Goal: Information Seeking & Learning: Check status

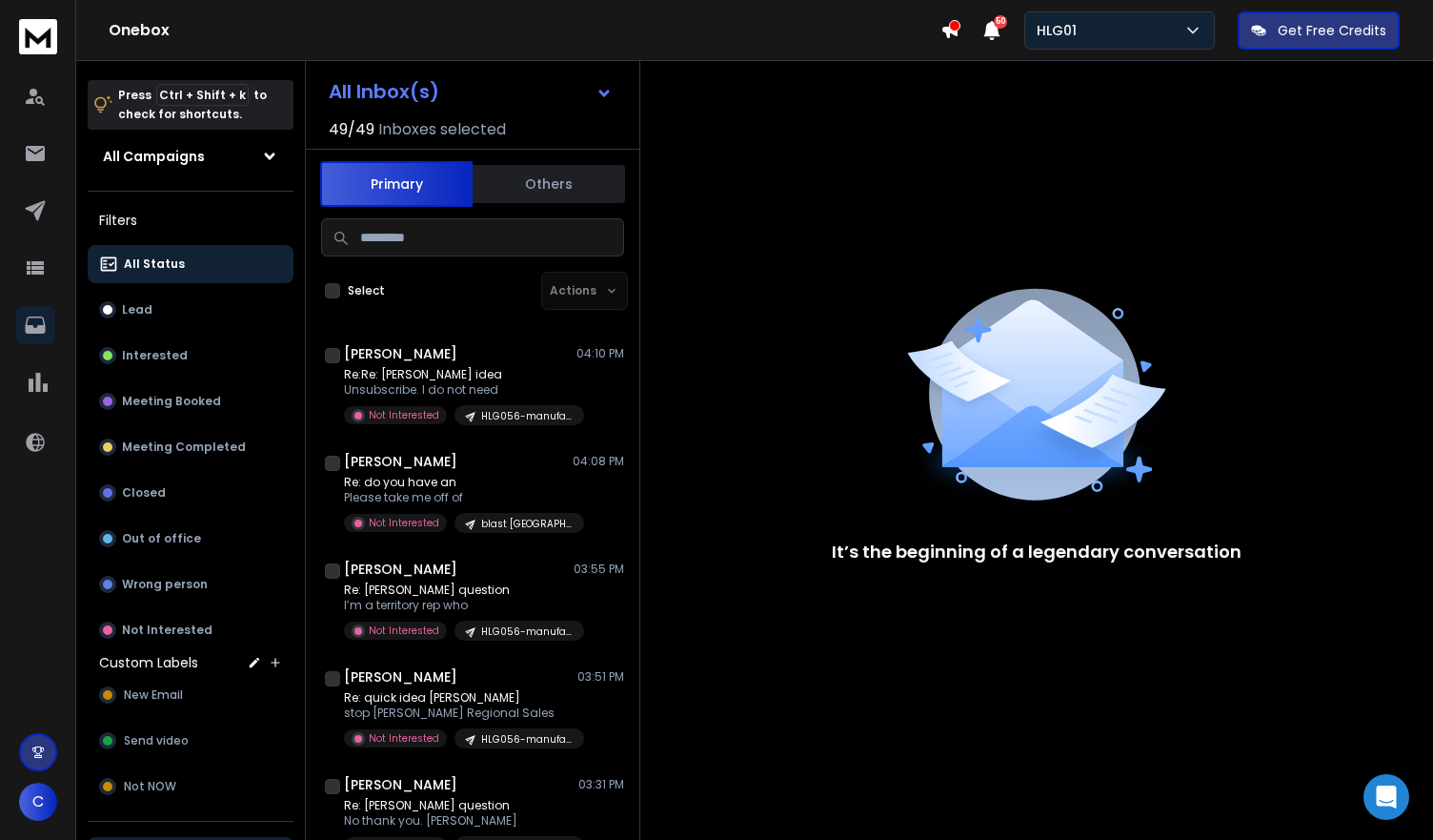
click at [1163, 31] on div "HLG01" at bounding box center [1119, 30] width 166 height 19
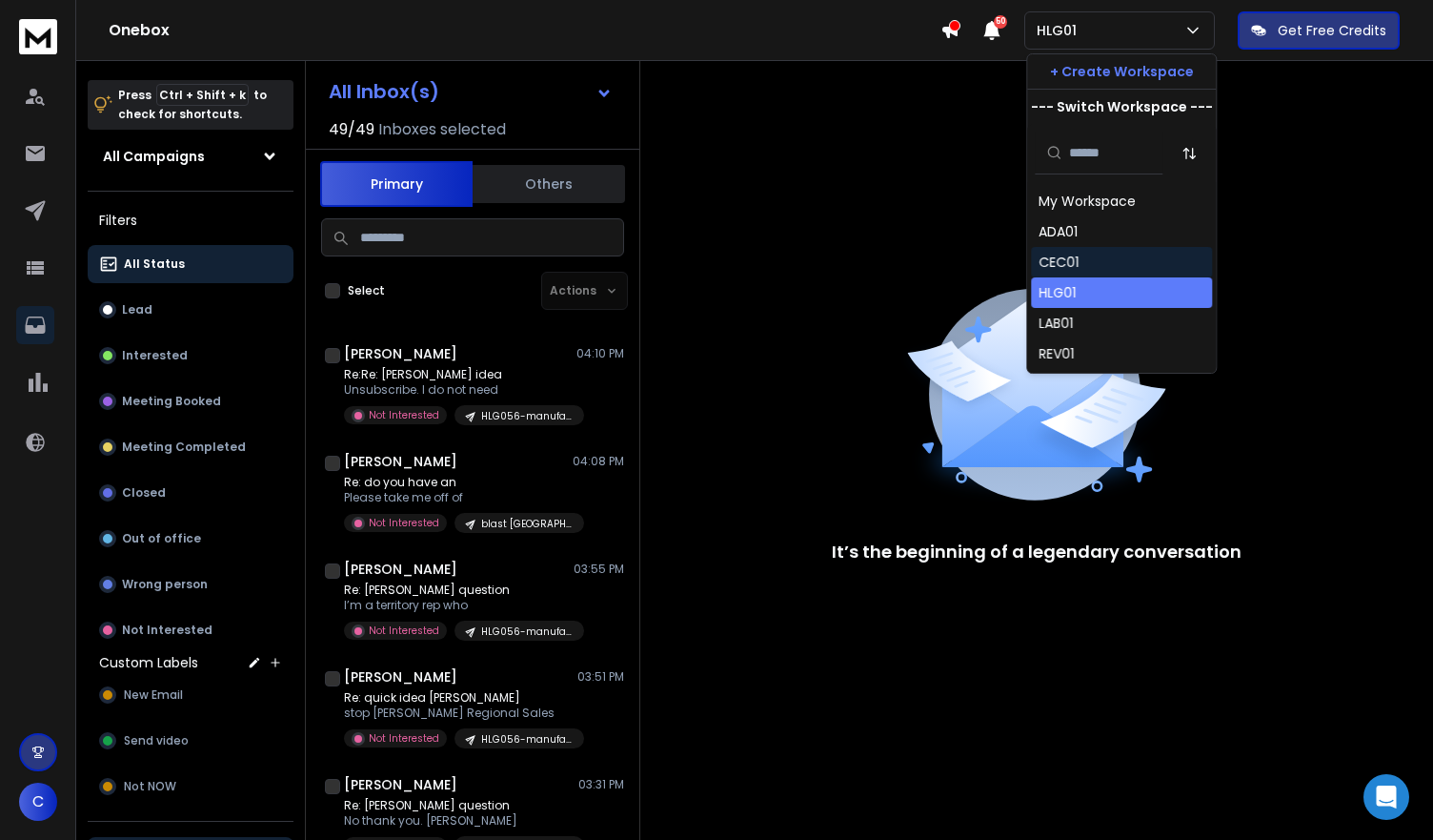
click at [1113, 253] on div "CEC01" at bounding box center [1122, 262] width 181 height 30
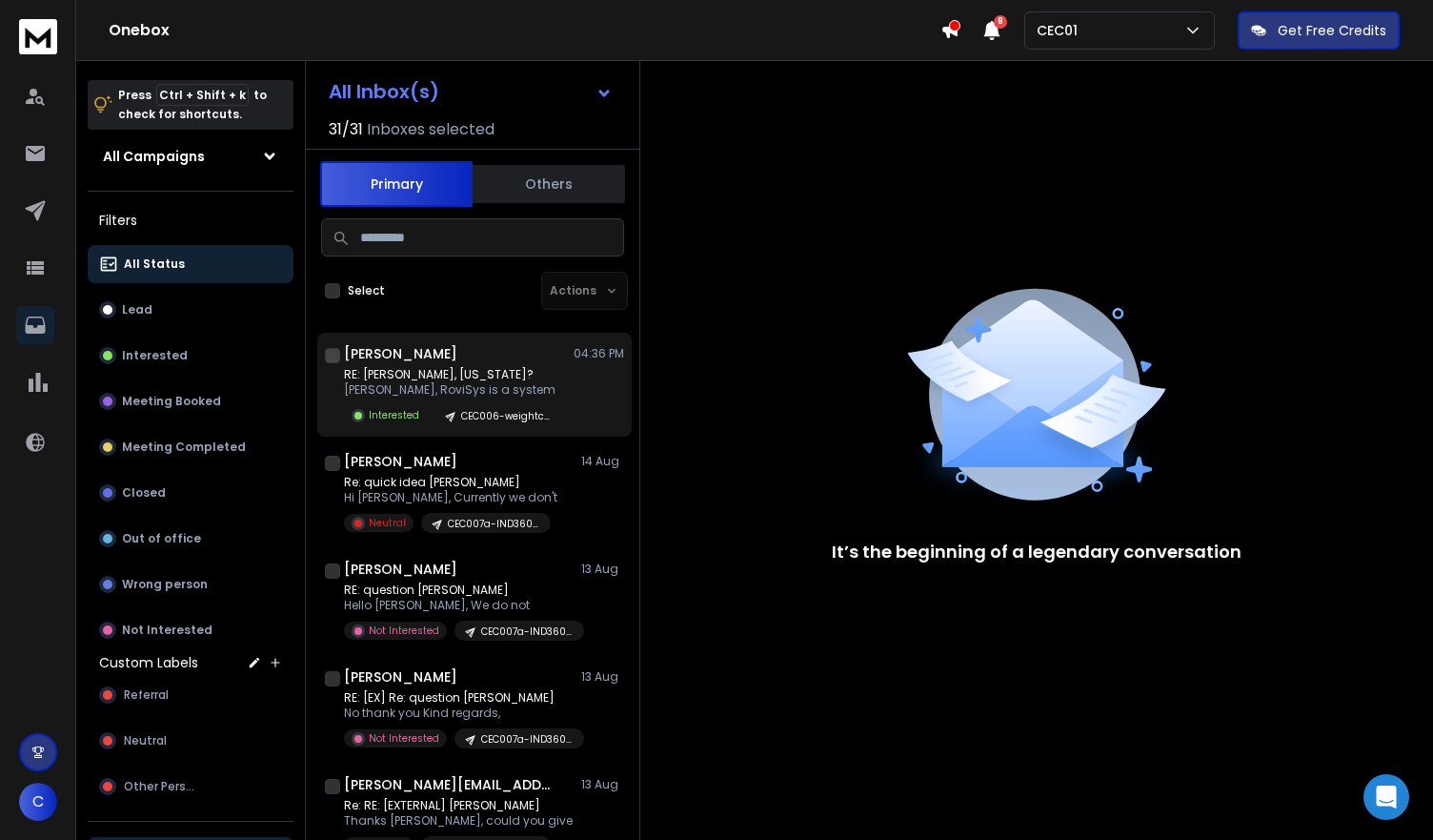
click at [499, 352] on div "Todd Ebert 04:36 PM" at bounding box center [484, 353] width 280 height 19
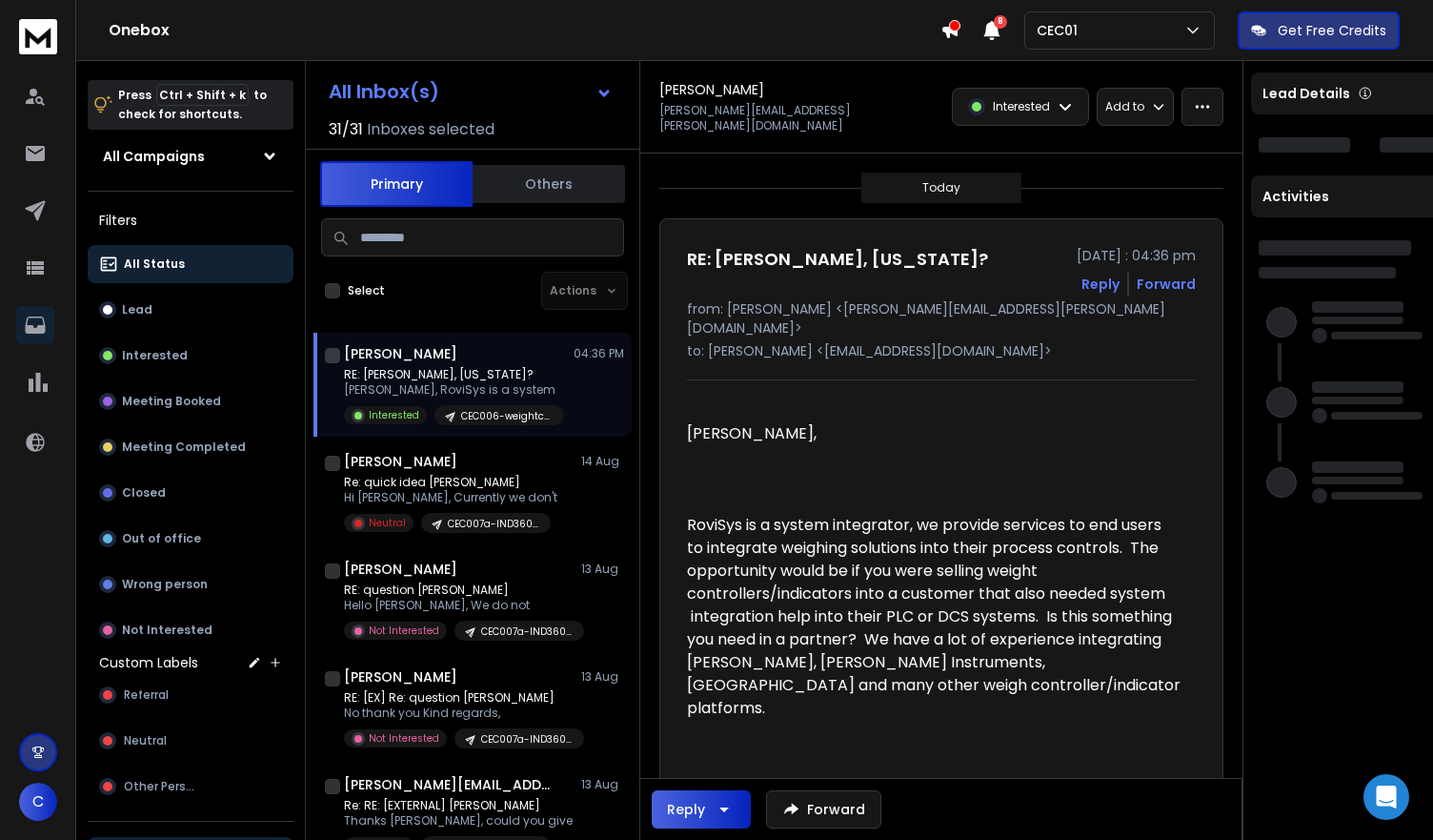
click at [1050, 99] on p "Interested" at bounding box center [1022, 107] width 57 height 16
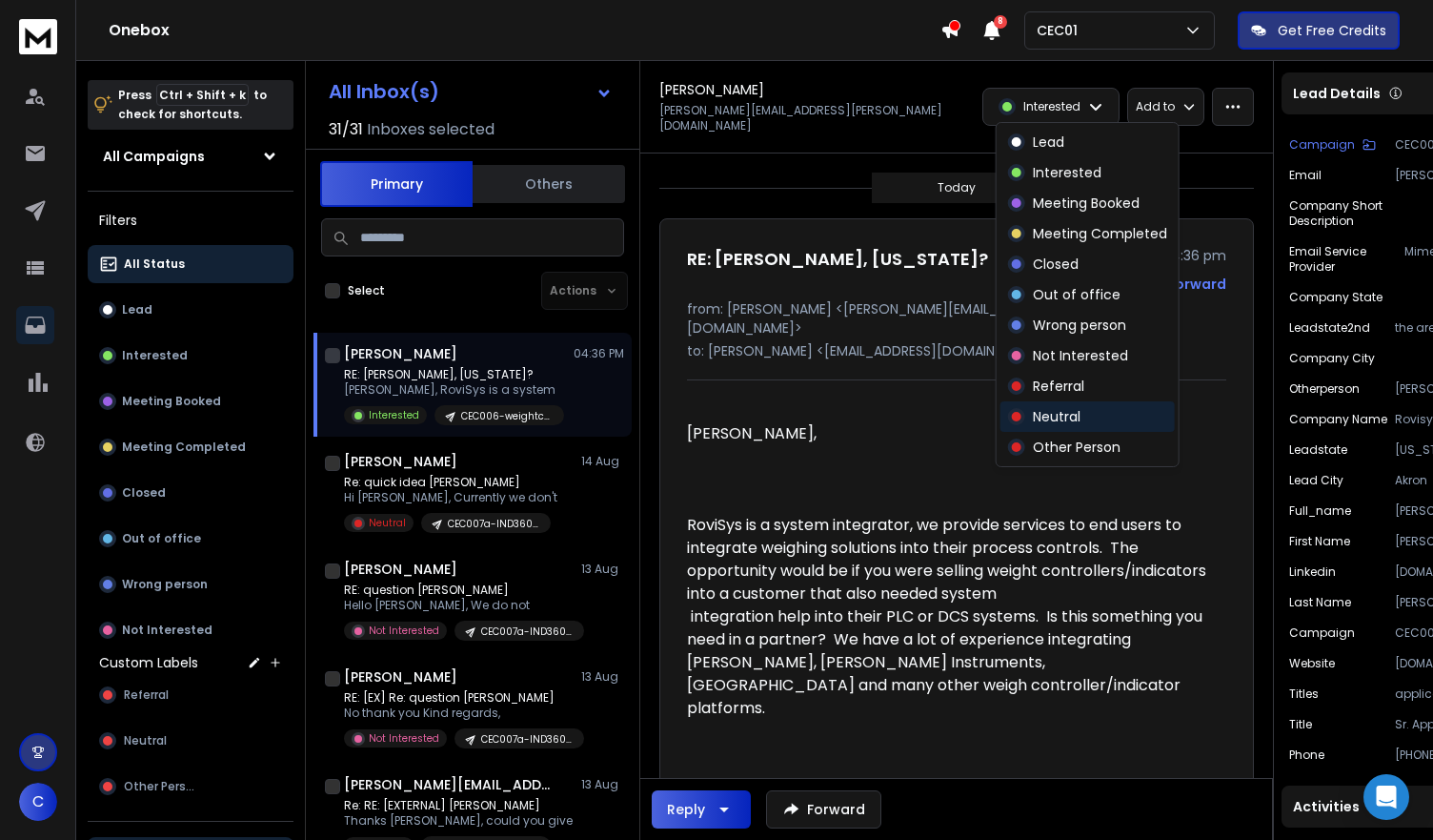
click at [1073, 410] on p "Neutral" at bounding box center [1056, 416] width 47 height 19
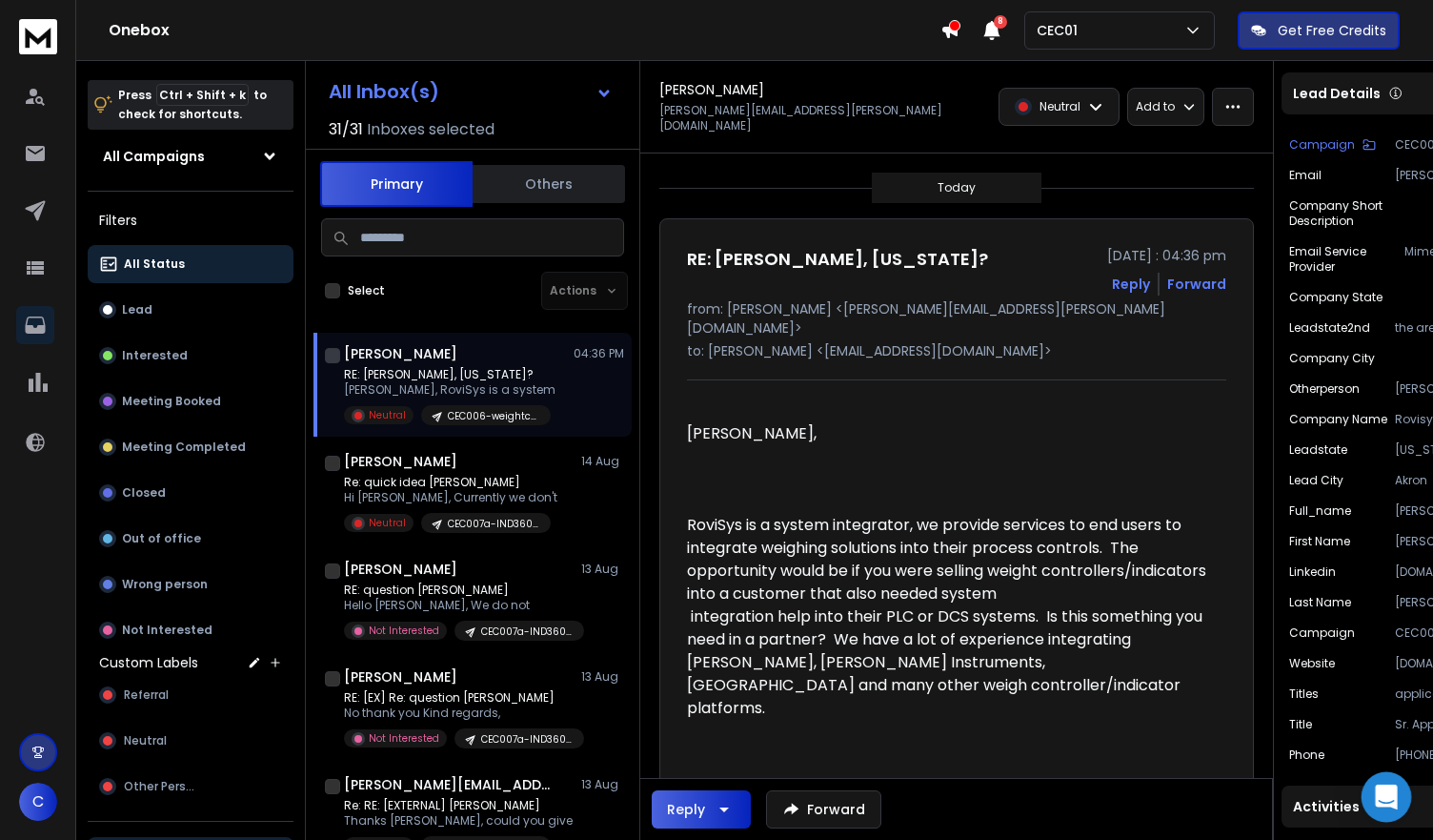
click at [1390, 788] on icon "Open Intercom Messenger" at bounding box center [1386, 797] width 22 height 25
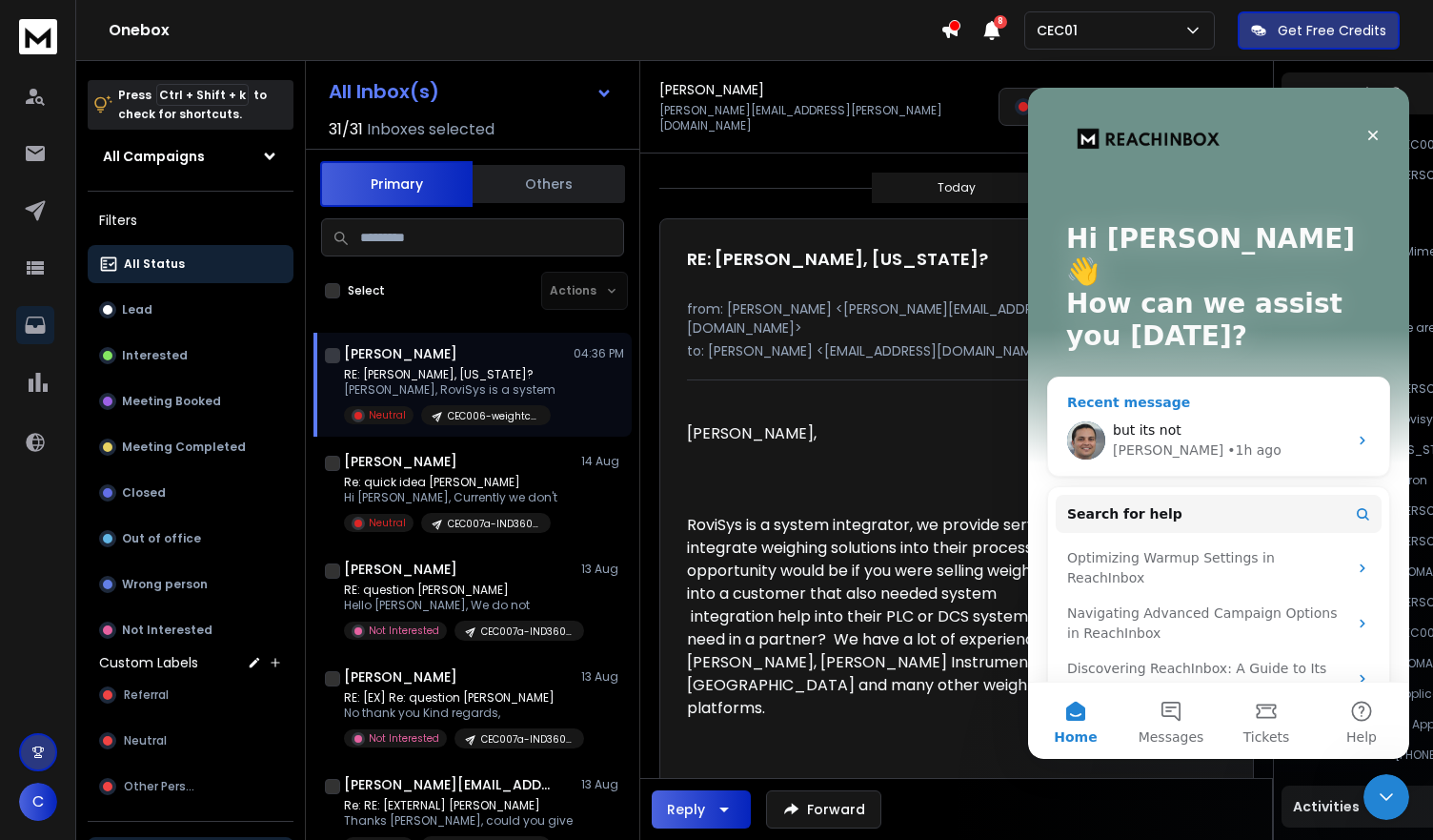
click at [1275, 433] on div "but its not Raj • 1h ago" at bounding box center [1219, 441] width 341 height 71
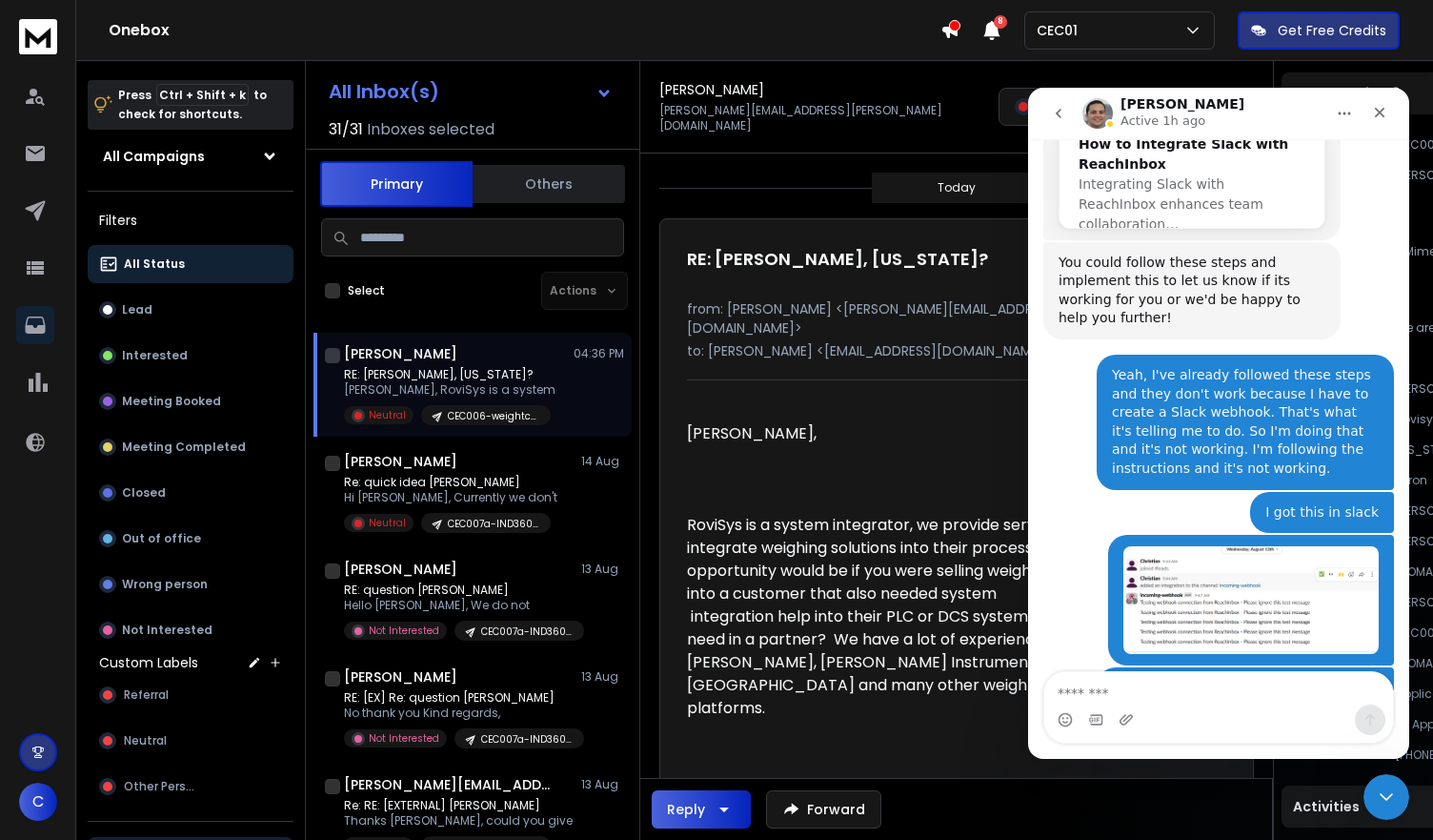
scroll to position [22868, 0]
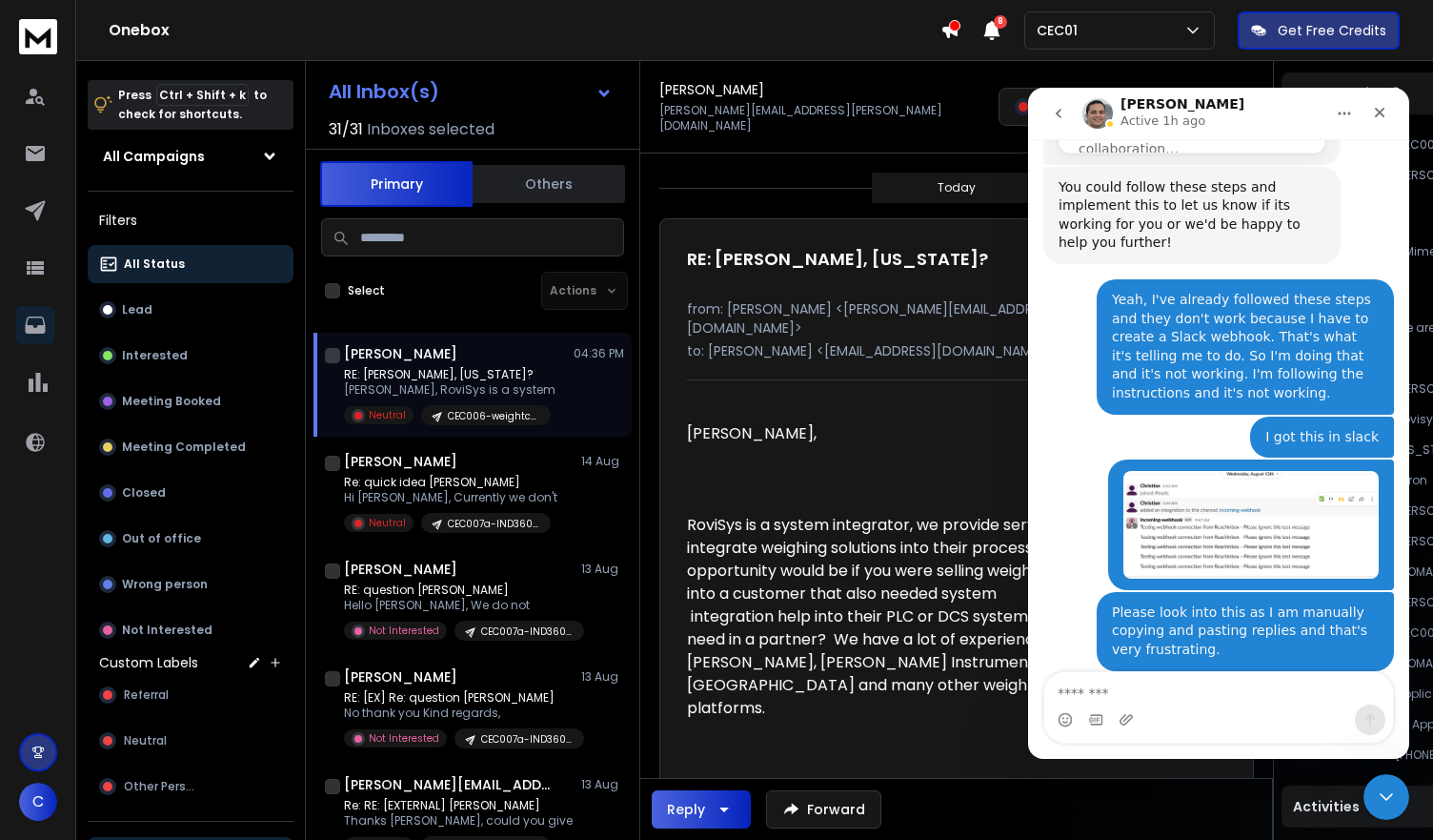
click at [1130, 695] on textarea "Message…" at bounding box center [1219, 688] width 349 height 32
click at [1390, 799] on icon "Close Intercom Messenger" at bounding box center [1383, 794] width 23 height 23
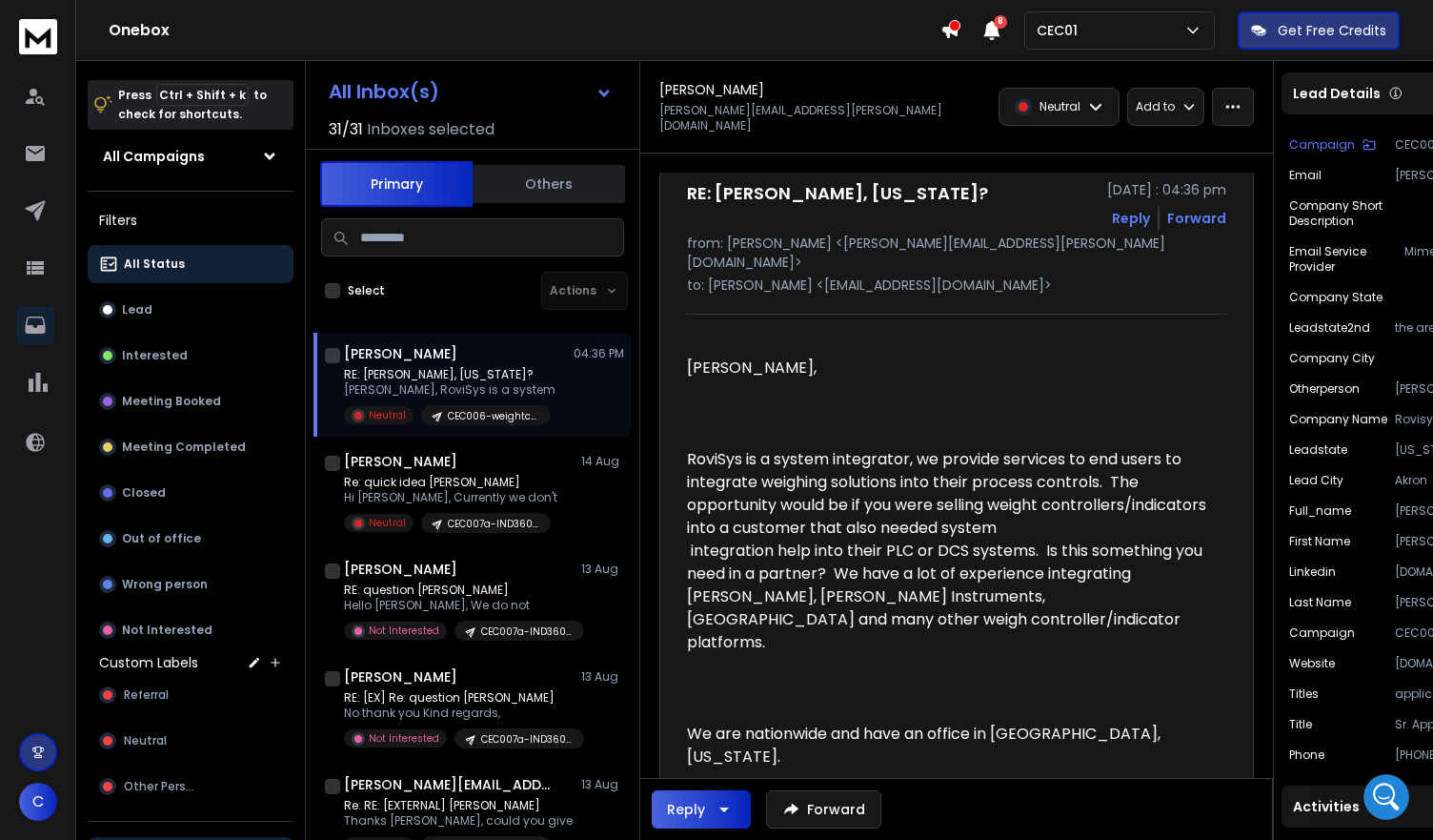
scroll to position [95, 0]
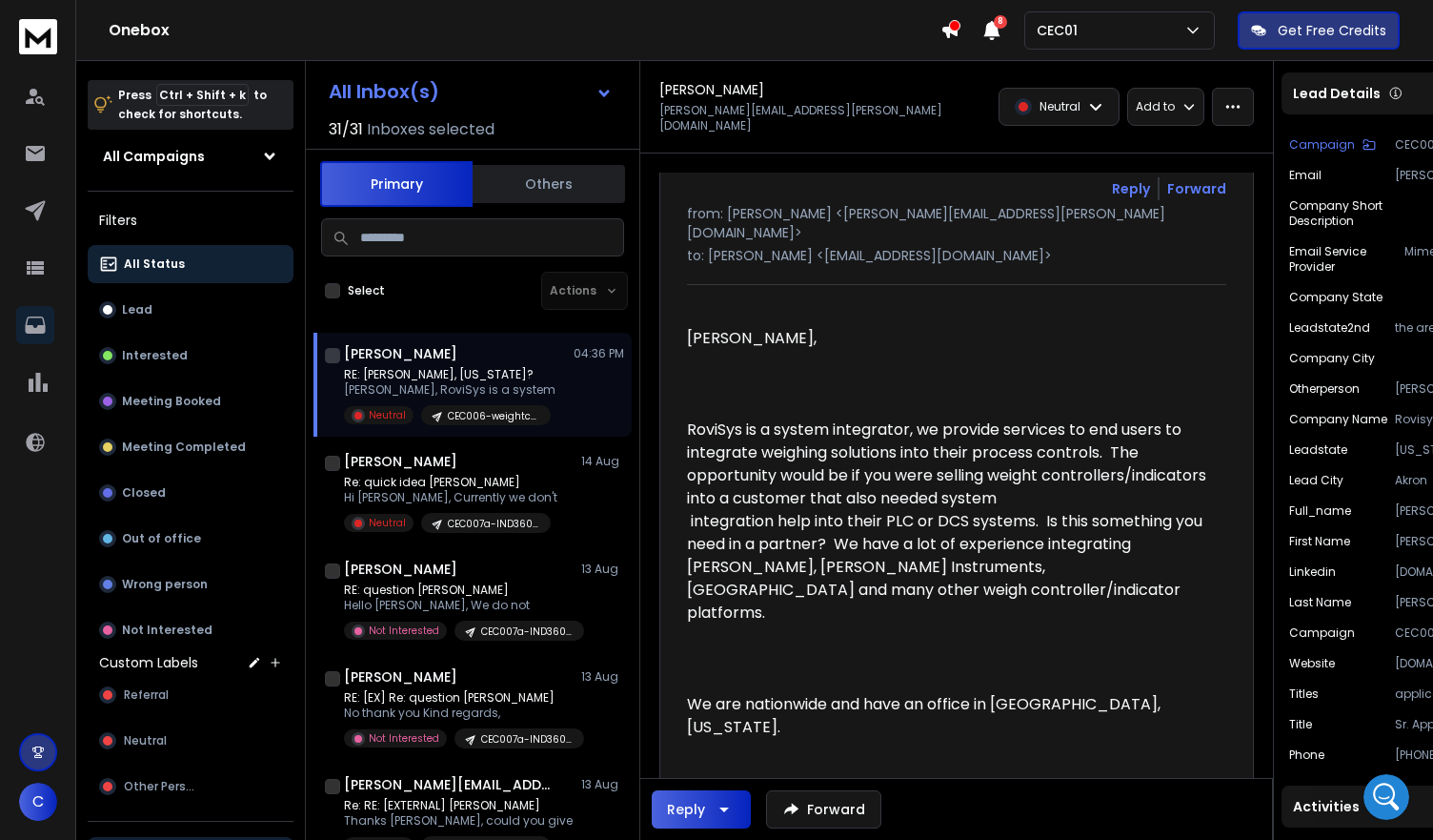
click at [1406, 509] on p "[PERSON_NAME]" at bounding box center [1449, 511] width 107 height 16
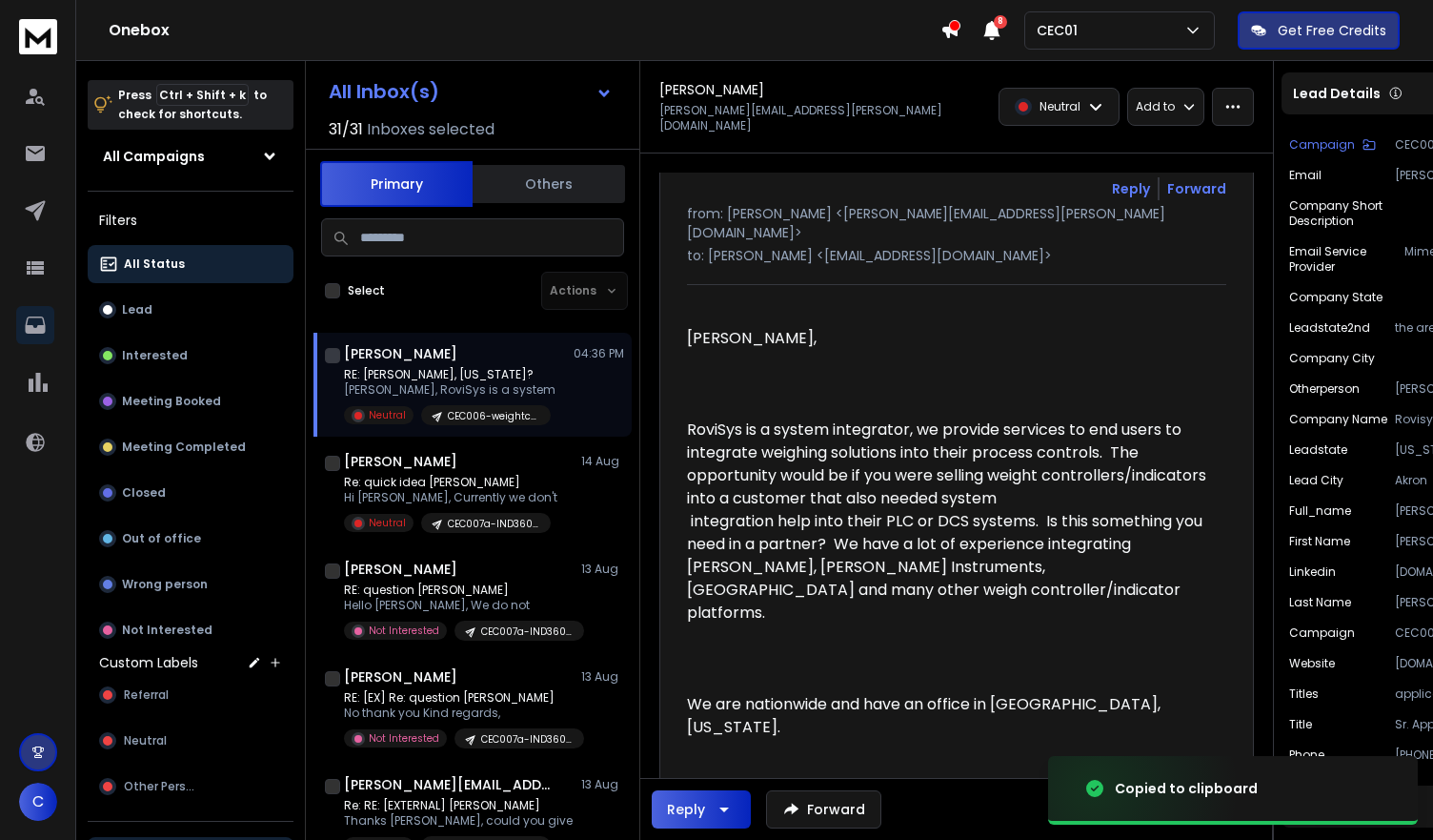
click at [571, 190] on button "Others" at bounding box center [549, 184] width 152 height 42
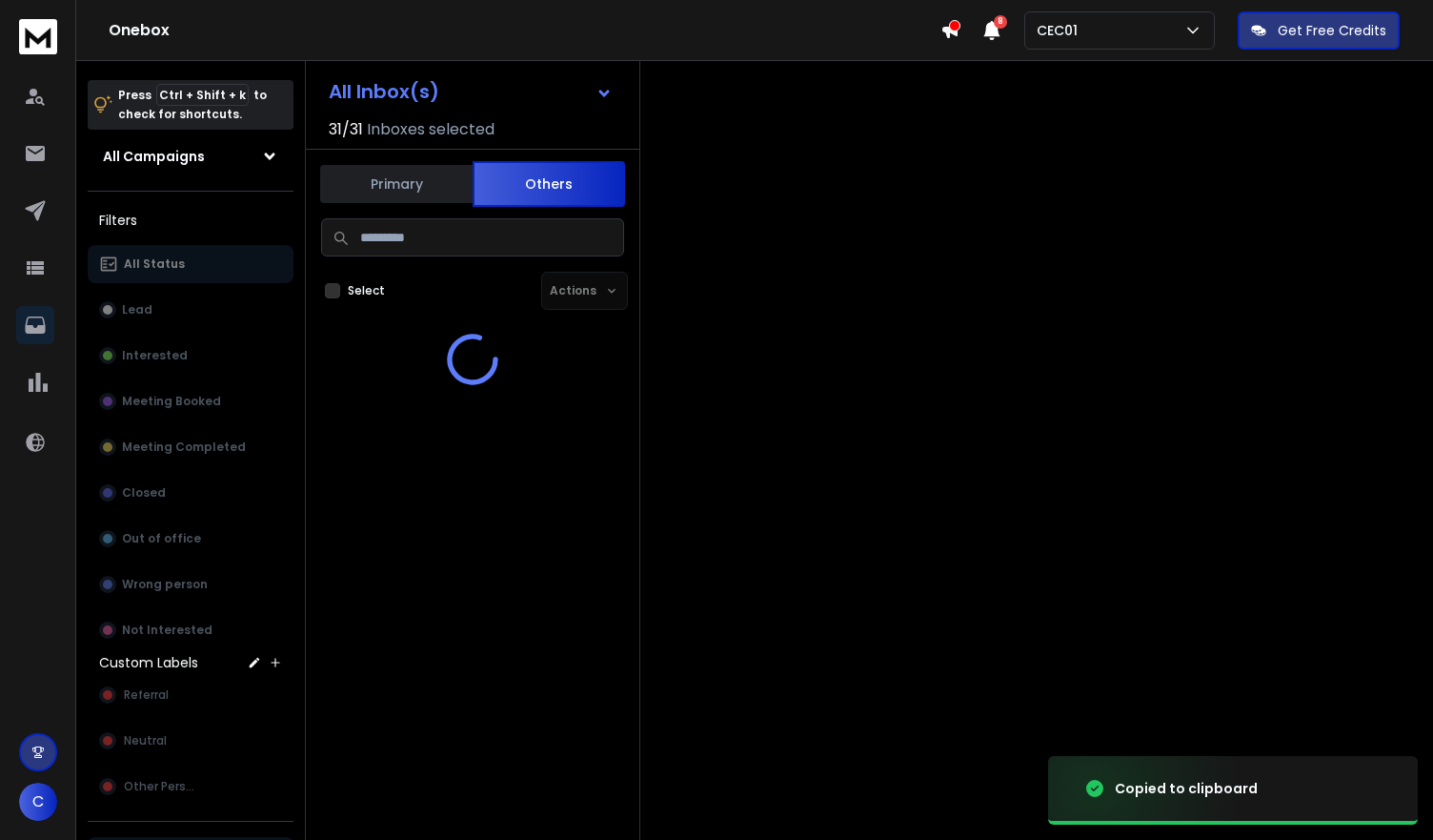
scroll to position [0, 0]
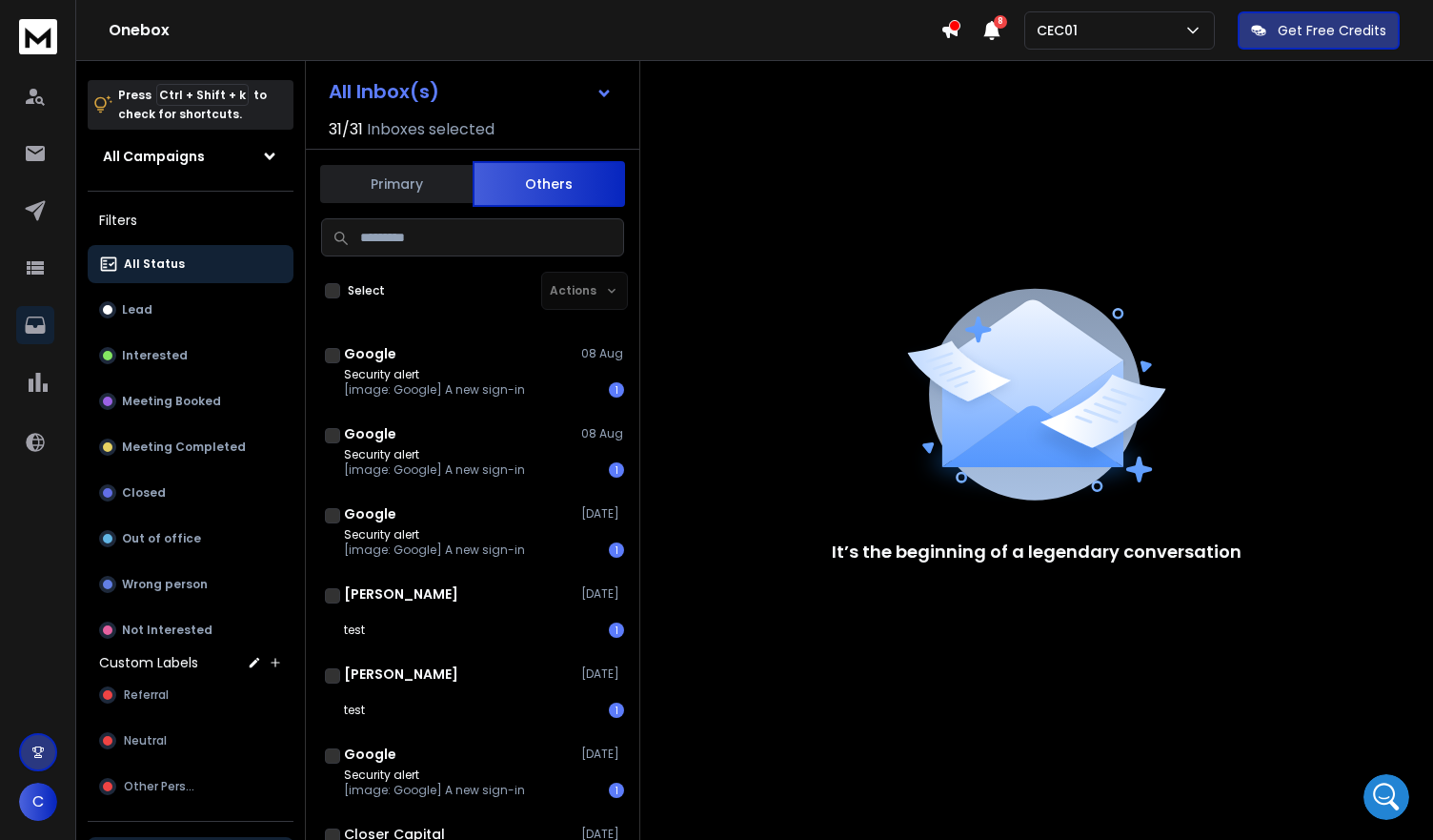
click at [426, 194] on button "Primary" at bounding box center [396, 184] width 152 height 42
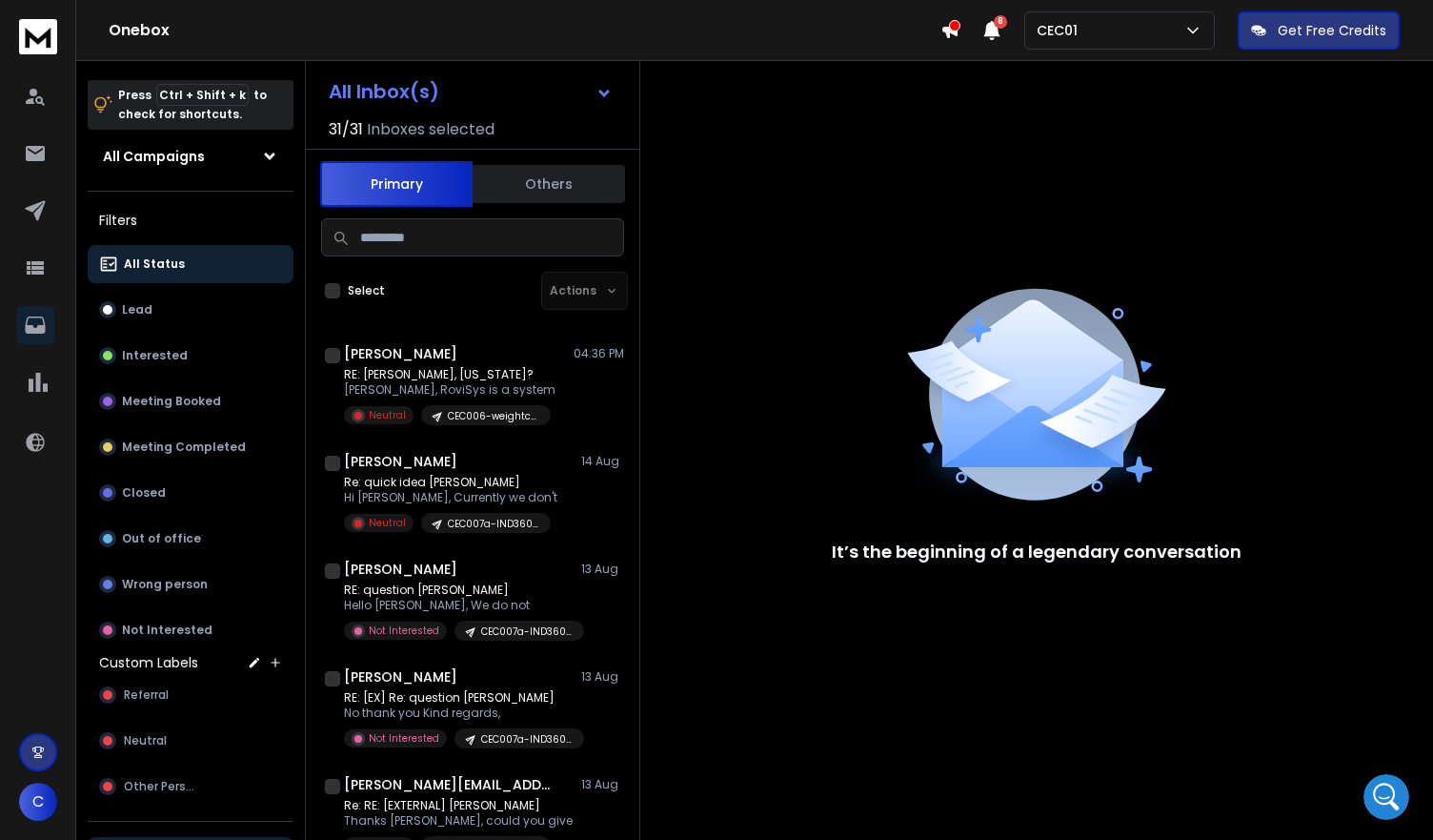
click at [506, 182] on button "Others" at bounding box center [549, 184] width 152 height 42
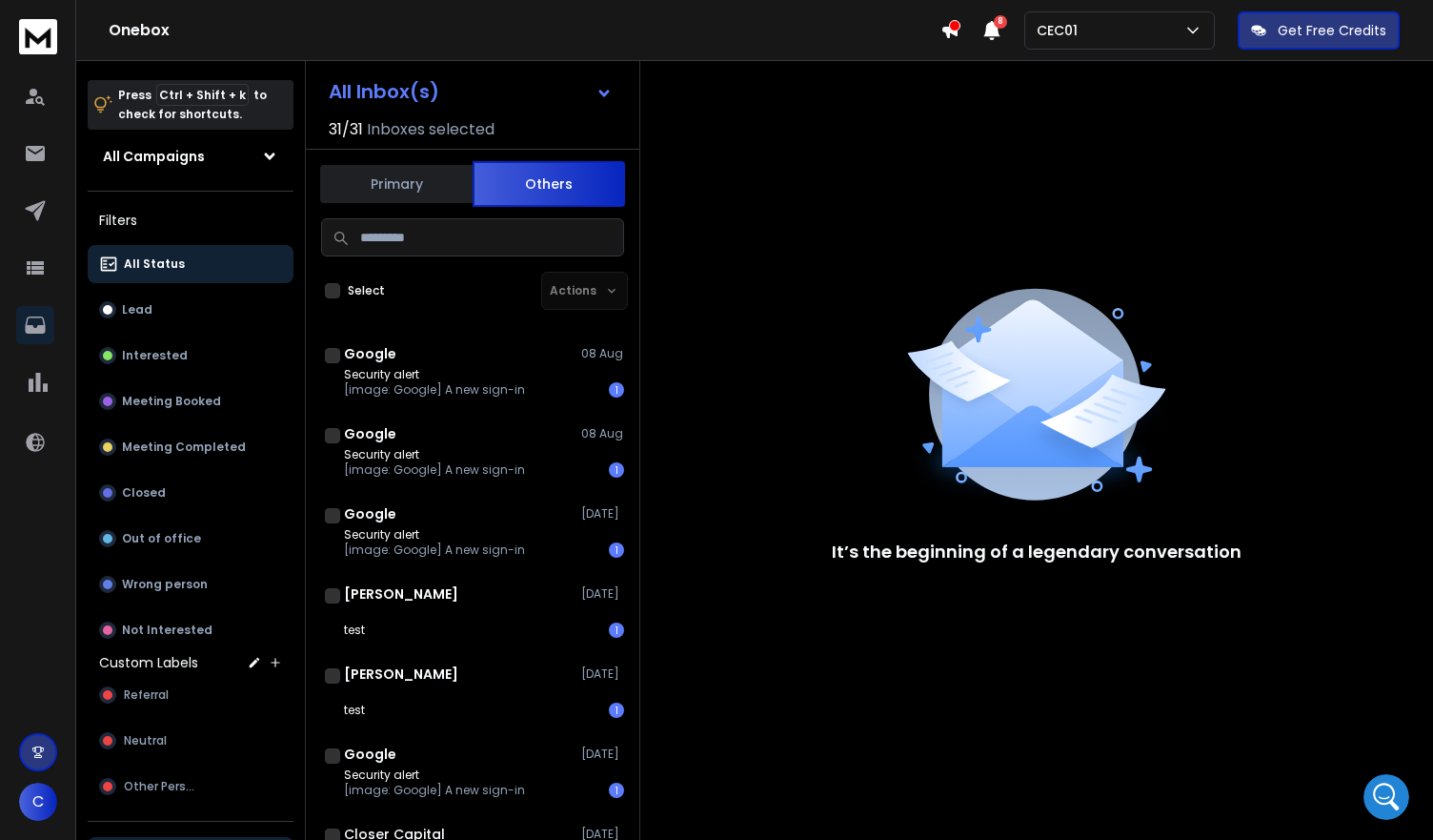
click at [435, 180] on button "Primary" at bounding box center [396, 184] width 152 height 42
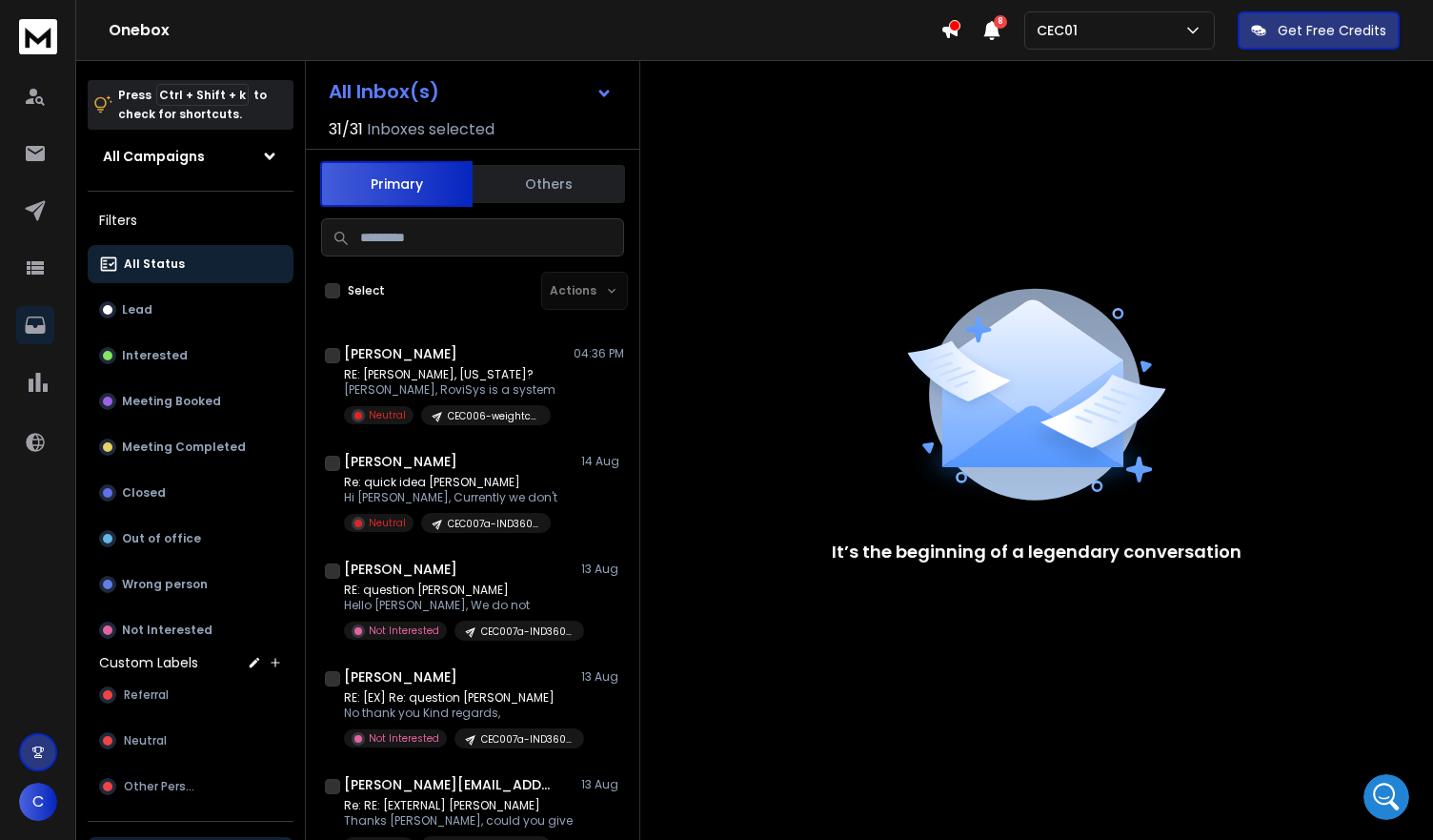
click at [549, 187] on button "Others" at bounding box center [549, 184] width 152 height 42
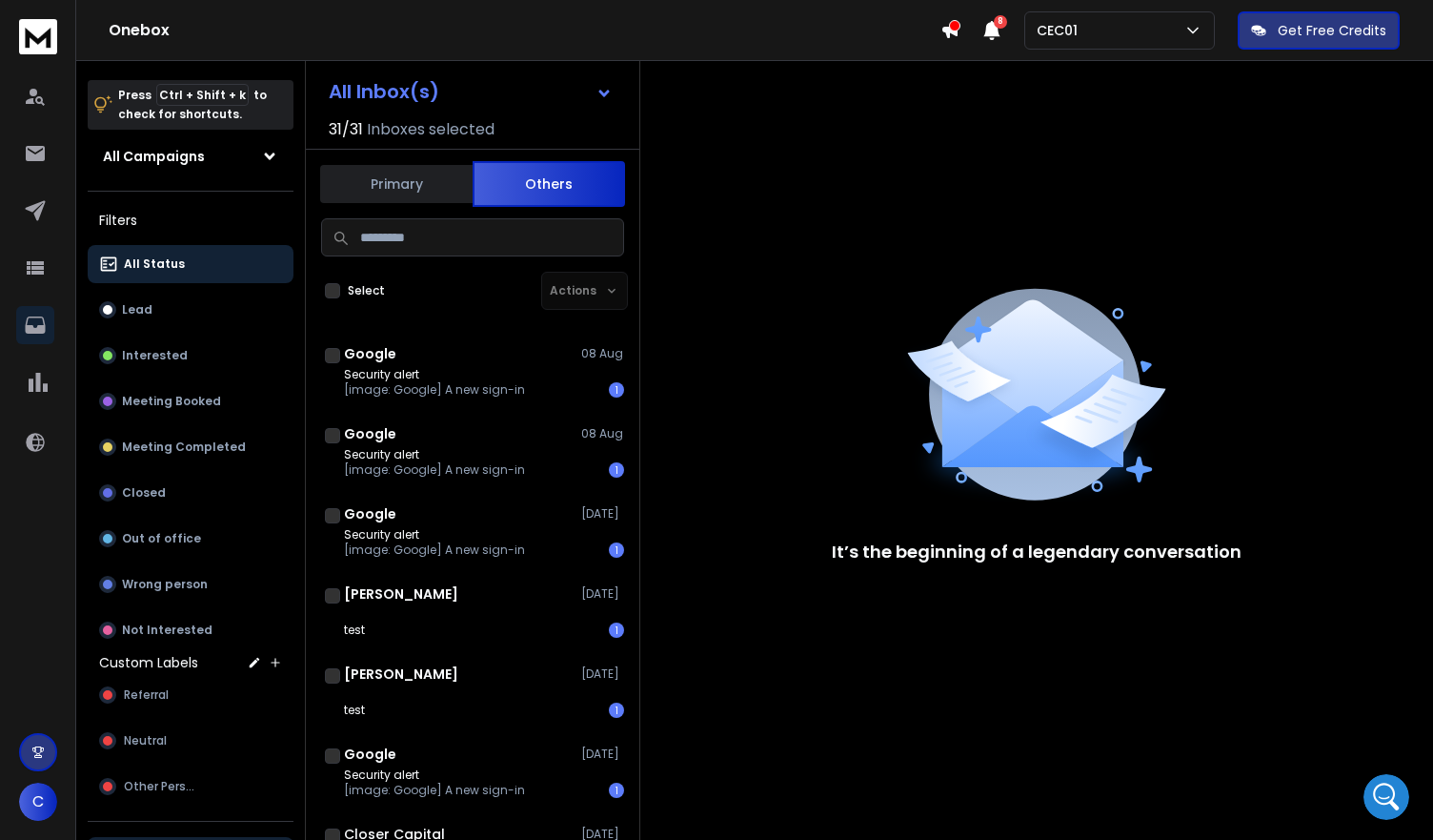
click at [396, 180] on button "Primary" at bounding box center [396, 184] width 152 height 42
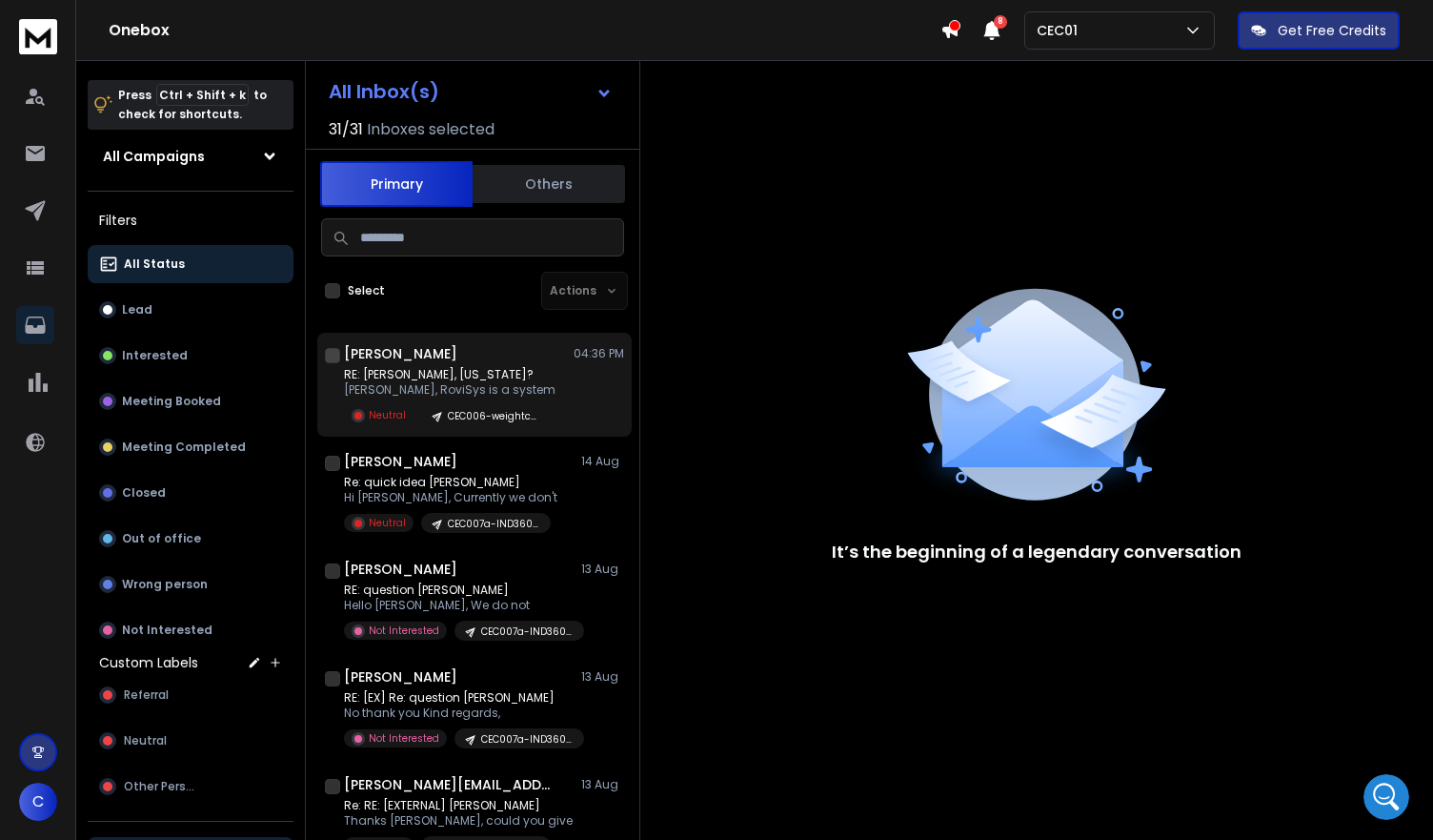
click at [501, 381] on p "RE: [PERSON_NAME], [US_STATE]?" at bounding box center [449, 375] width 211 height 16
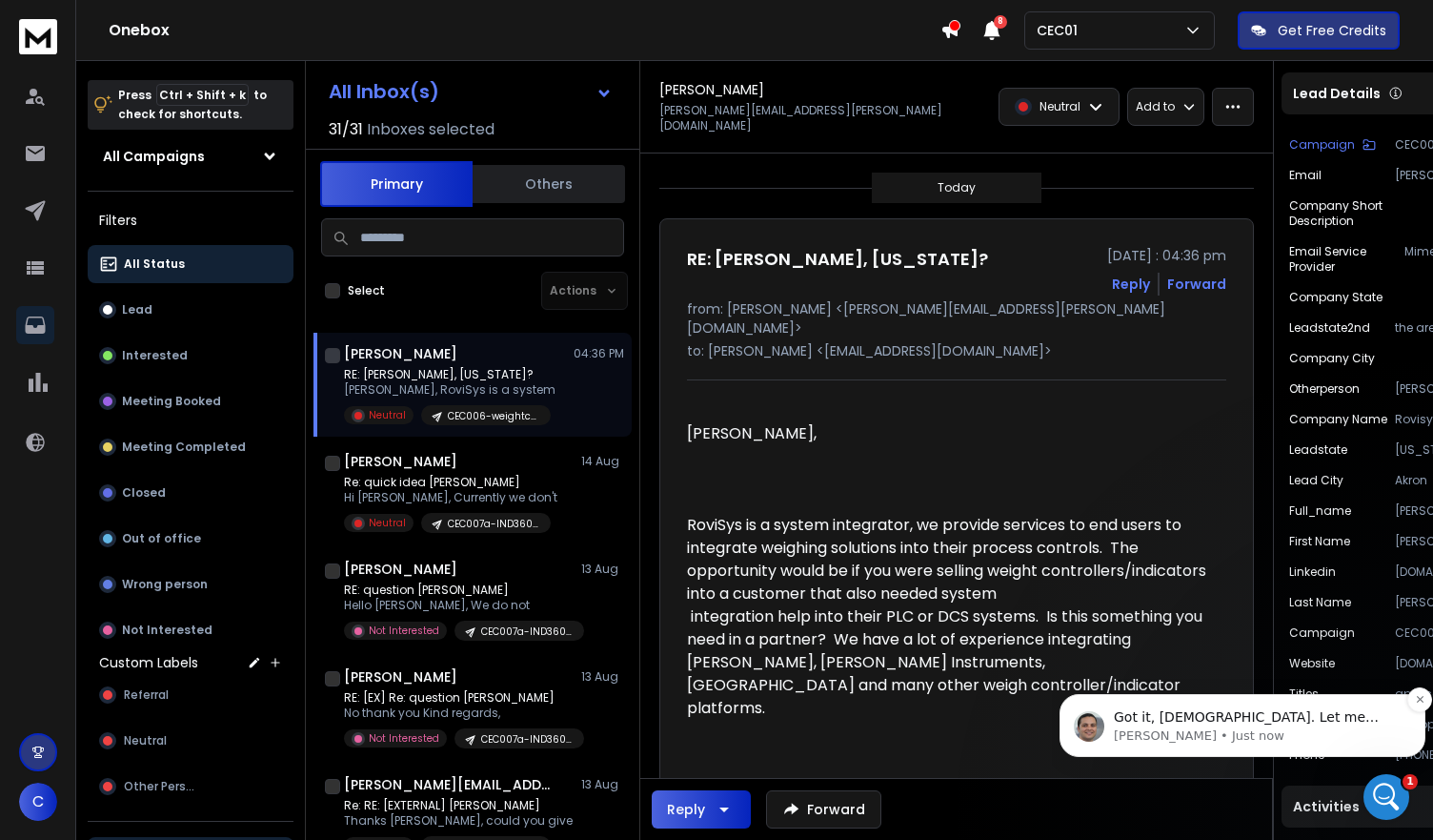
click at [1237, 737] on p "Raj • Just now" at bounding box center [1258, 735] width 288 height 17
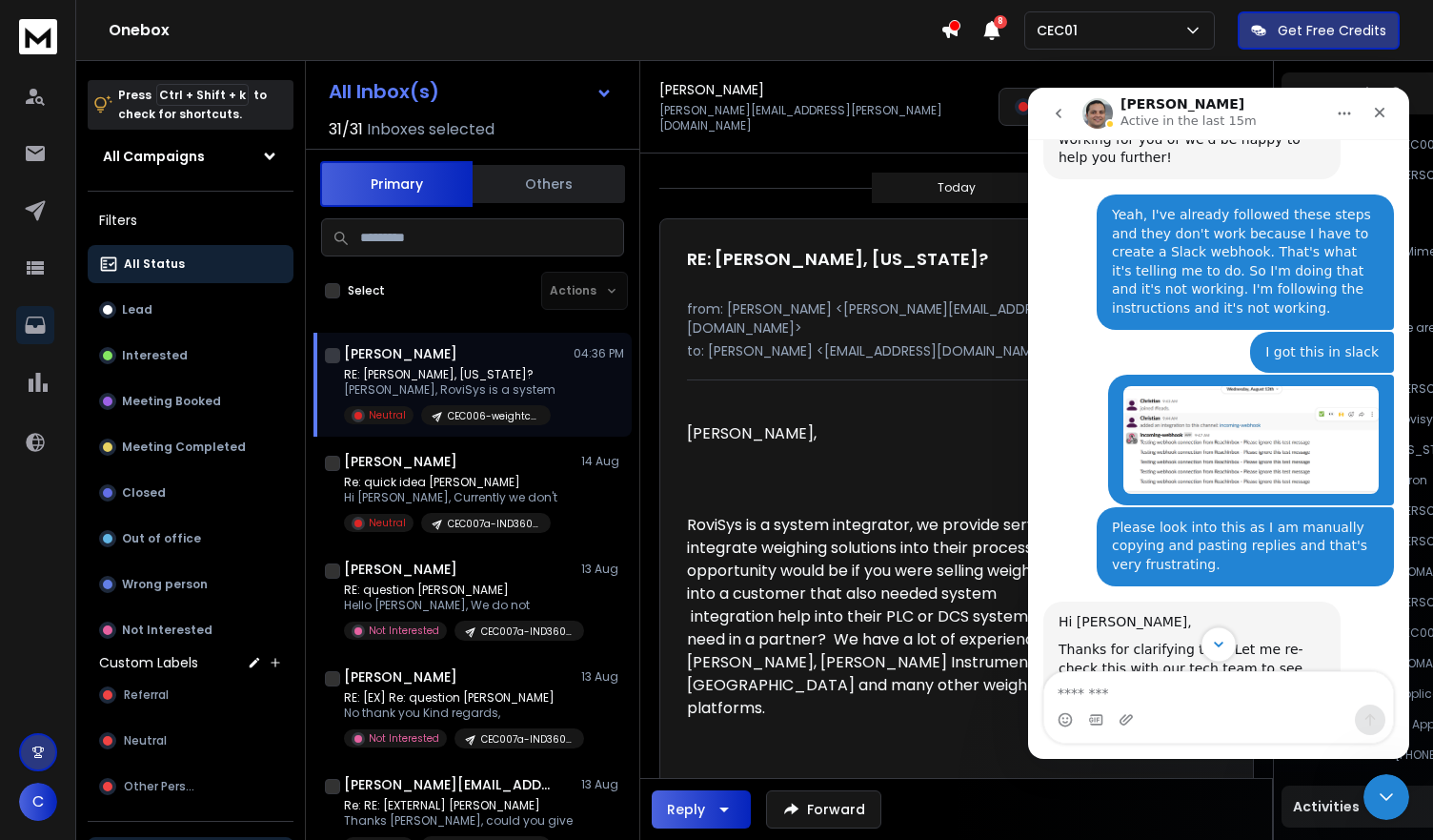
scroll to position [22975, 0]
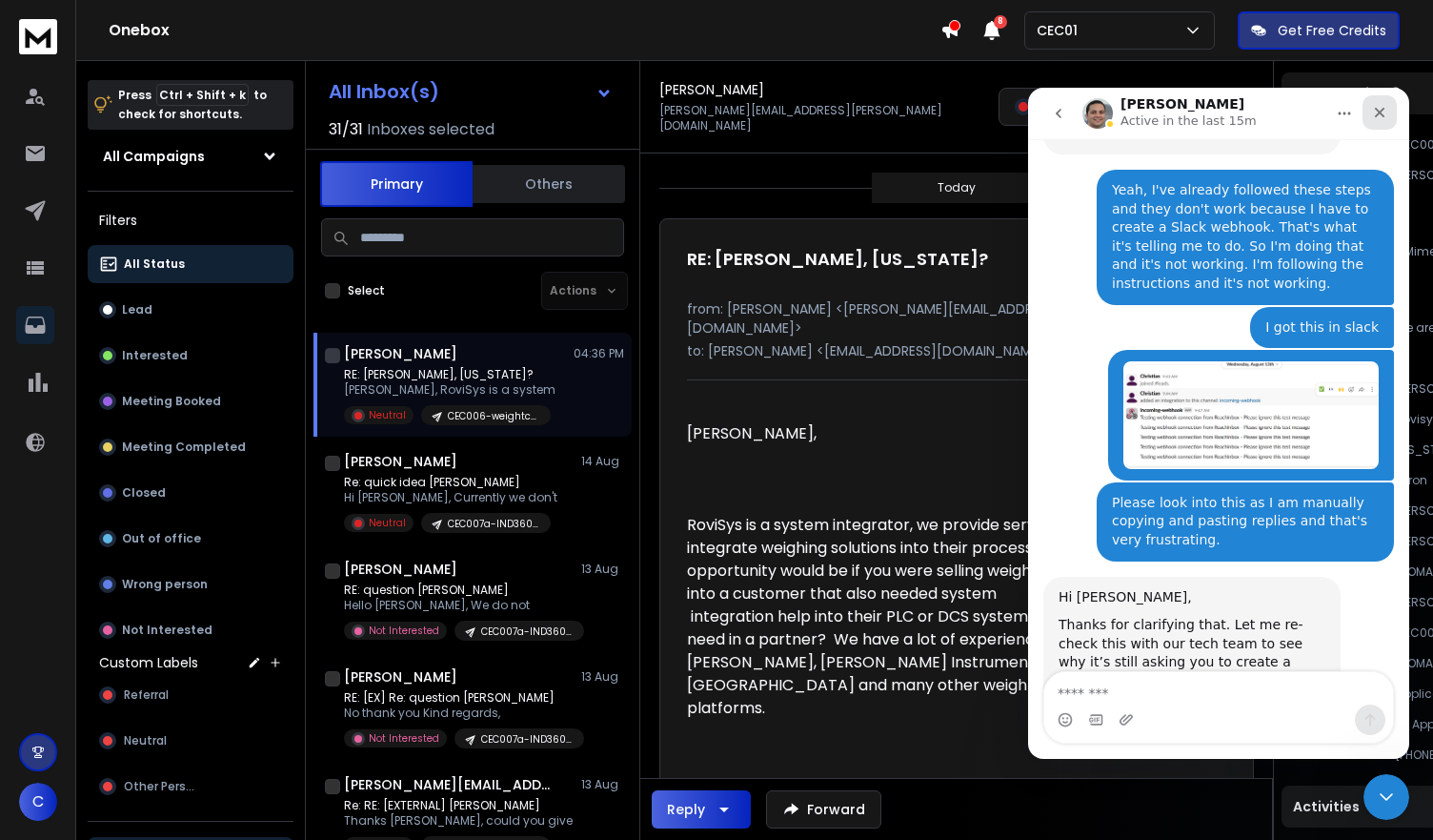
drag, startPoint x: 1377, startPoint y: 115, endPoint x: 2400, endPoint y: 207, distance: 1027.1
click at [1377, 115] on icon "Close" at bounding box center [1380, 113] width 16 height 16
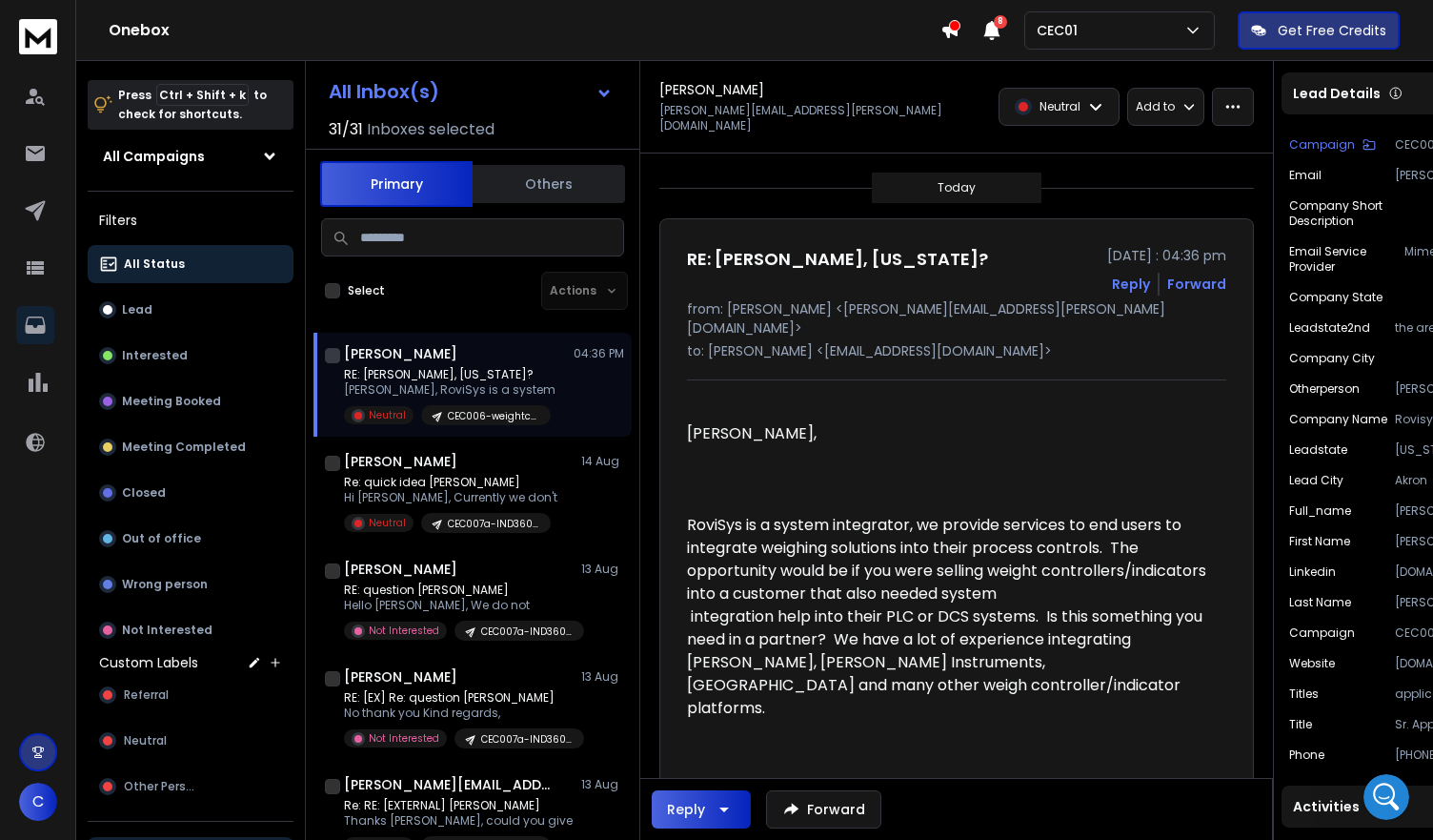
click at [529, 171] on button "Others" at bounding box center [549, 184] width 152 height 42
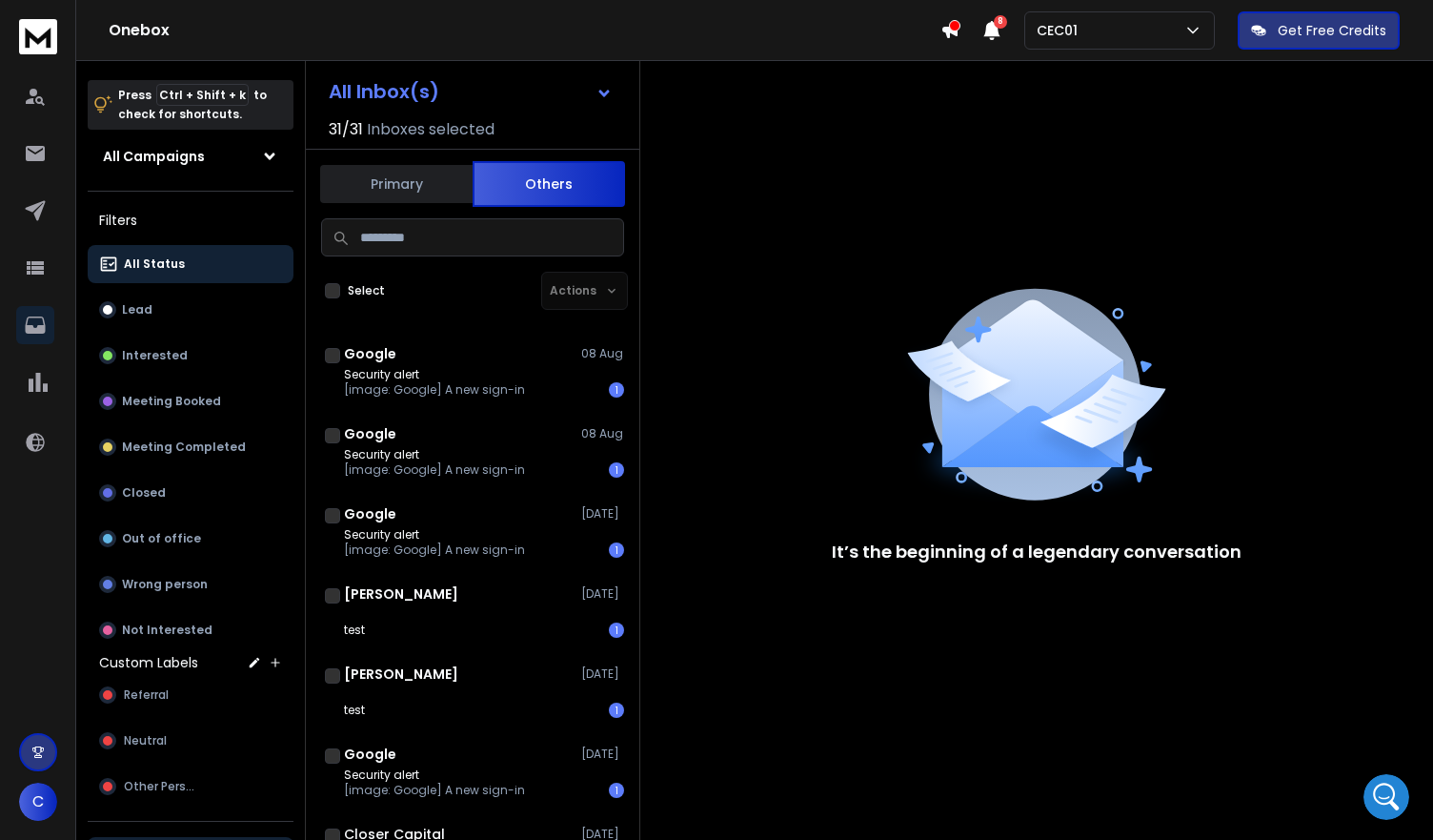
click at [451, 176] on button "Primary" at bounding box center [396, 184] width 152 height 42
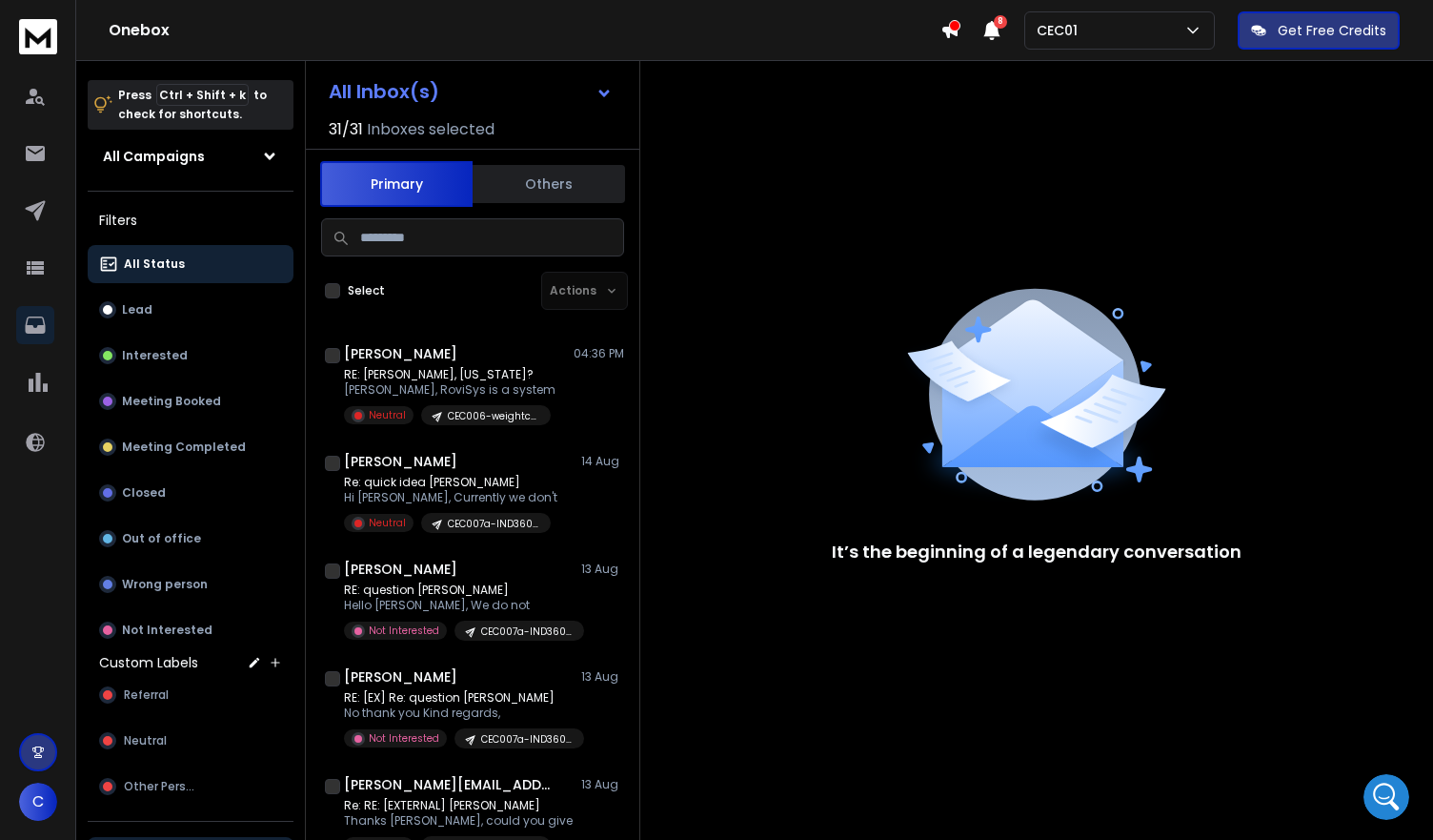
click at [1071, 44] on button "CEC01" at bounding box center [1120, 30] width 191 height 38
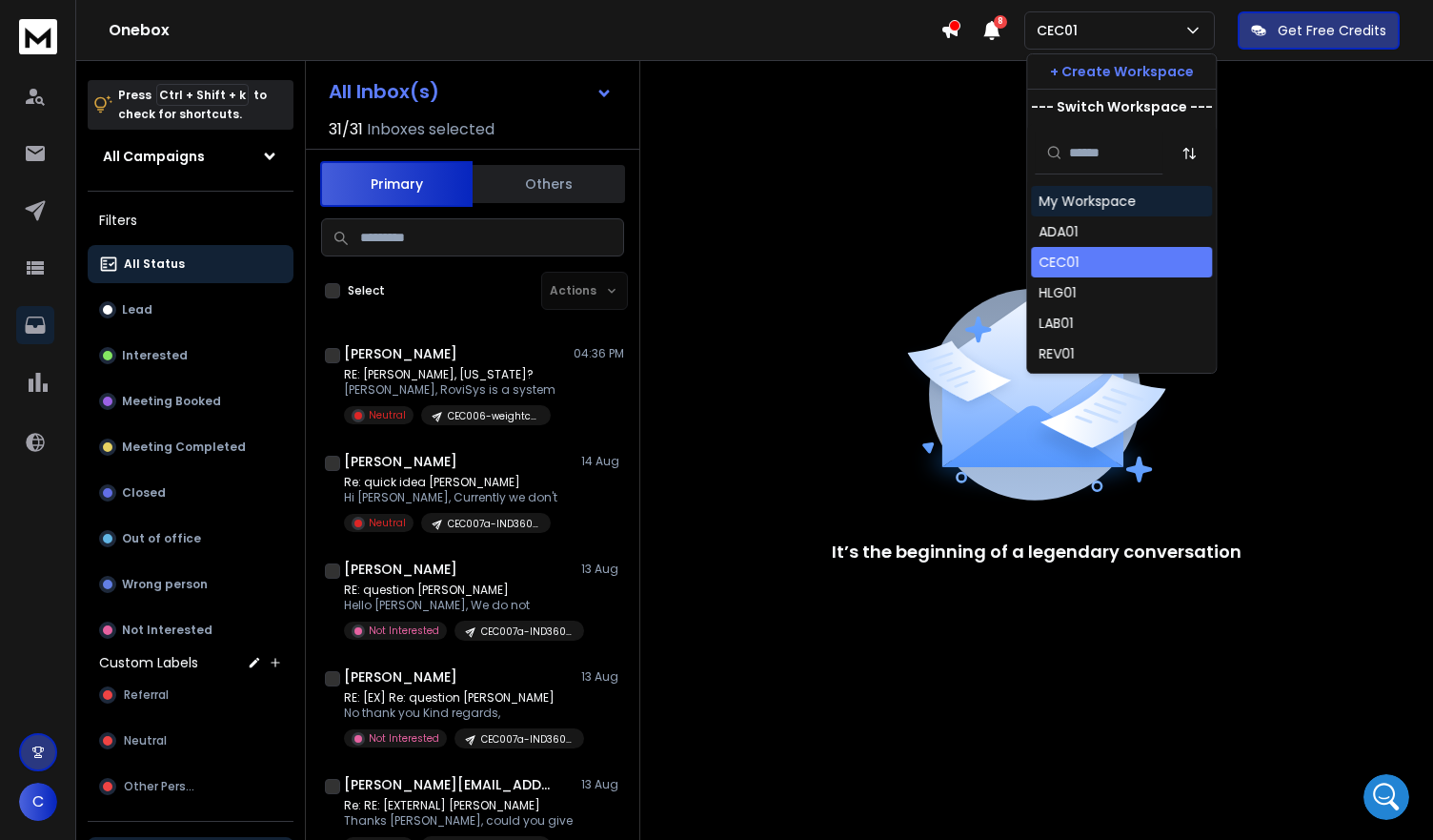
click at [1078, 201] on div "My Workspace" at bounding box center [1087, 201] width 97 height 19
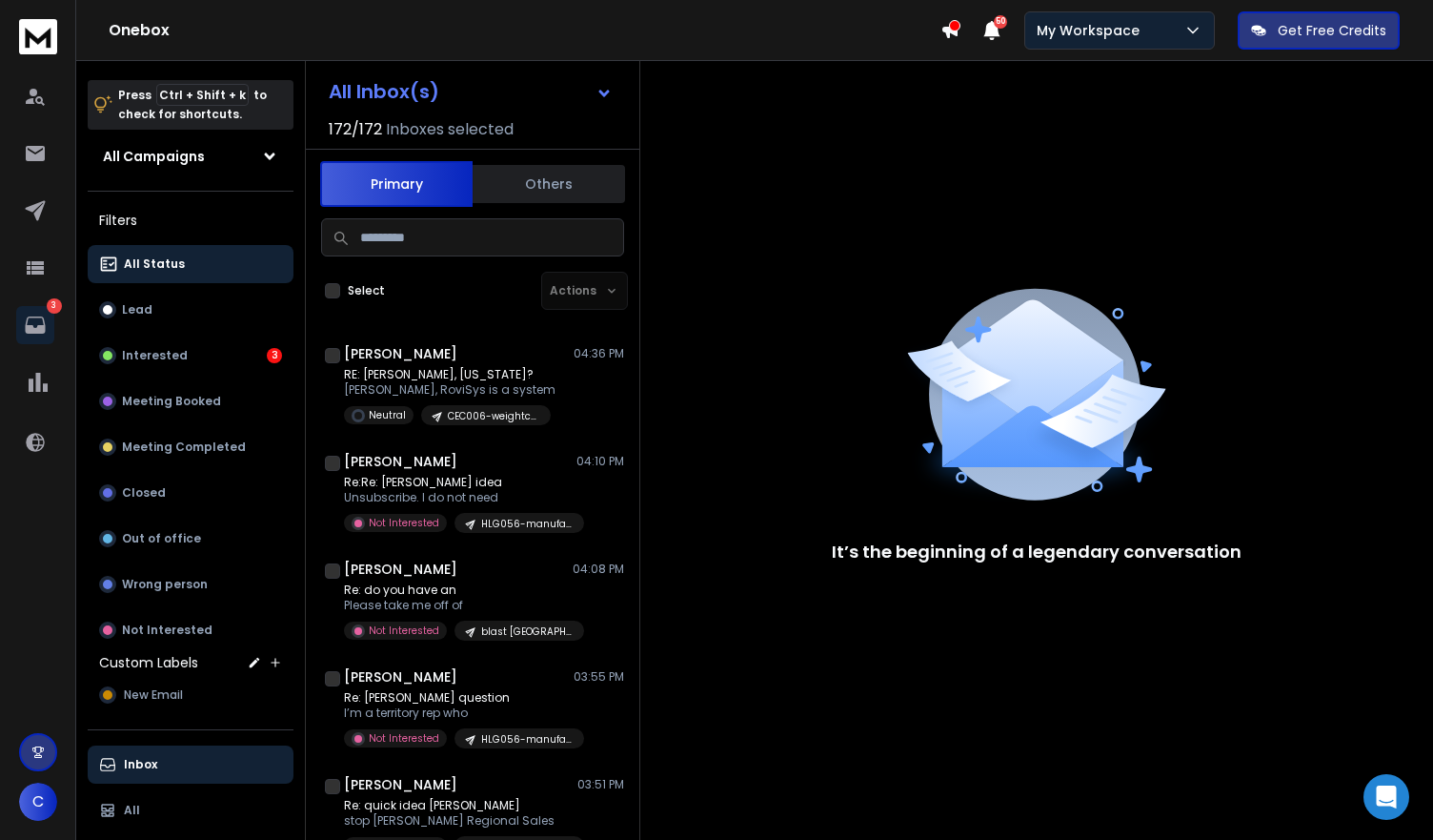
click at [1112, 32] on p "My Workspace" at bounding box center [1092, 30] width 110 height 19
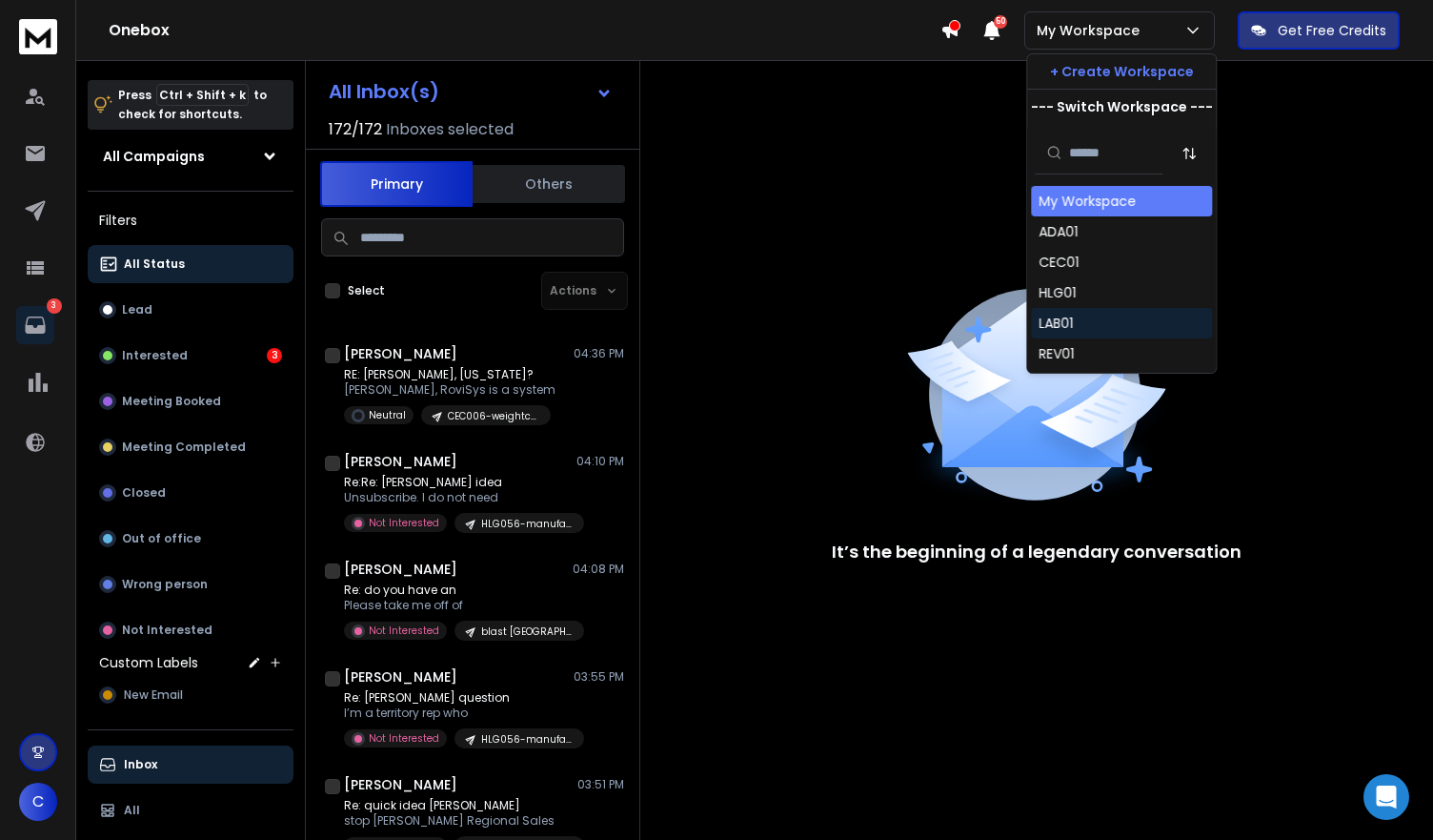
click at [1073, 319] on div "LAB01" at bounding box center [1055, 323] width 34 height 19
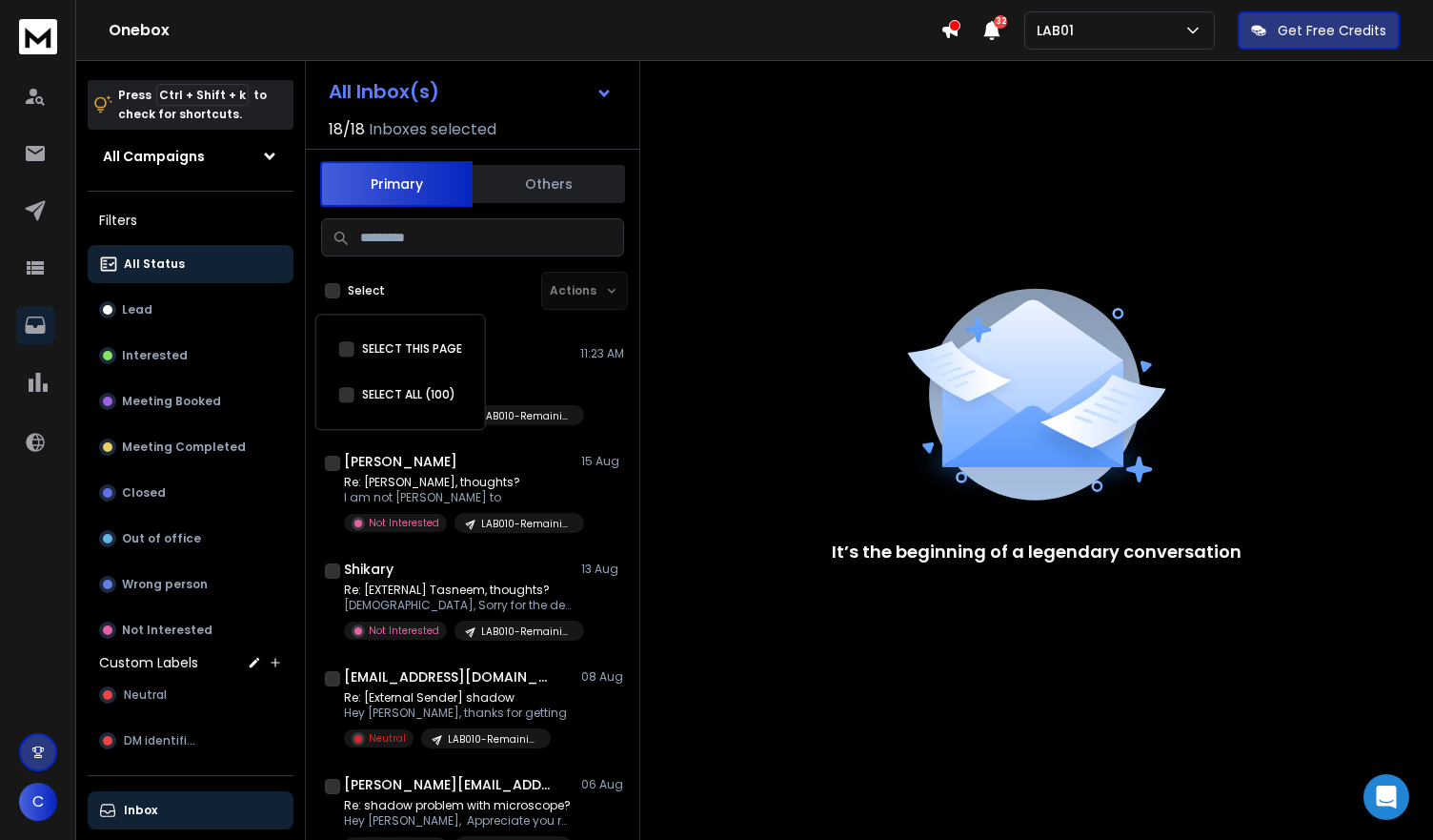
click at [518, 170] on button "Others" at bounding box center [549, 184] width 152 height 42
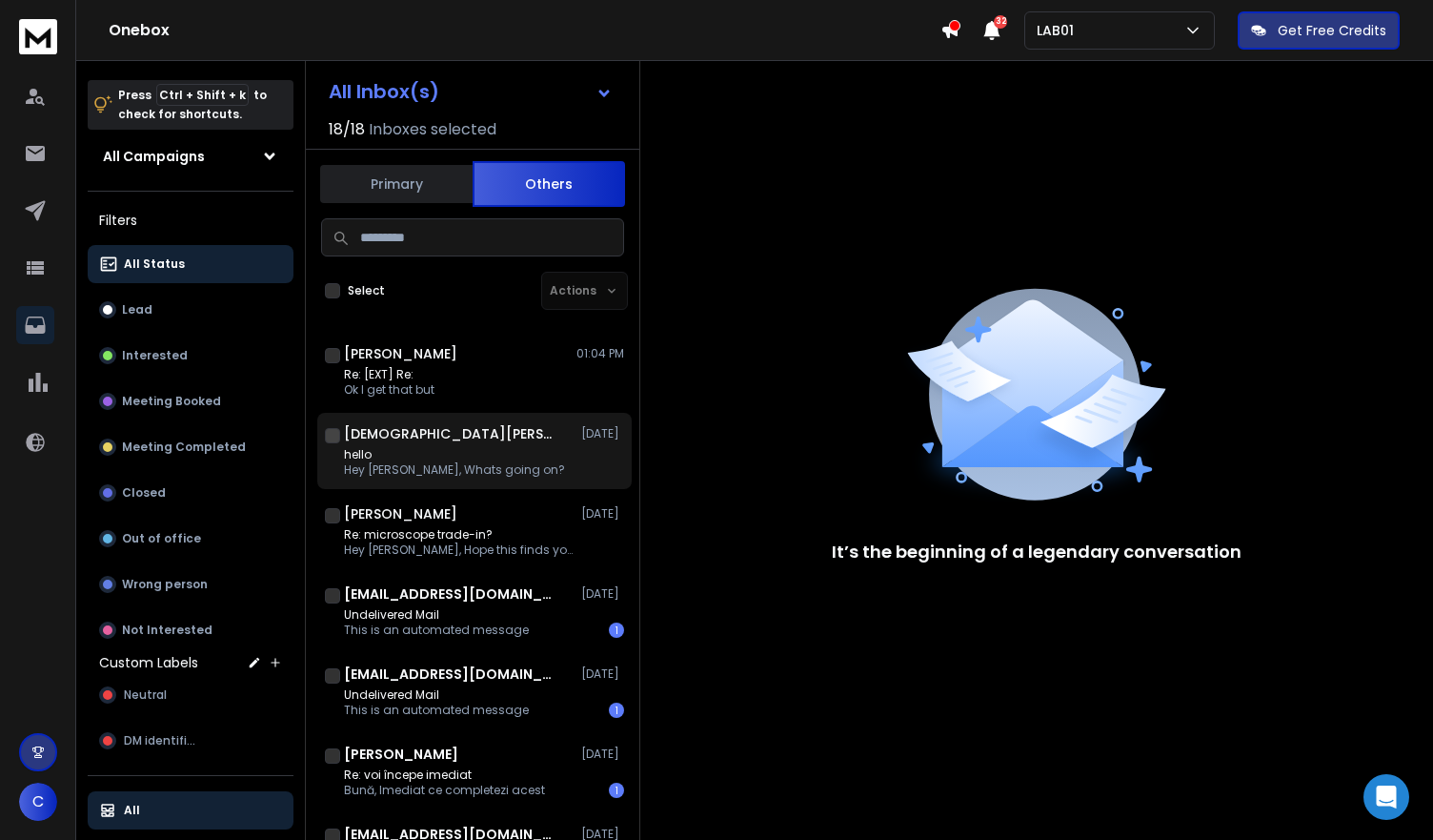
click at [446, 476] on p "Hey Chris, Whats going on?" at bounding box center [454, 470] width 221 height 16
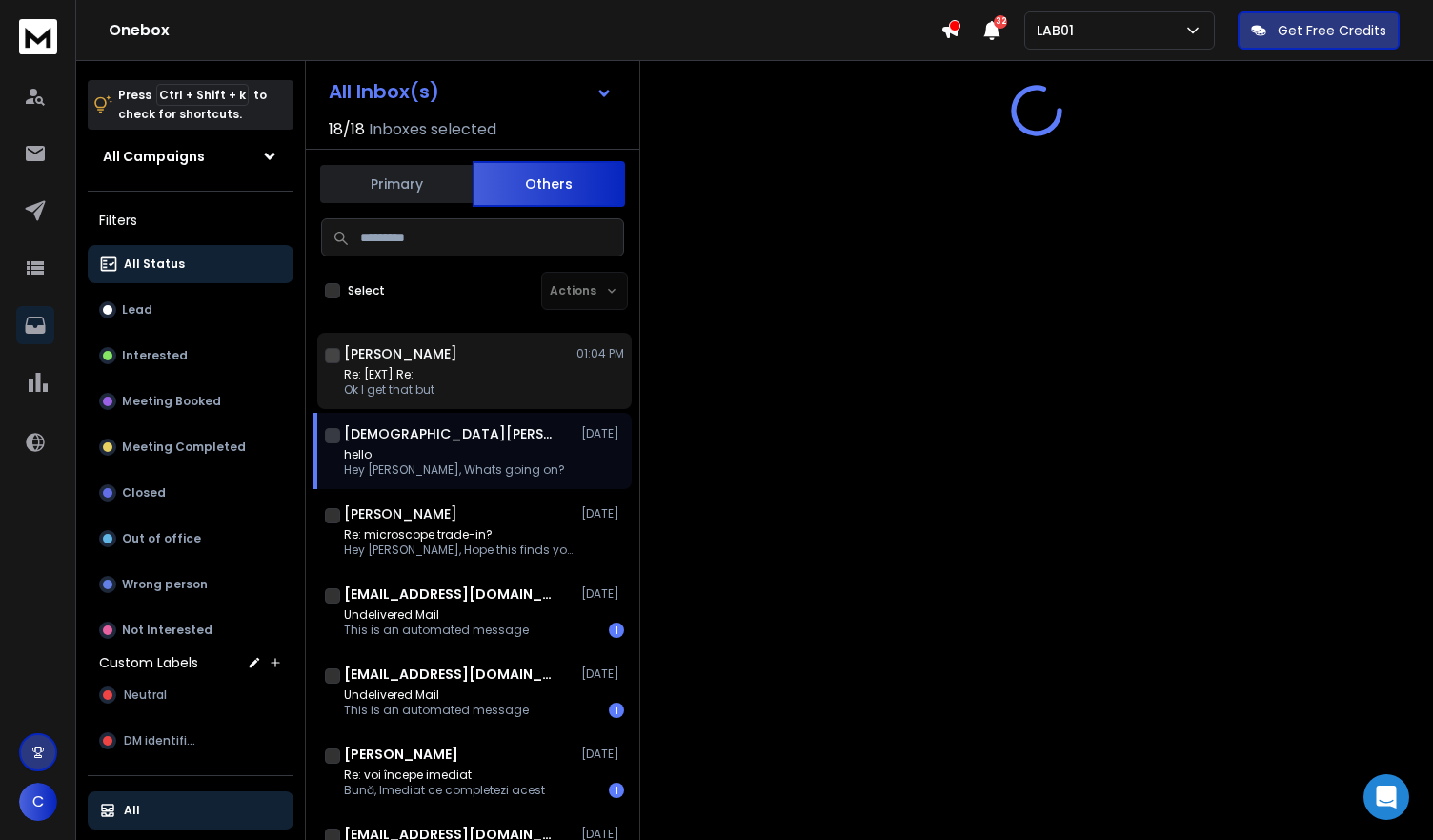
click at [456, 395] on div "Re: [EXT] Re: Ok I get that but" at bounding box center [484, 382] width 280 height 30
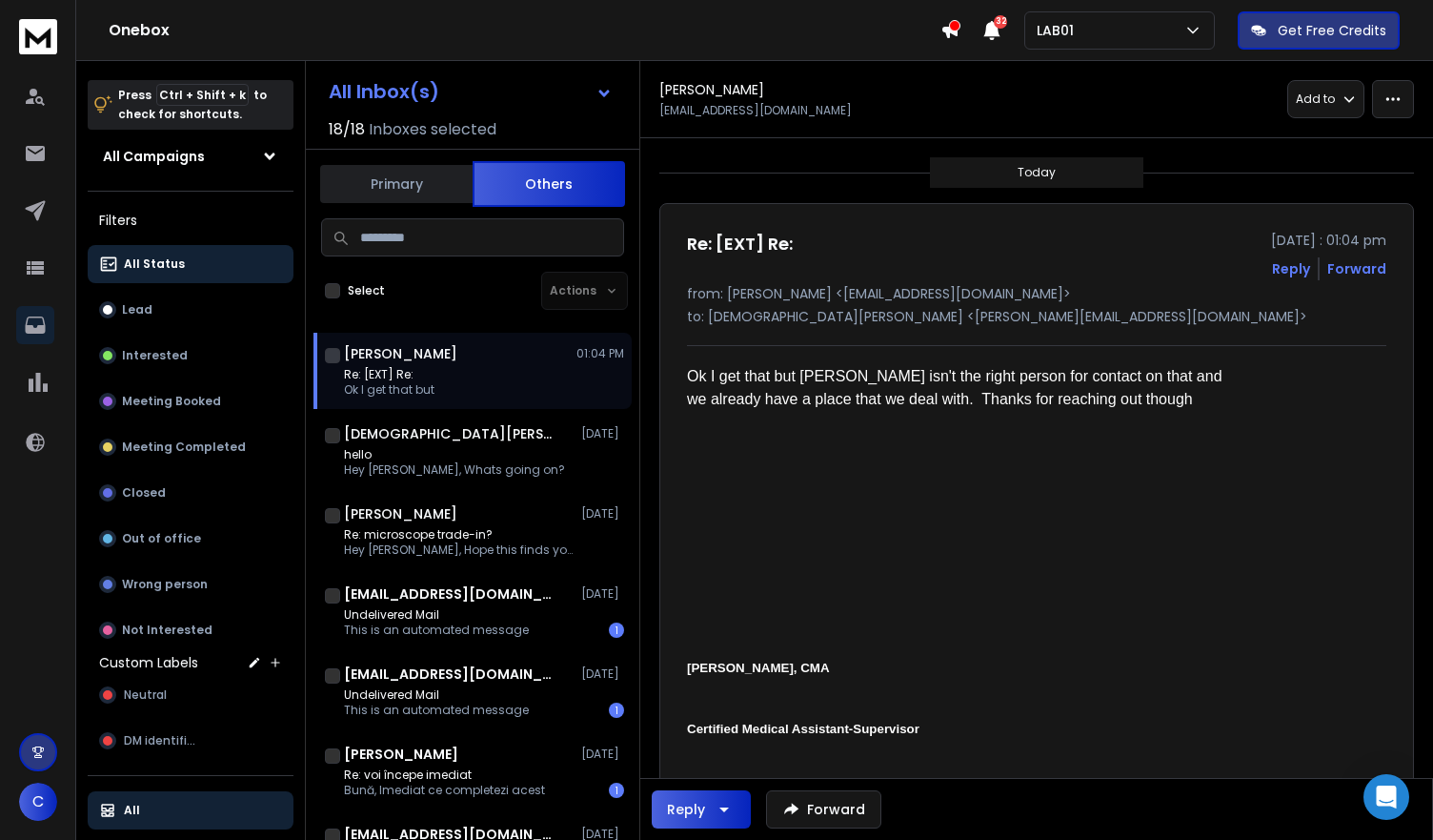
drag, startPoint x: 1051, startPoint y: 291, endPoint x: 921, endPoint y: 300, distance: 130.3
click at [921, 300] on p "from: Avallone, Laurie <laavallone@capecodhealth.org>" at bounding box center [1037, 293] width 699 height 19
click at [1390, 798] on icon "Open Intercom Messenger" at bounding box center [1386, 797] width 22 height 25
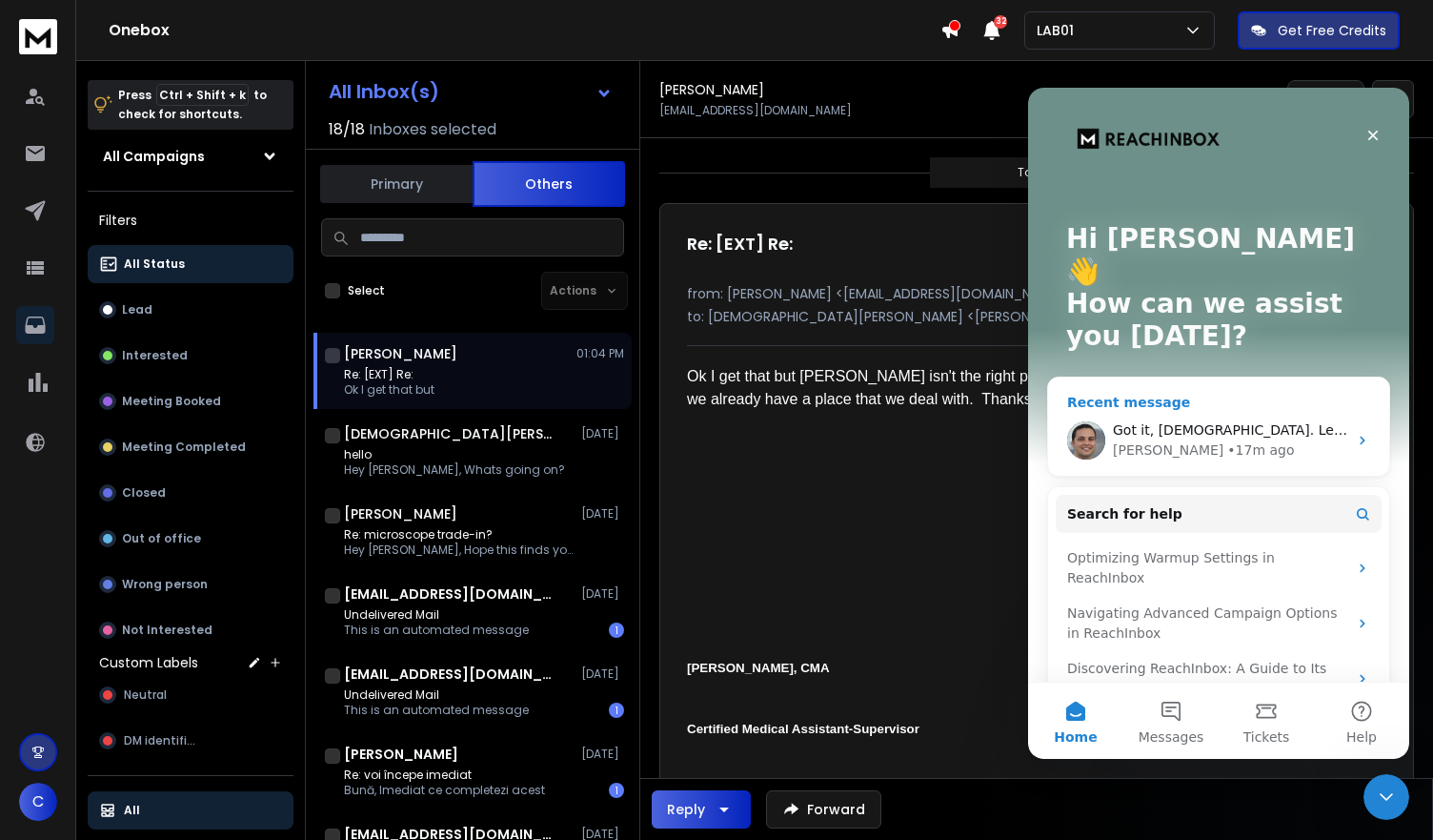
click at [1202, 422] on span "Got it, Christian. Let me check this with the team and get back to you shortly." at bounding box center [1419, 430] width 612 height 16
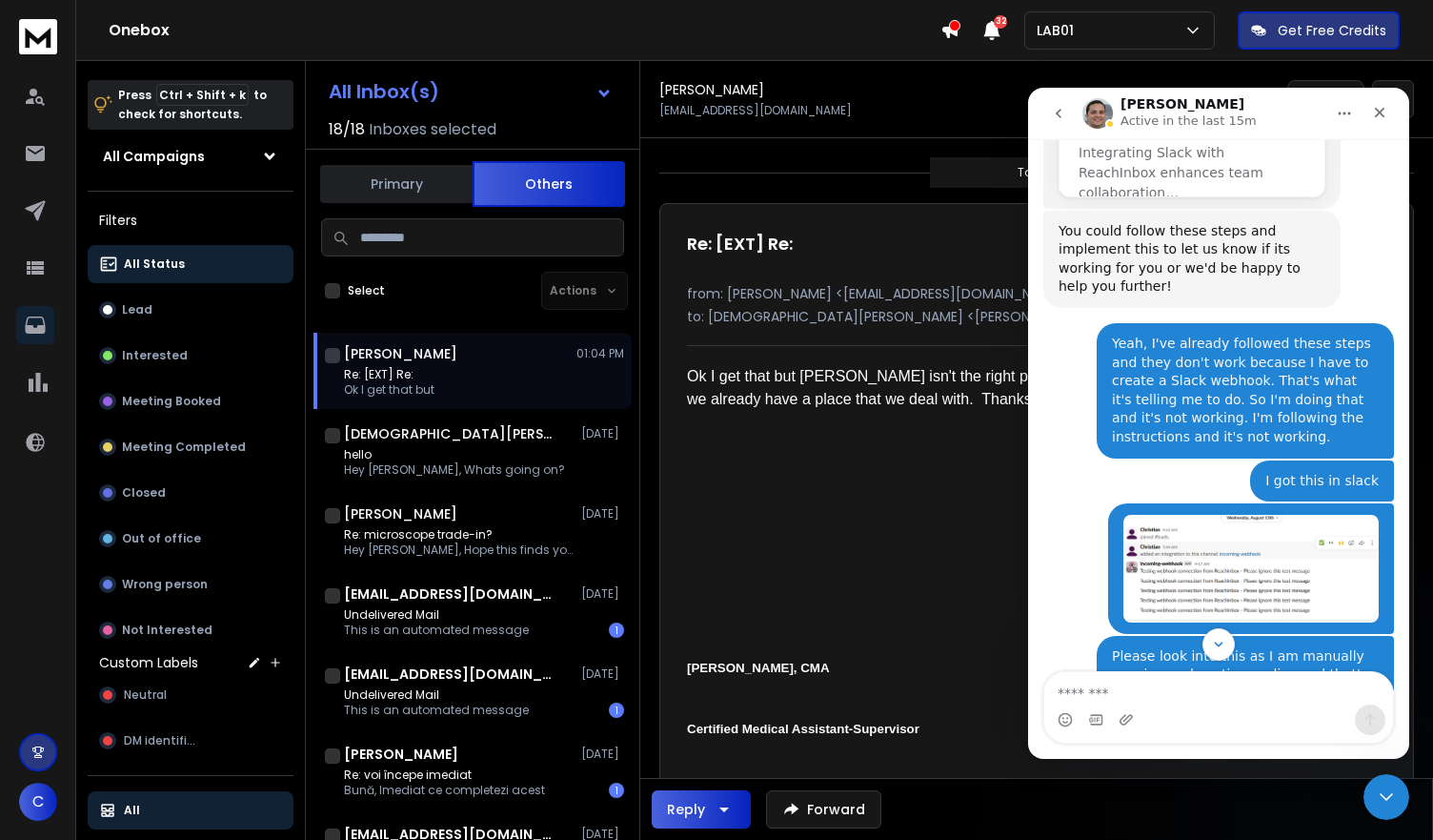
scroll to position [22847, 0]
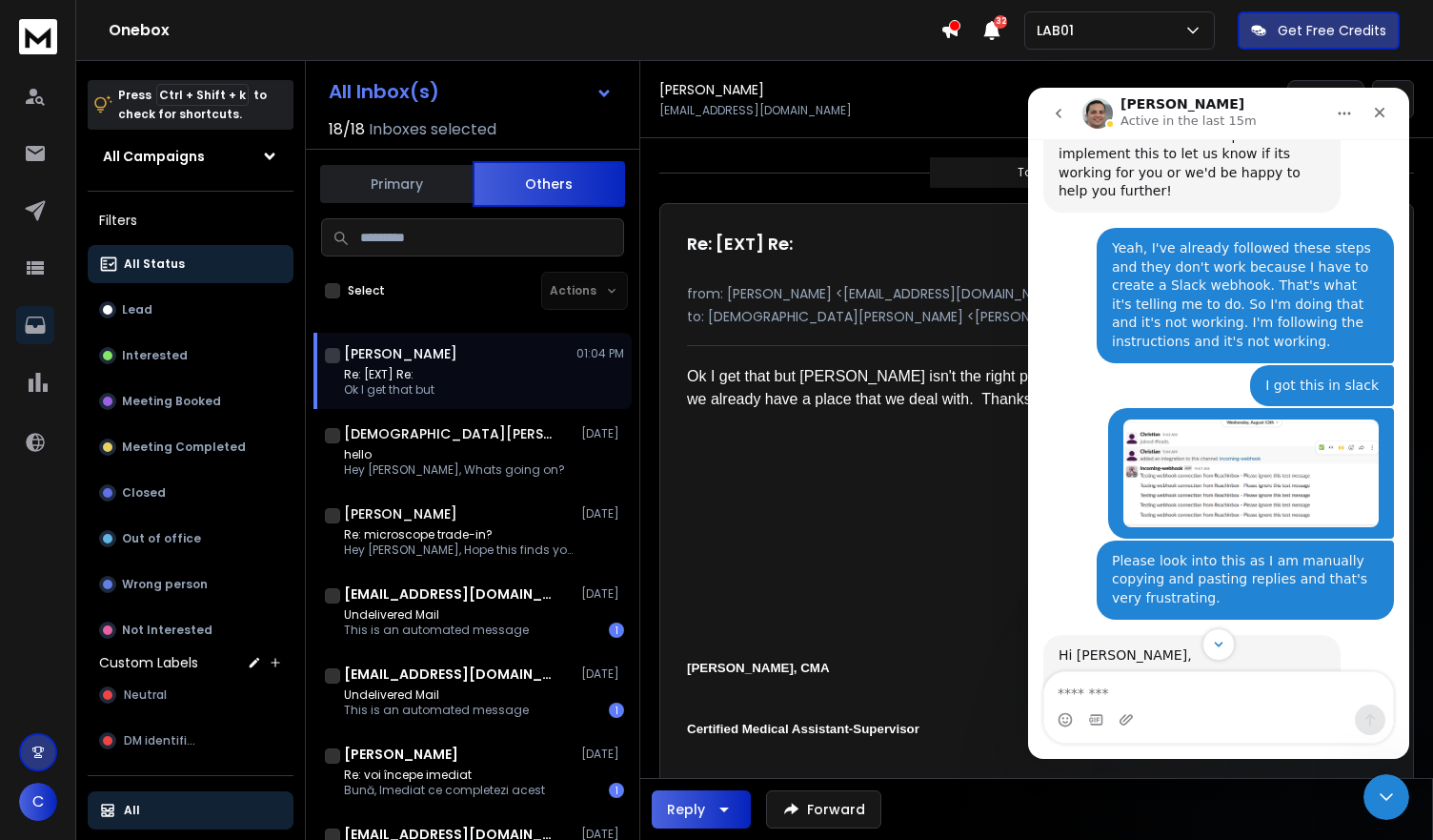
scroll to position [22943, 0]
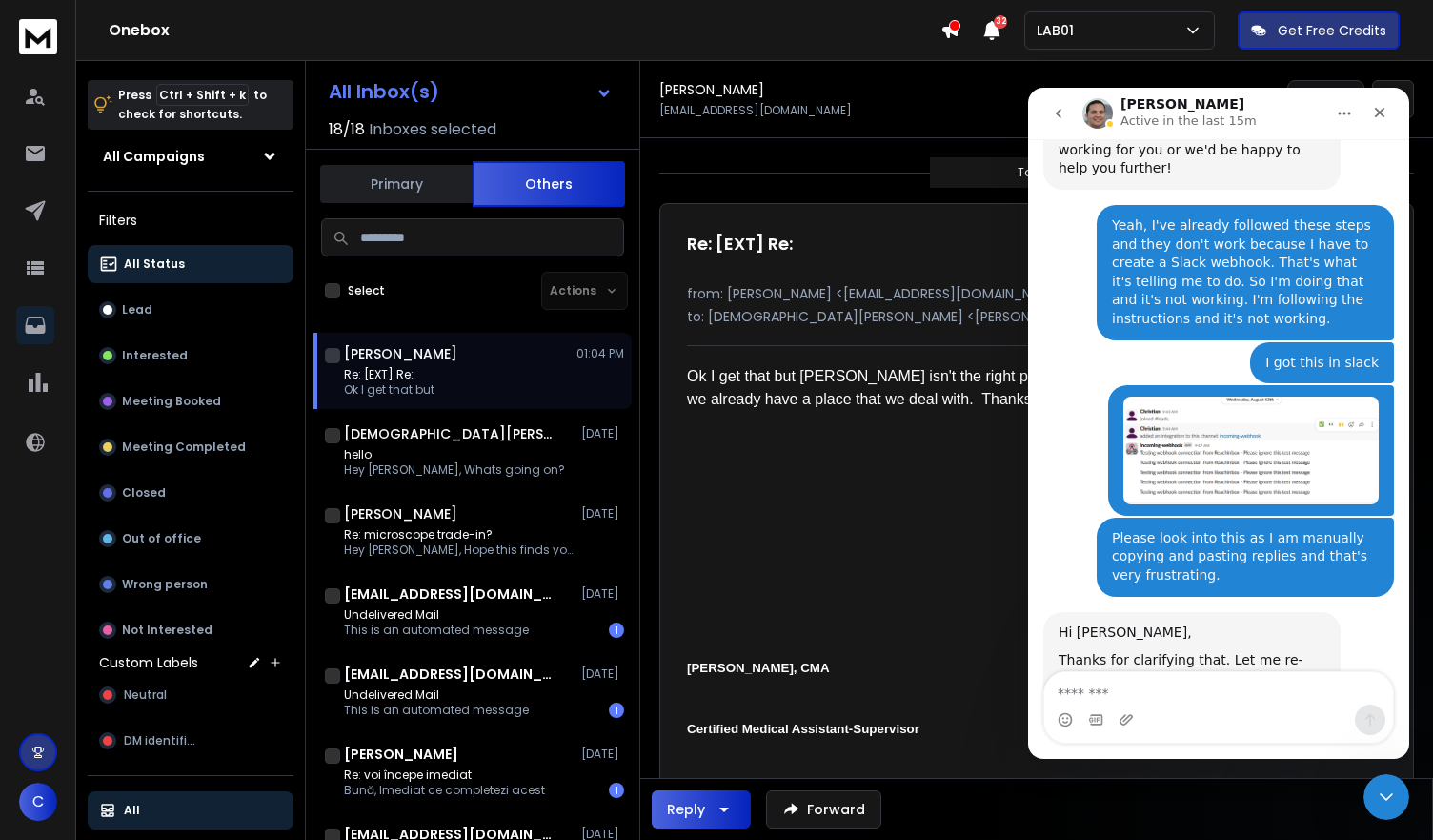
drag, startPoint x: 1326, startPoint y: 304, endPoint x: 1347, endPoint y: 261, distance: 47.9
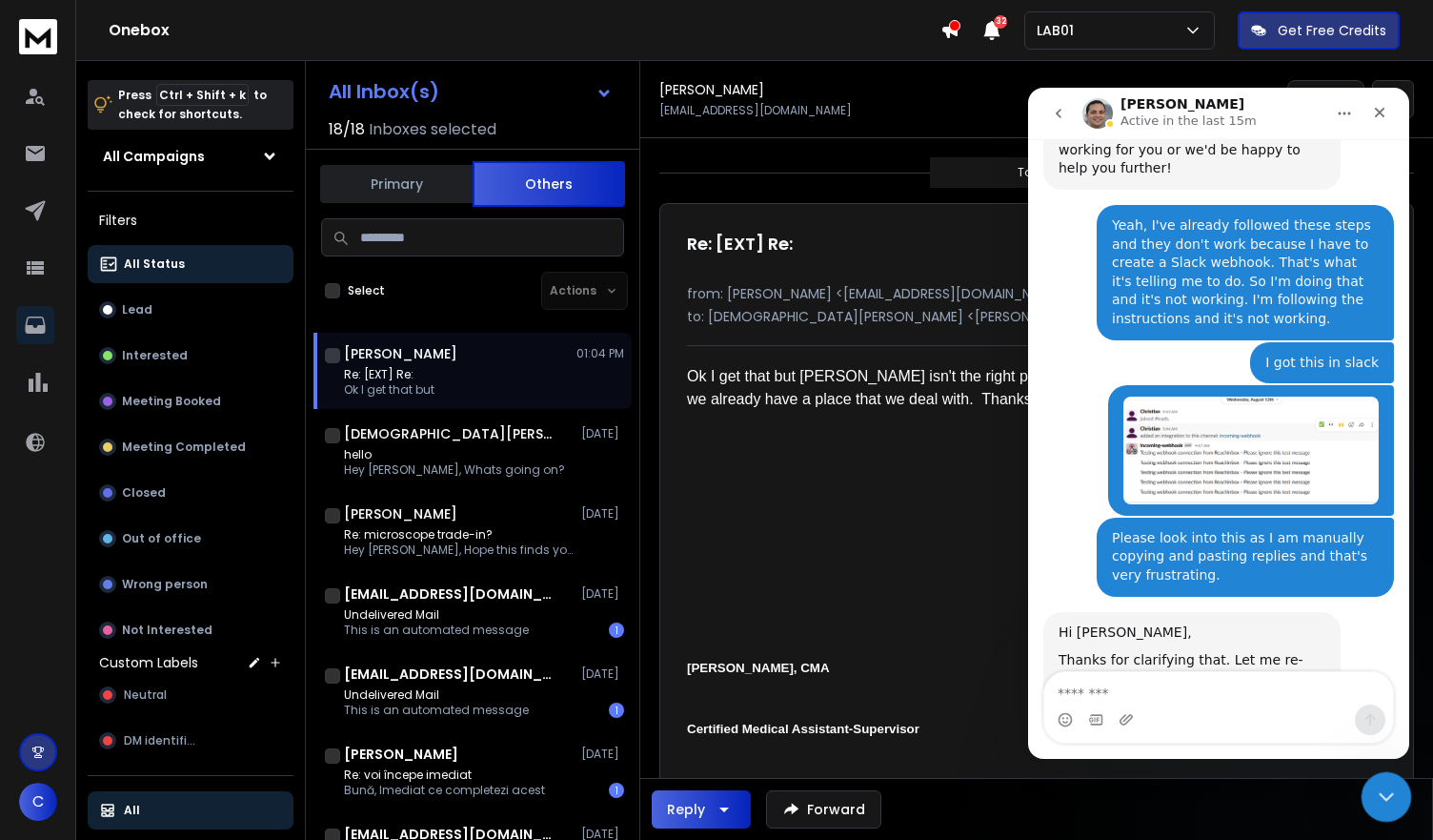
drag, startPoint x: 1388, startPoint y: 783, endPoint x: 2301, endPoint y: 803, distance: 913.2
click at [1388, 781] on div "Close Intercom Messenger" at bounding box center [1384, 794] width 46 height 46
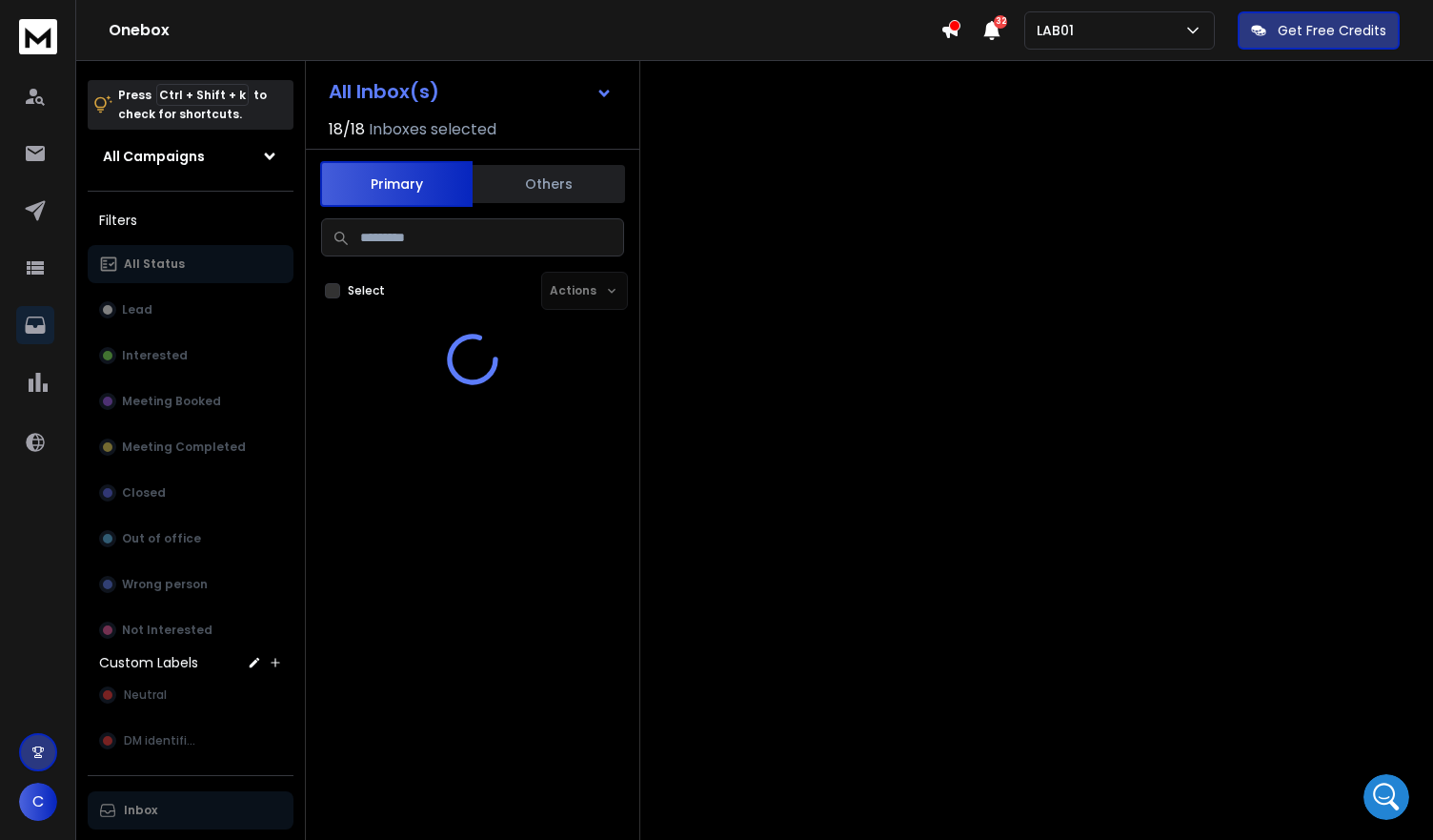
click at [404, 167] on button "Primary" at bounding box center [396, 184] width 152 height 46
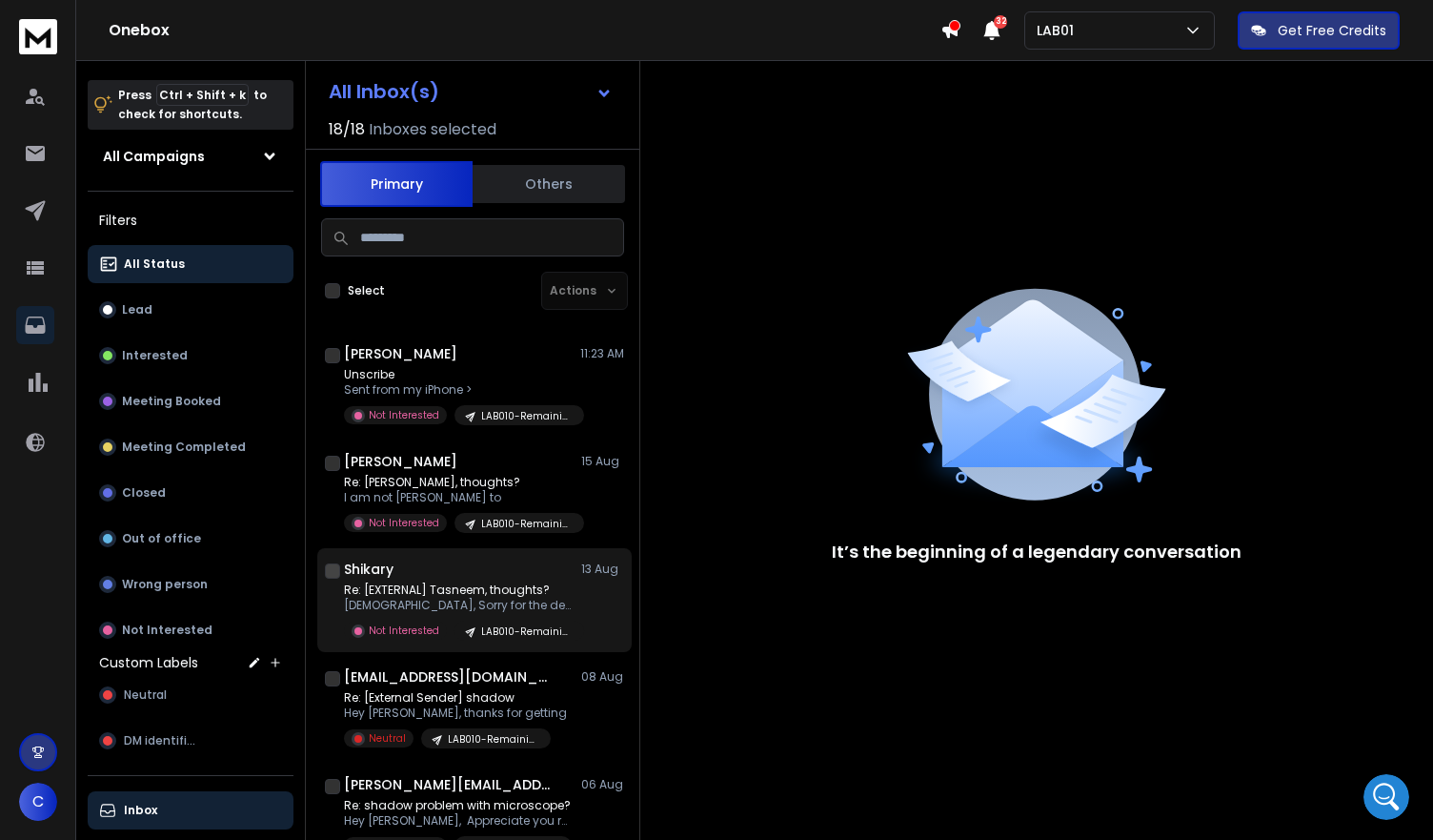
click at [482, 576] on div "Shikary 13 Aug" at bounding box center [484, 569] width 280 height 19
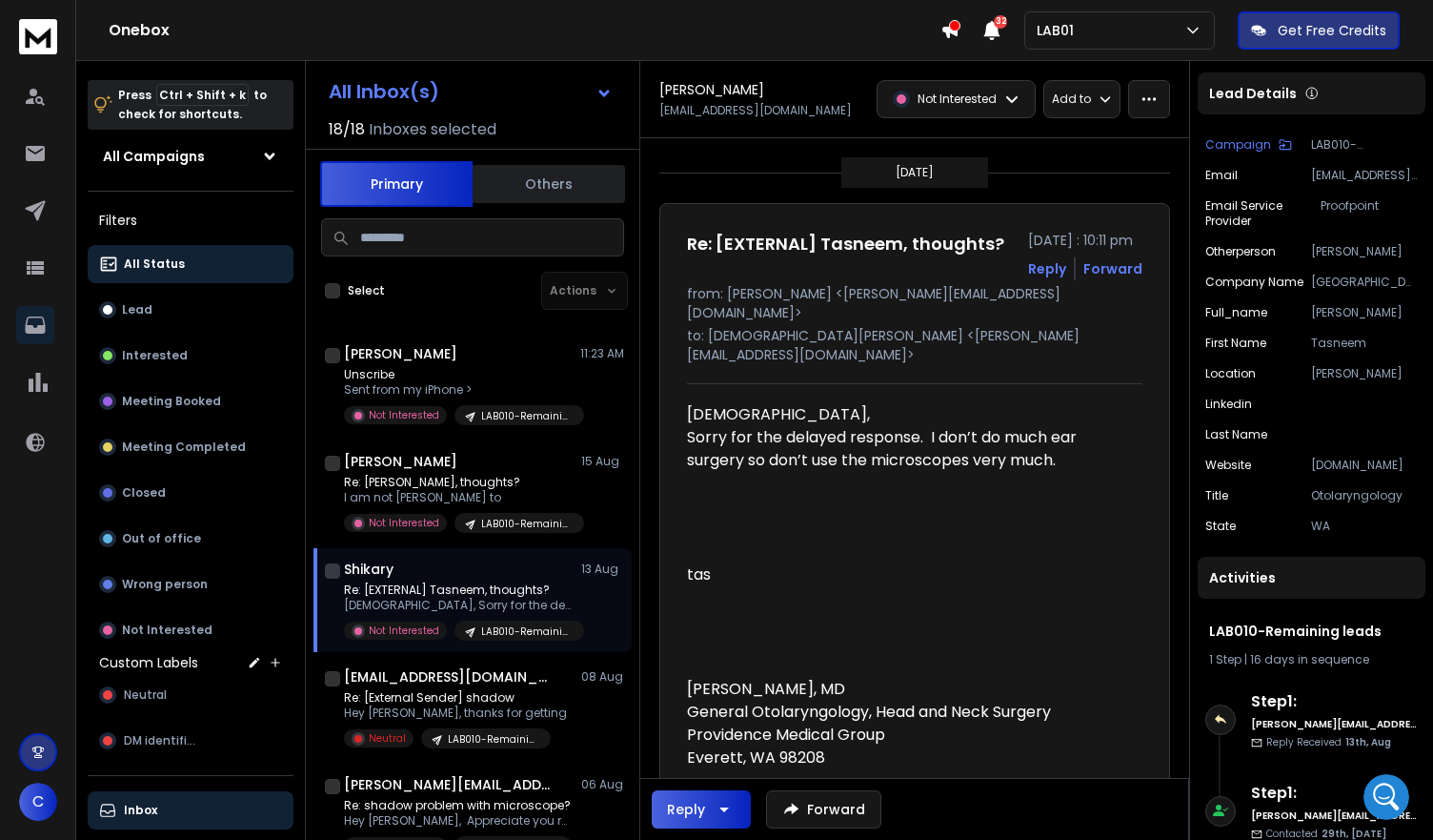
scroll to position [95, 0]
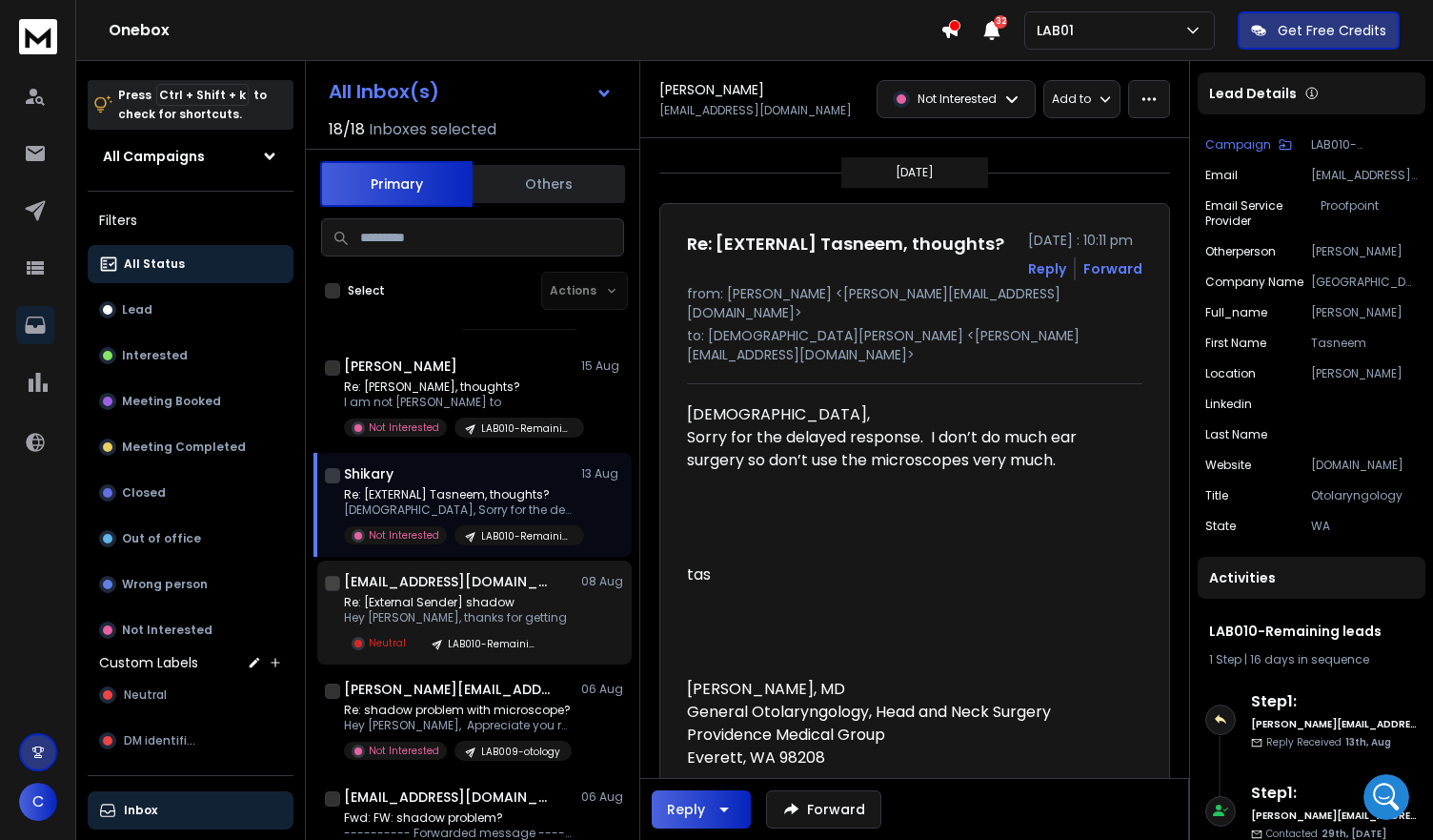
click at [490, 592] on div "mwilliams@lcisd.net 08 Aug Re: [External Sender] shadow Hey Meagan, thanks for …" at bounding box center [484, 612] width 280 height 81
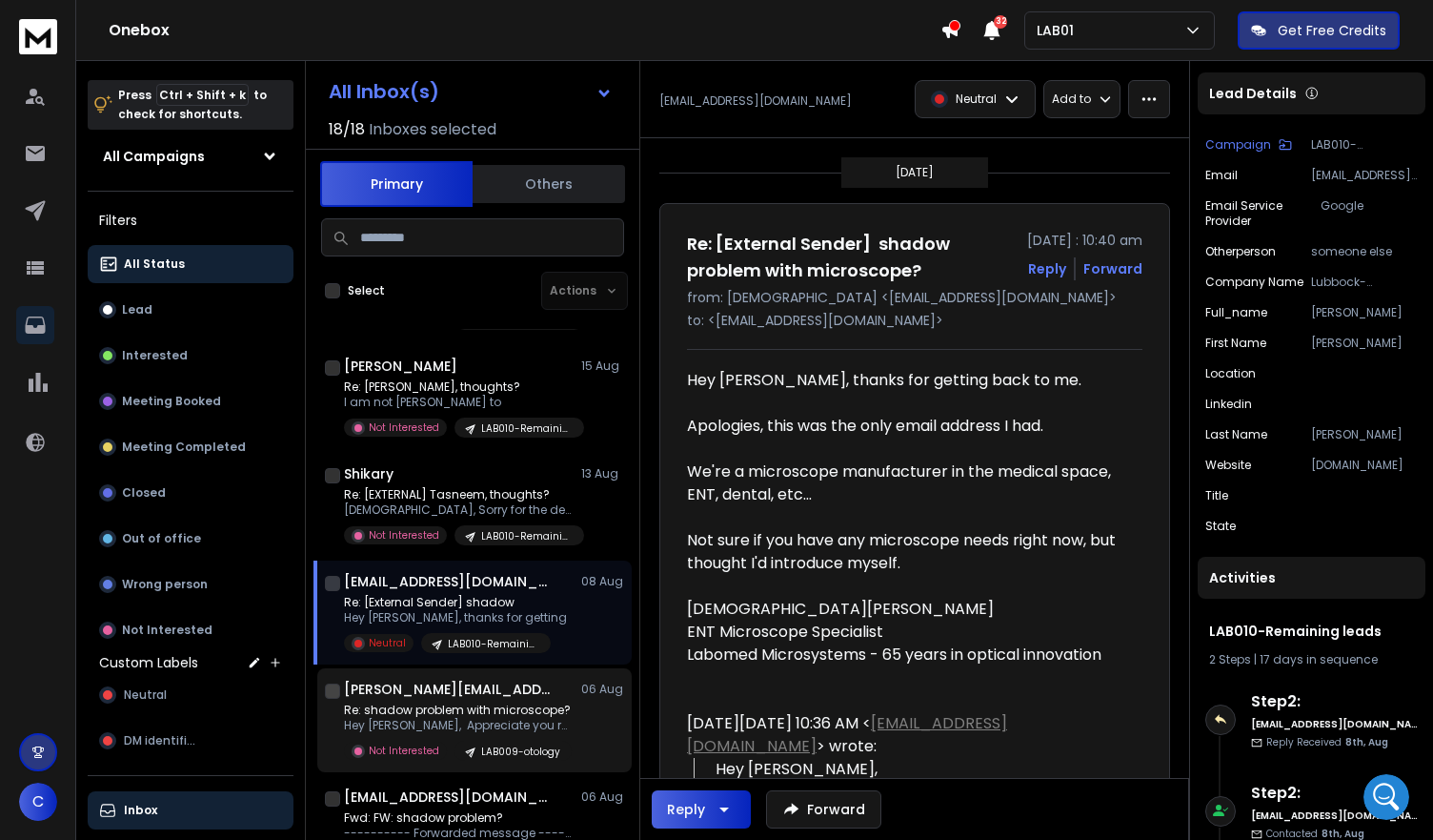
scroll to position [382, 0]
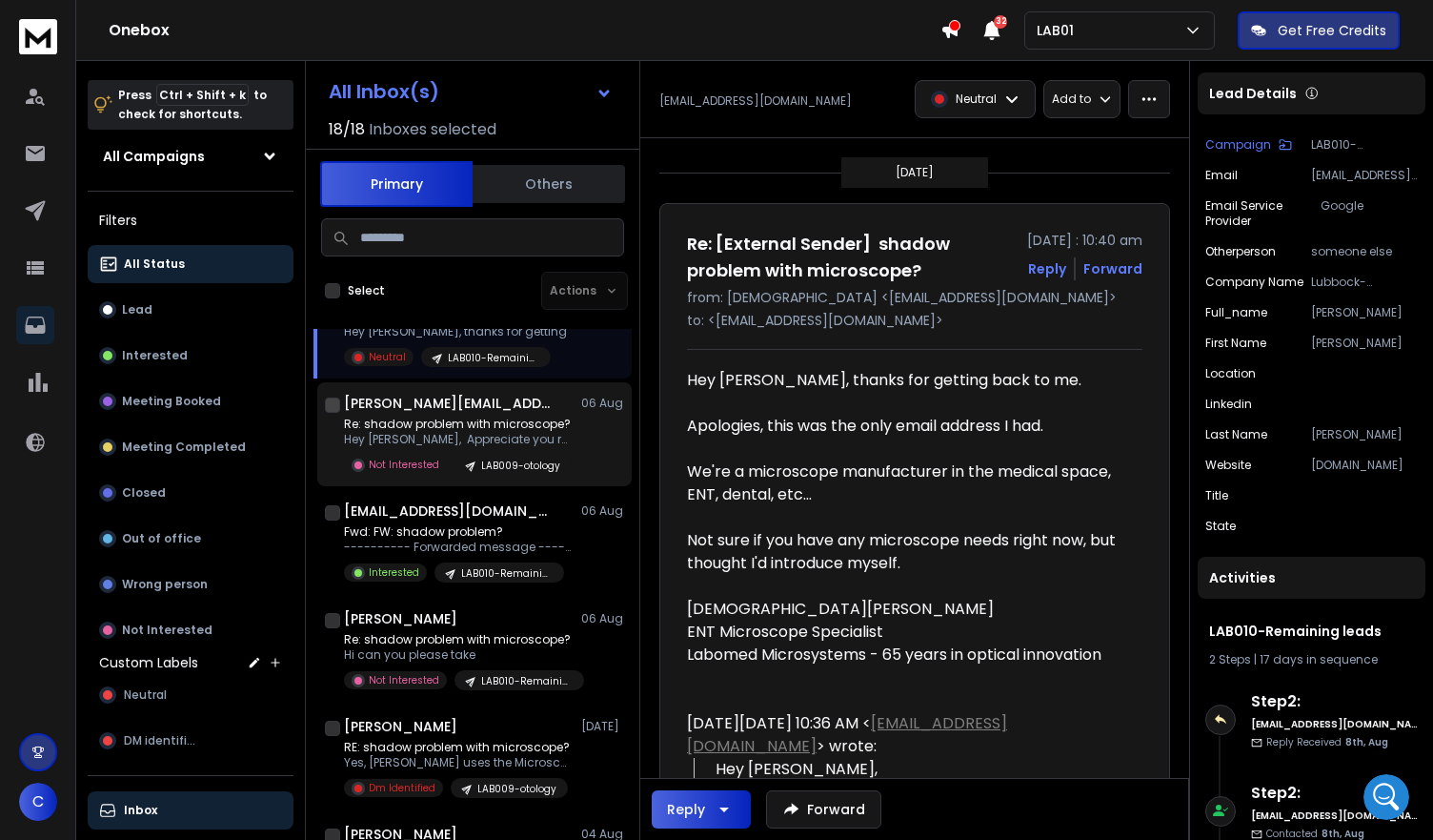
click at [430, 422] on p "Re: shadow problem with microscope?" at bounding box center [458, 424] width 229 height 16
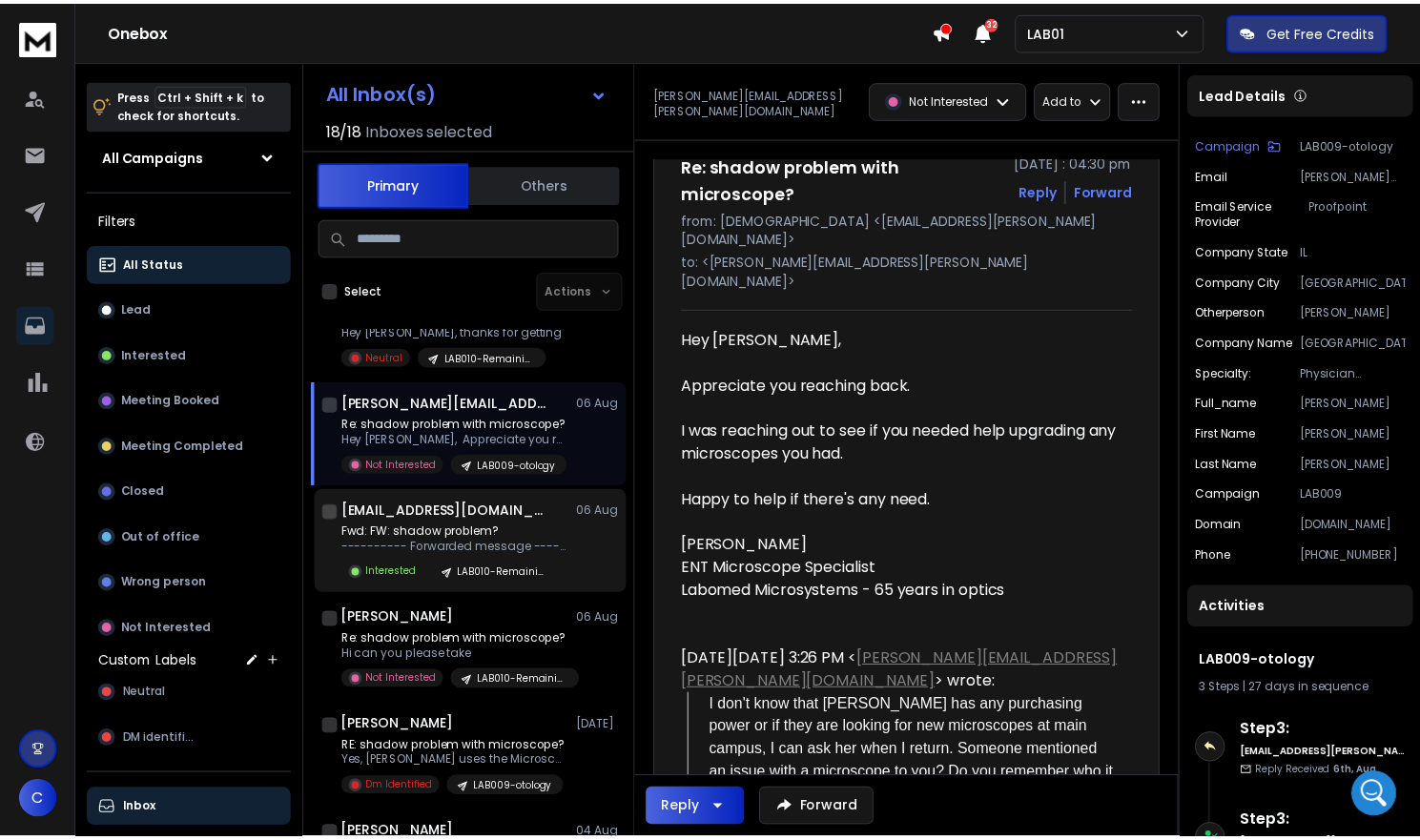
scroll to position [95, 0]
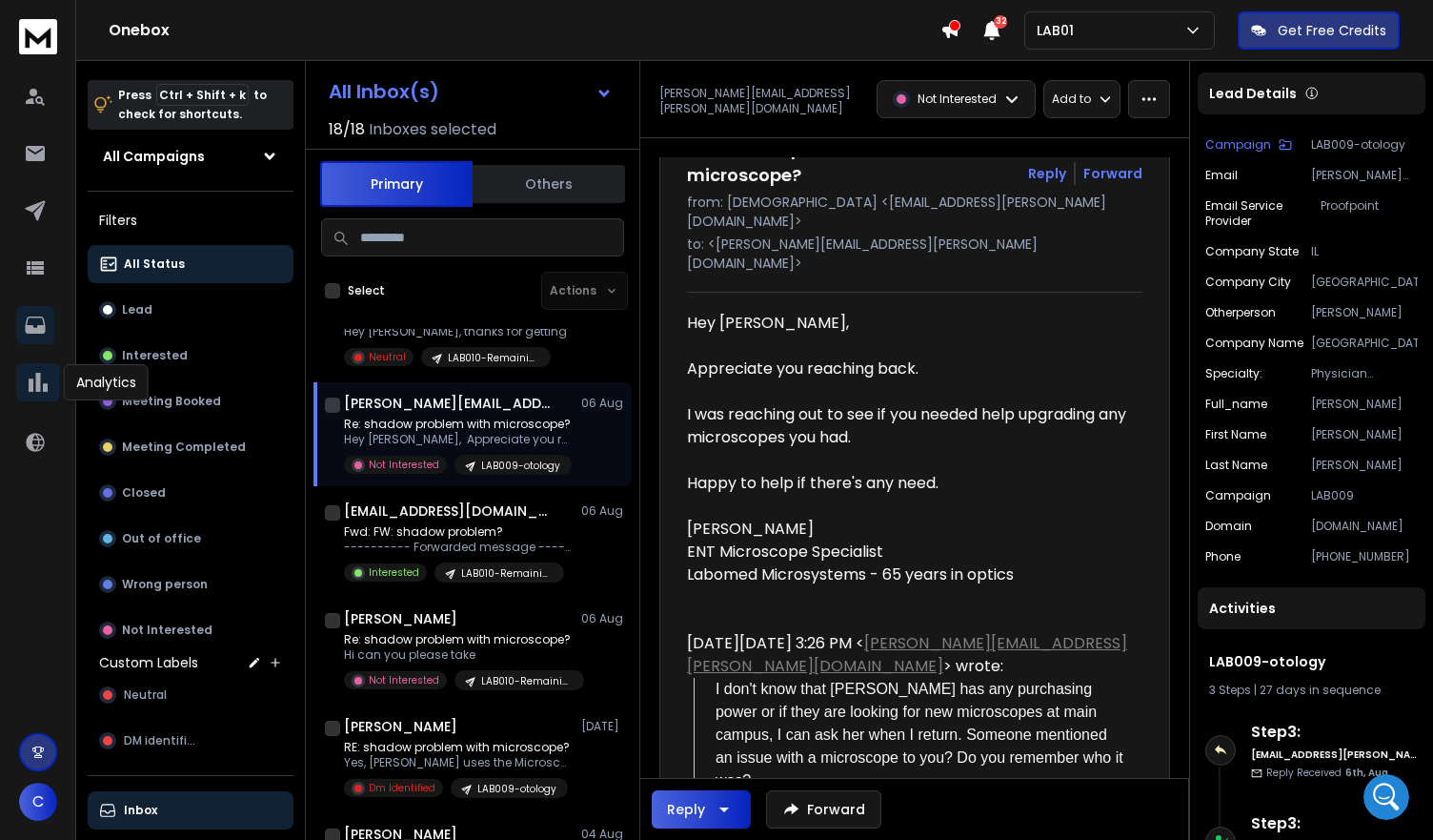
click at [42, 393] on icon at bounding box center [37, 382] width 29 height 29
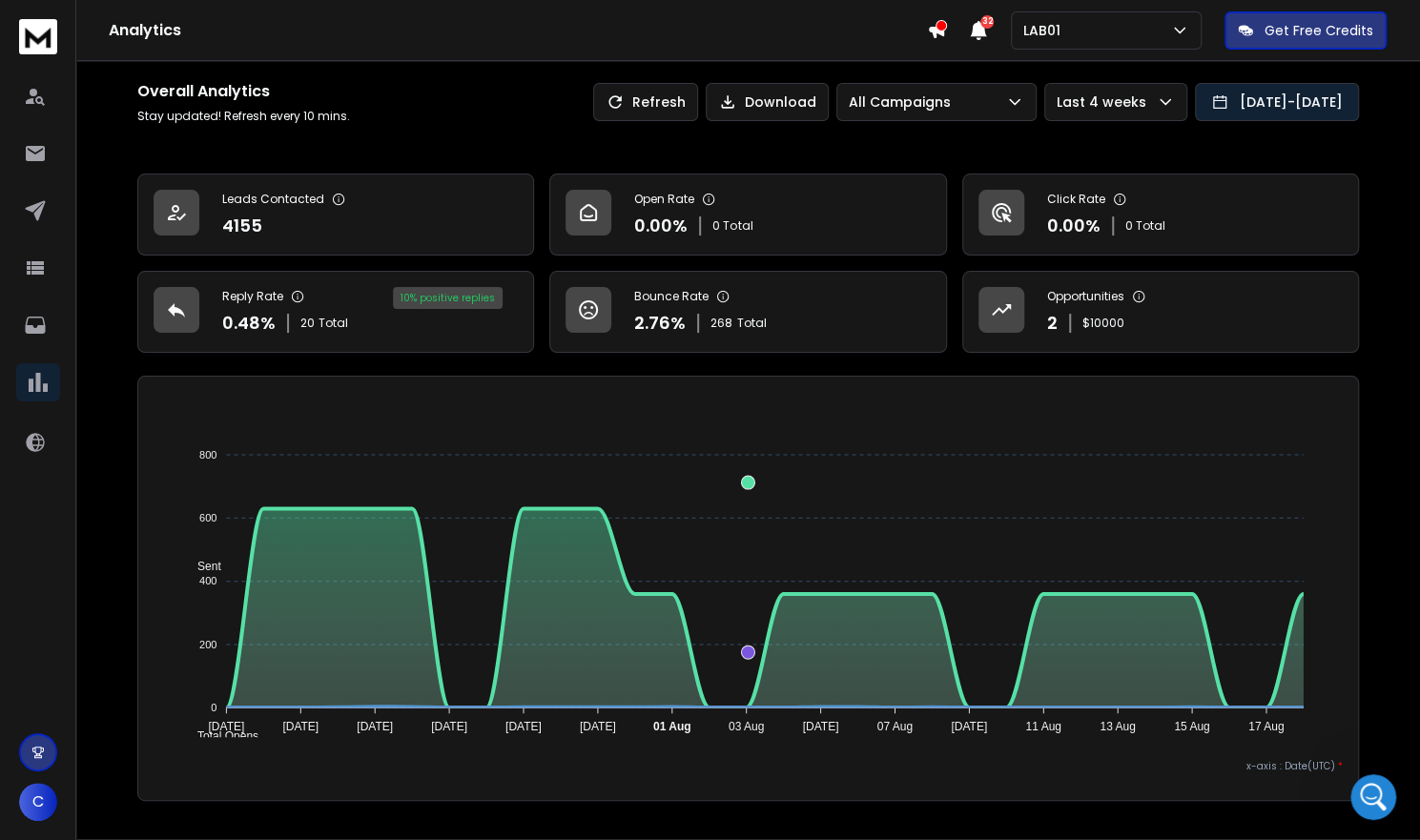
click at [1195, 105] on button "20 Jul 2025 - 18 Aug 2025" at bounding box center [1276, 101] width 164 height 38
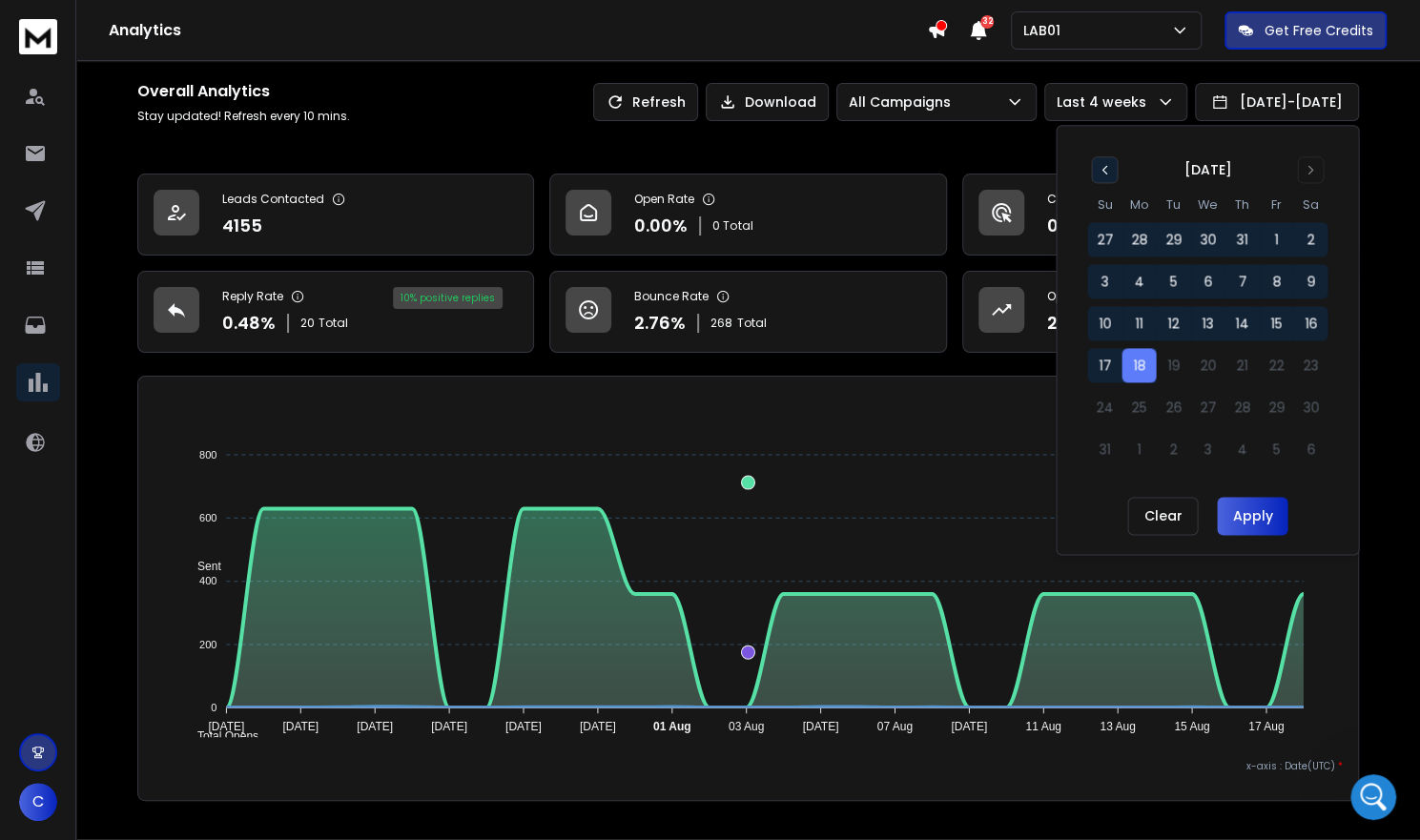
click at [1102, 174] on icon "Go to previous month" at bounding box center [1104, 170] width 16 height 16
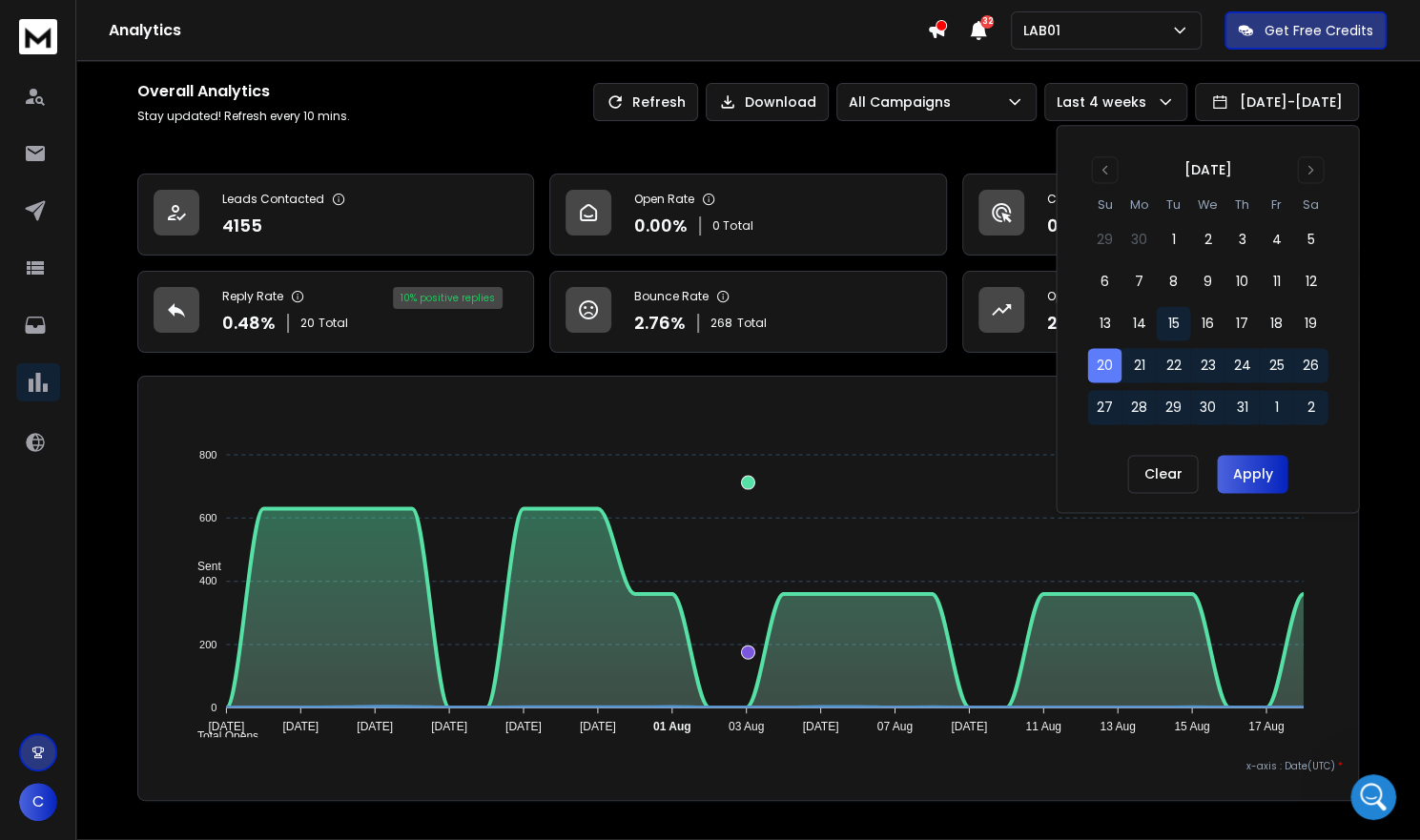
click at [1174, 324] on button "15" at bounding box center [1172, 324] width 34 height 34
click at [1262, 480] on button "Apply" at bounding box center [1253, 474] width 71 height 38
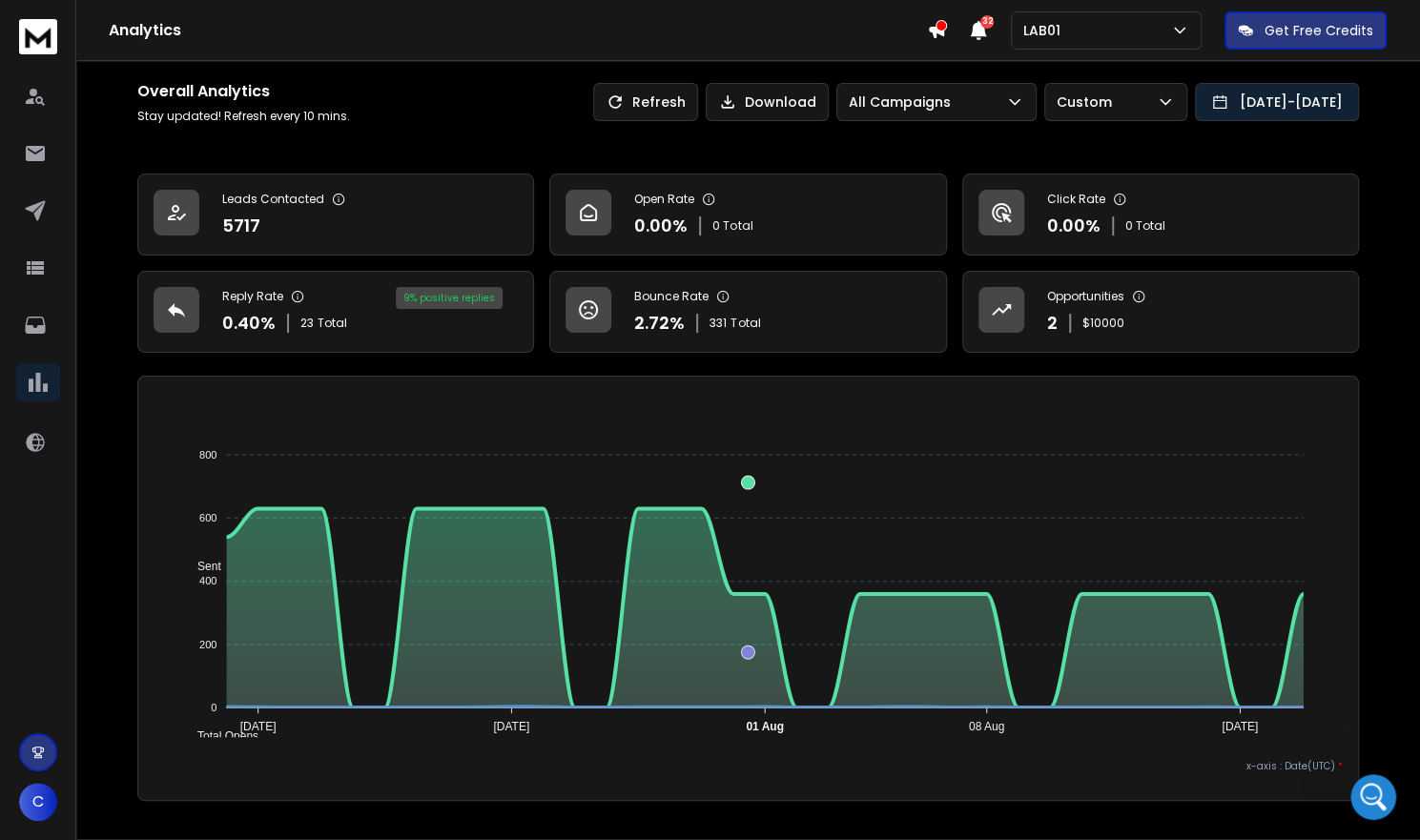
click at [1297, 105] on button "15 Jul 2025 - 18 Aug 2025" at bounding box center [1276, 101] width 164 height 38
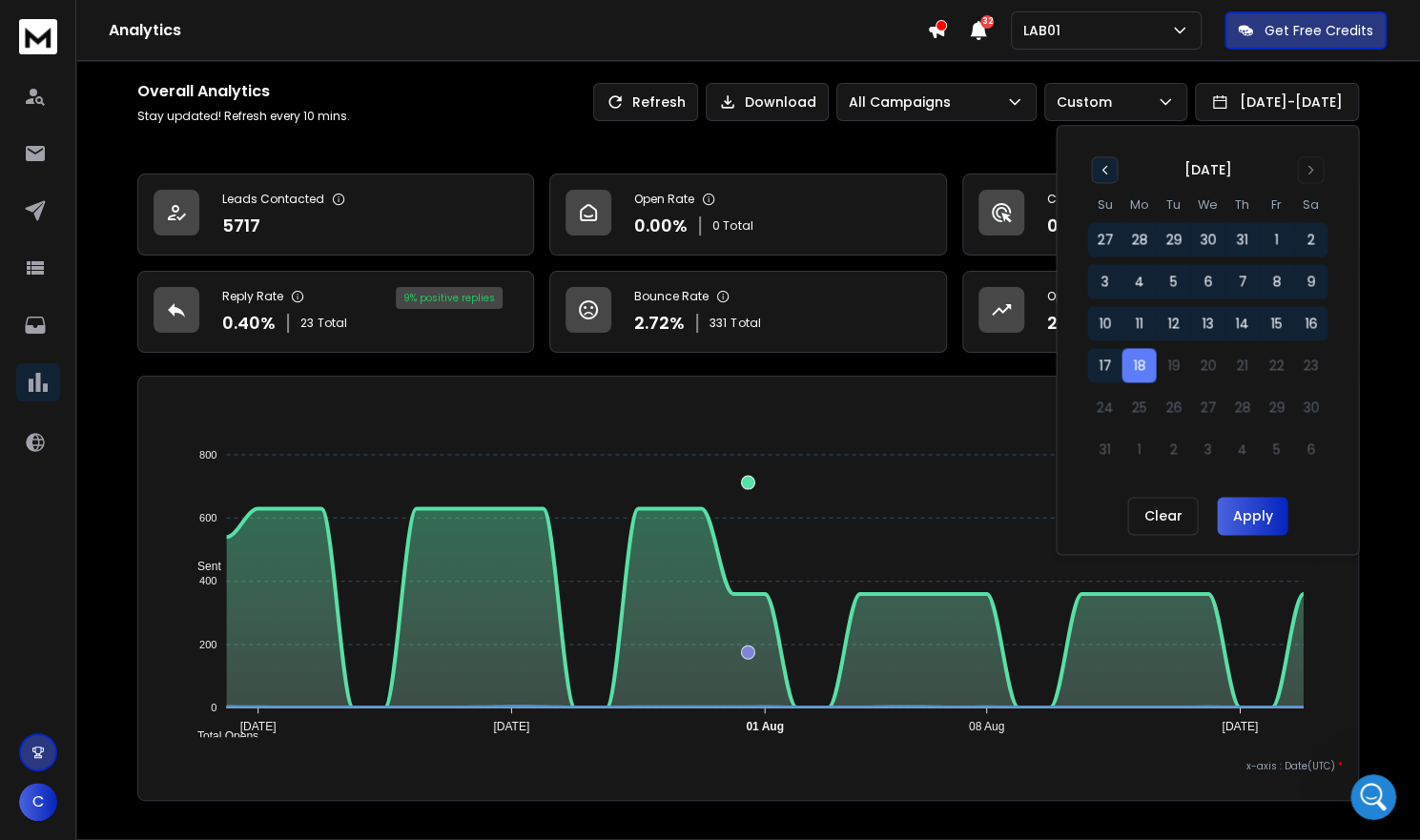
click at [1101, 169] on icon "Go to previous month" at bounding box center [1104, 170] width 16 height 16
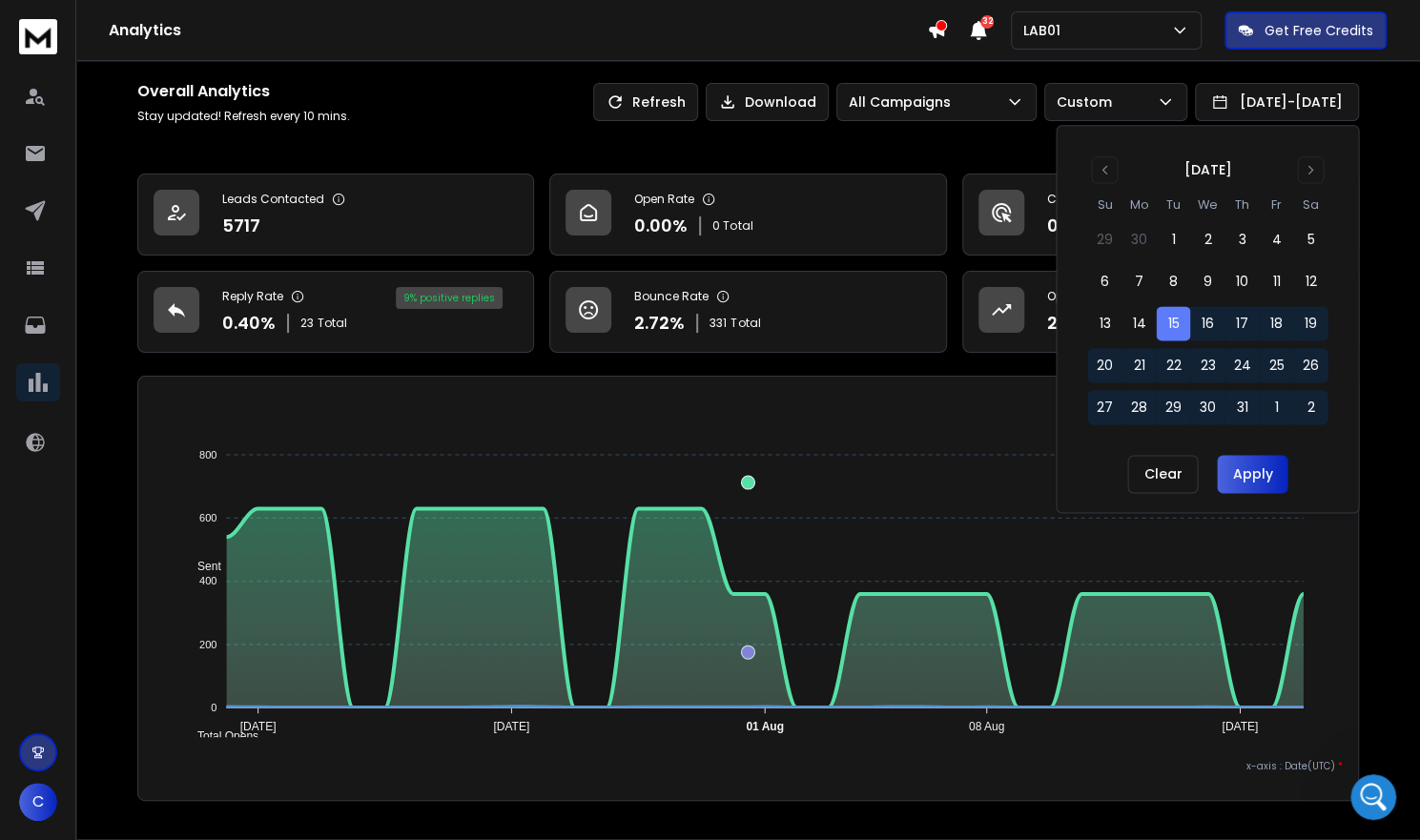
click at [1194, 314] on button "16" at bounding box center [1206, 324] width 34 height 34
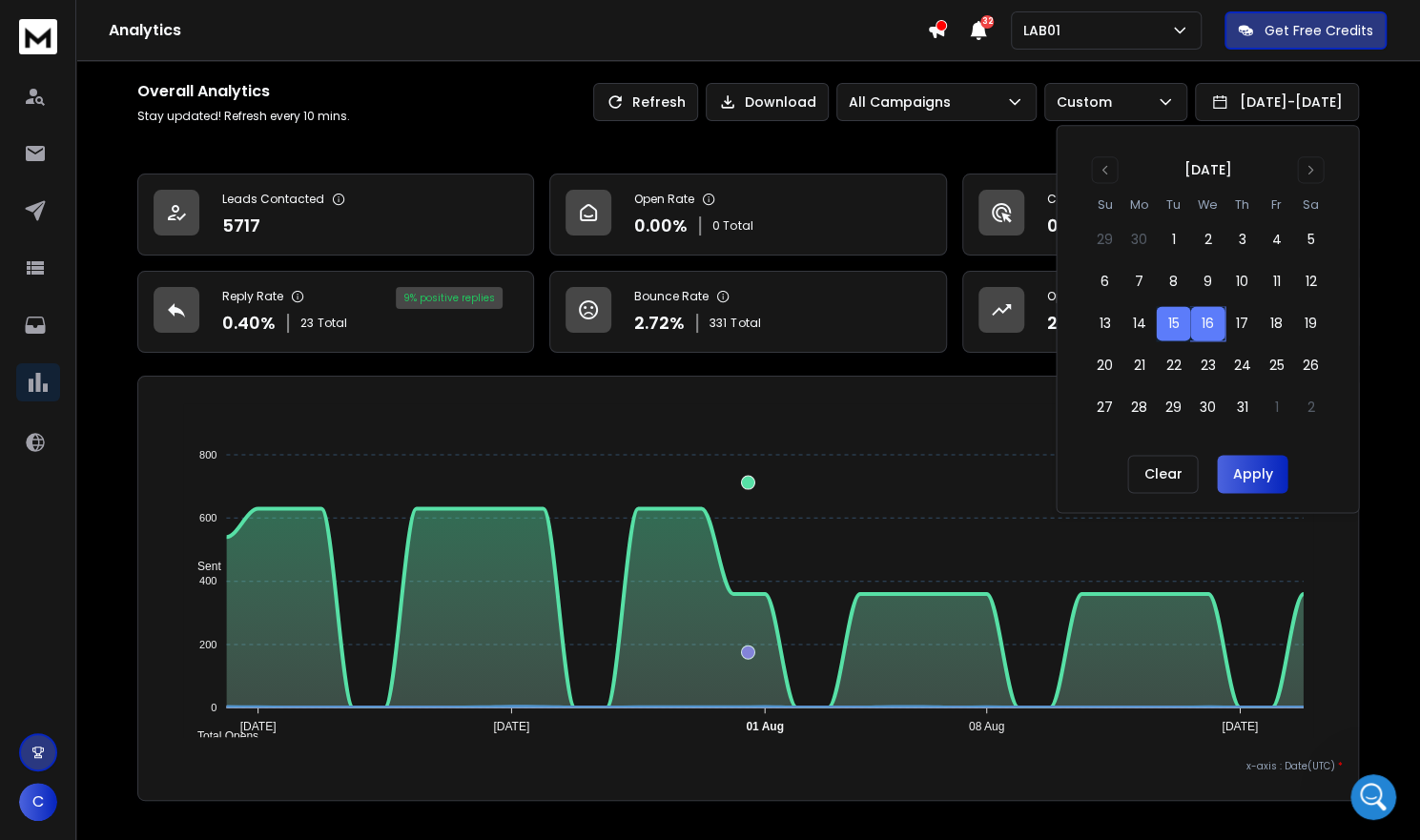
click at [1204, 319] on button "16" at bounding box center [1206, 324] width 34 height 34
click at [1180, 321] on button "15" at bounding box center [1172, 324] width 34 height 34
click at [1204, 328] on button "16" at bounding box center [1206, 324] width 34 height 34
click at [1309, 178] on button "Go to next month" at bounding box center [1310, 169] width 27 height 27
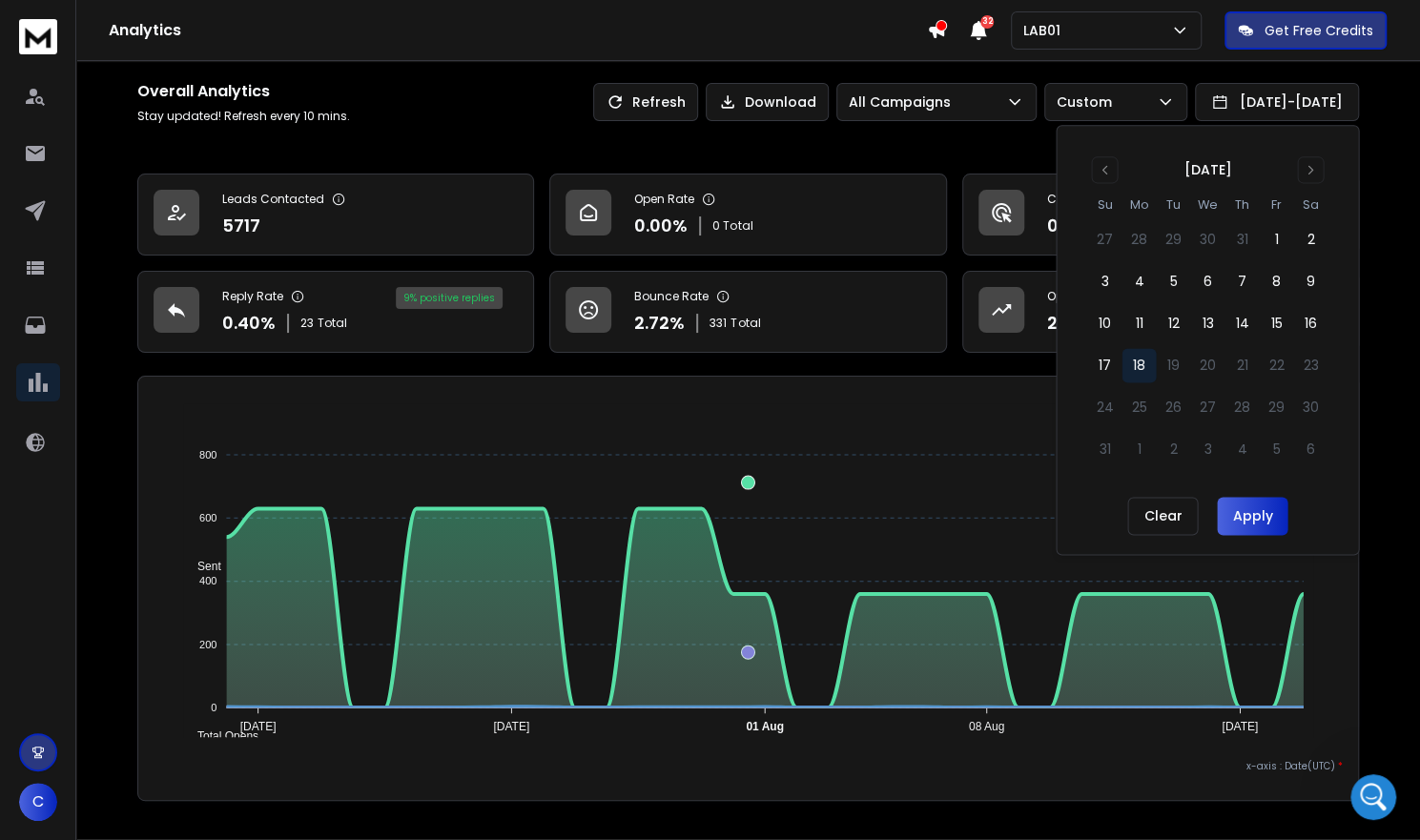
click at [1135, 369] on button "18" at bounding box center [1139, 366] width 34 height 34
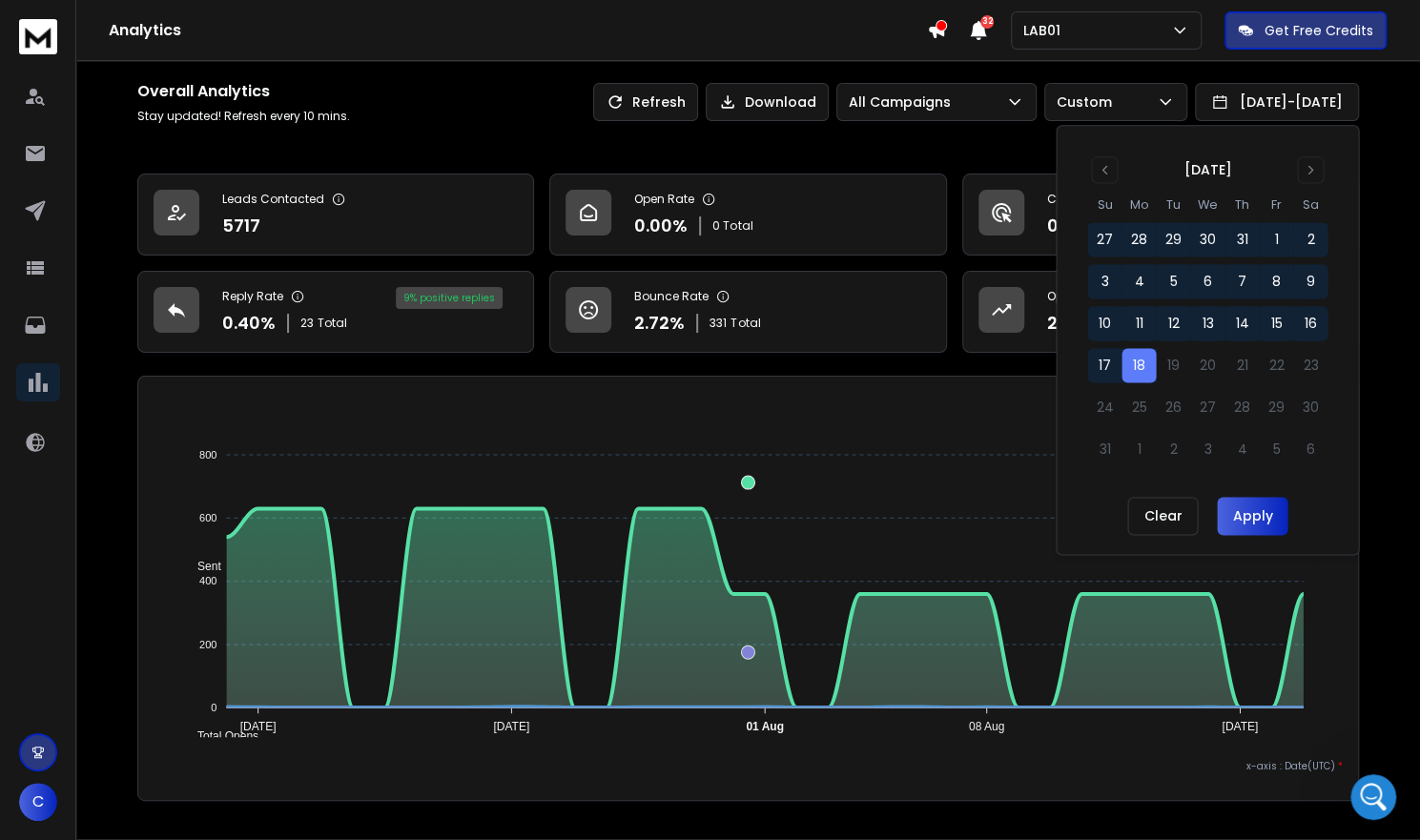
click at [1270, 510] on button "Apply" at bounding box center [1253, 516] width 71 height 38
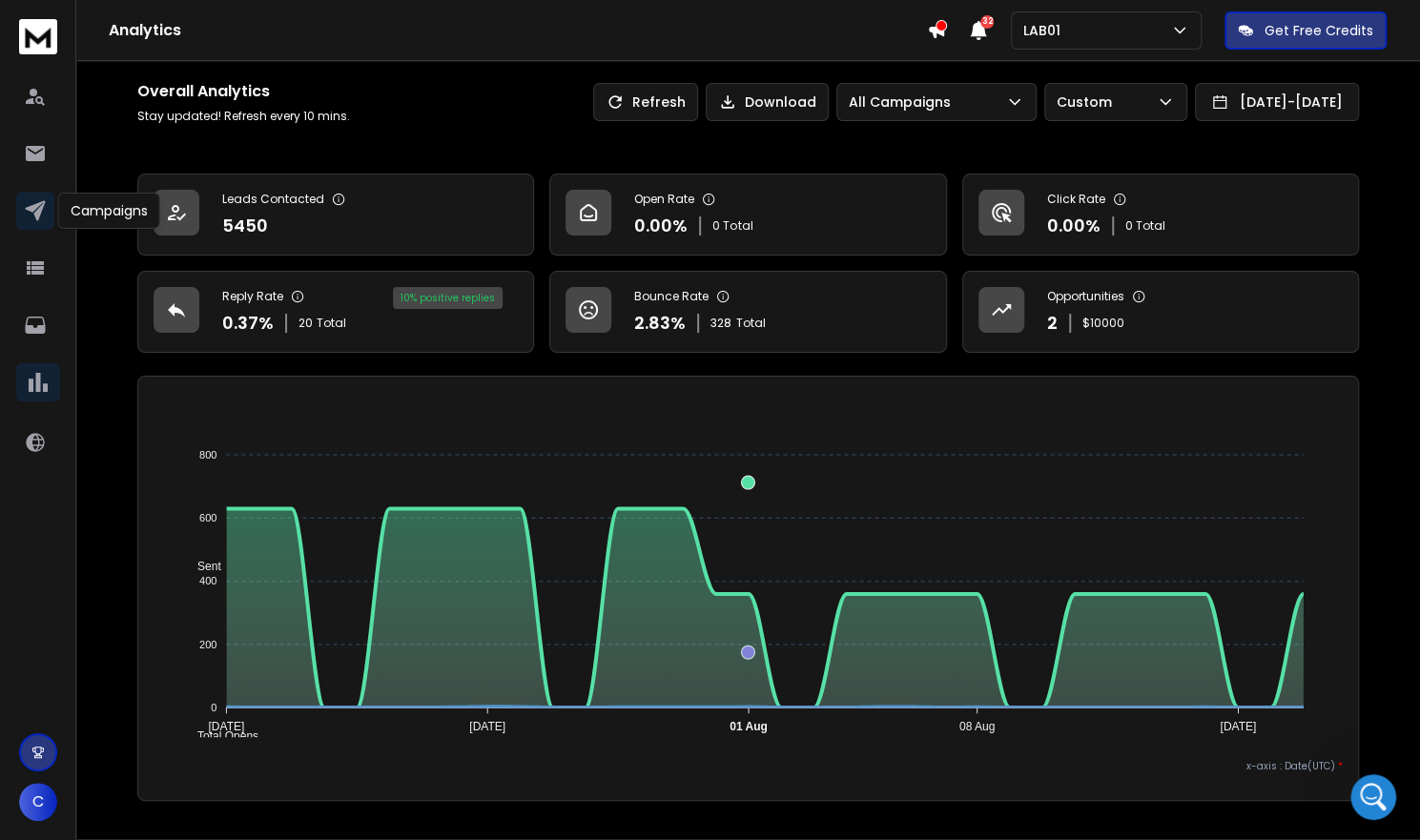
click at [49, 204] on link at bounding box center [34, 210] width 38 height 38
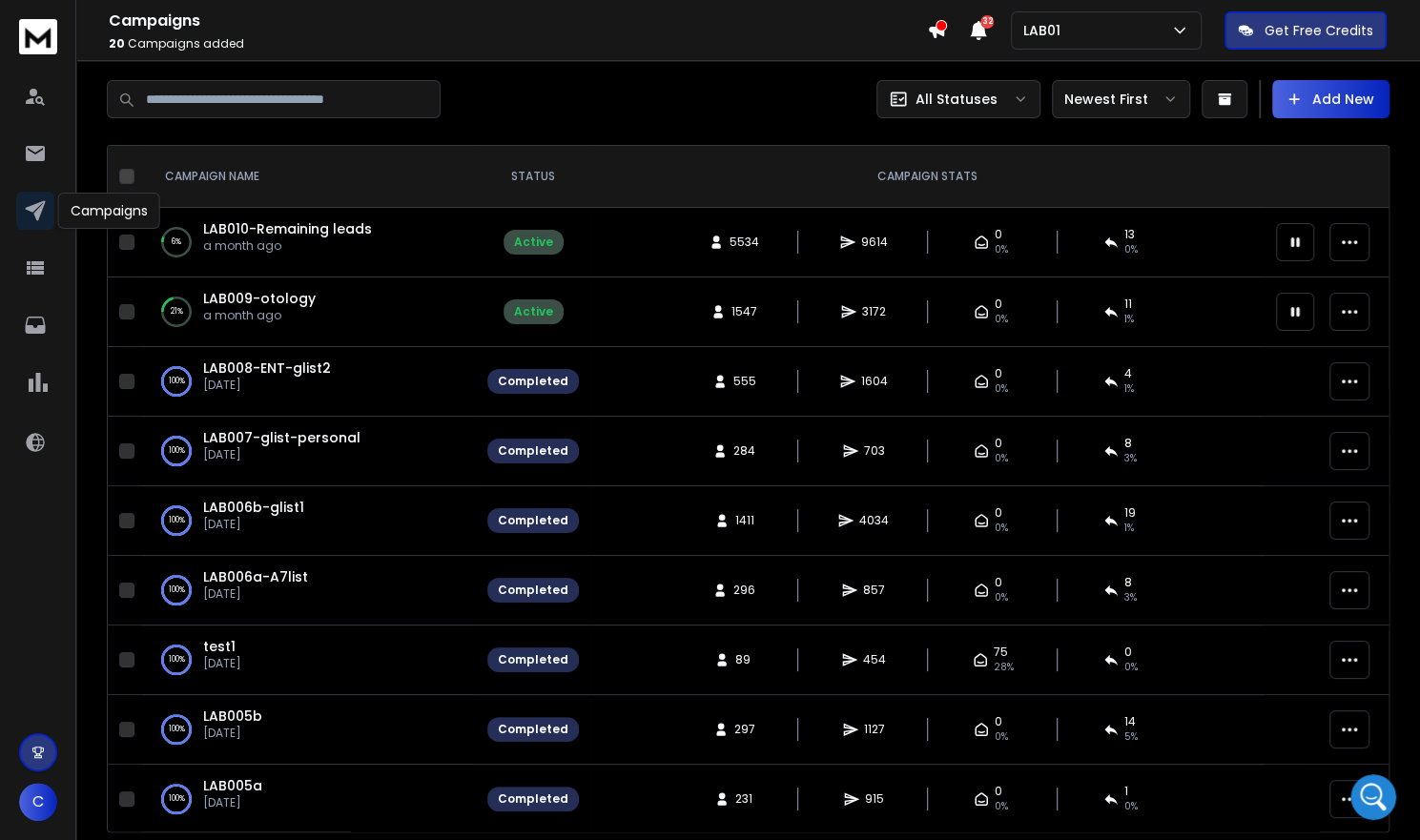
click at [1276, 235] on button at bounding box center [1295, 242] width 38 height 38
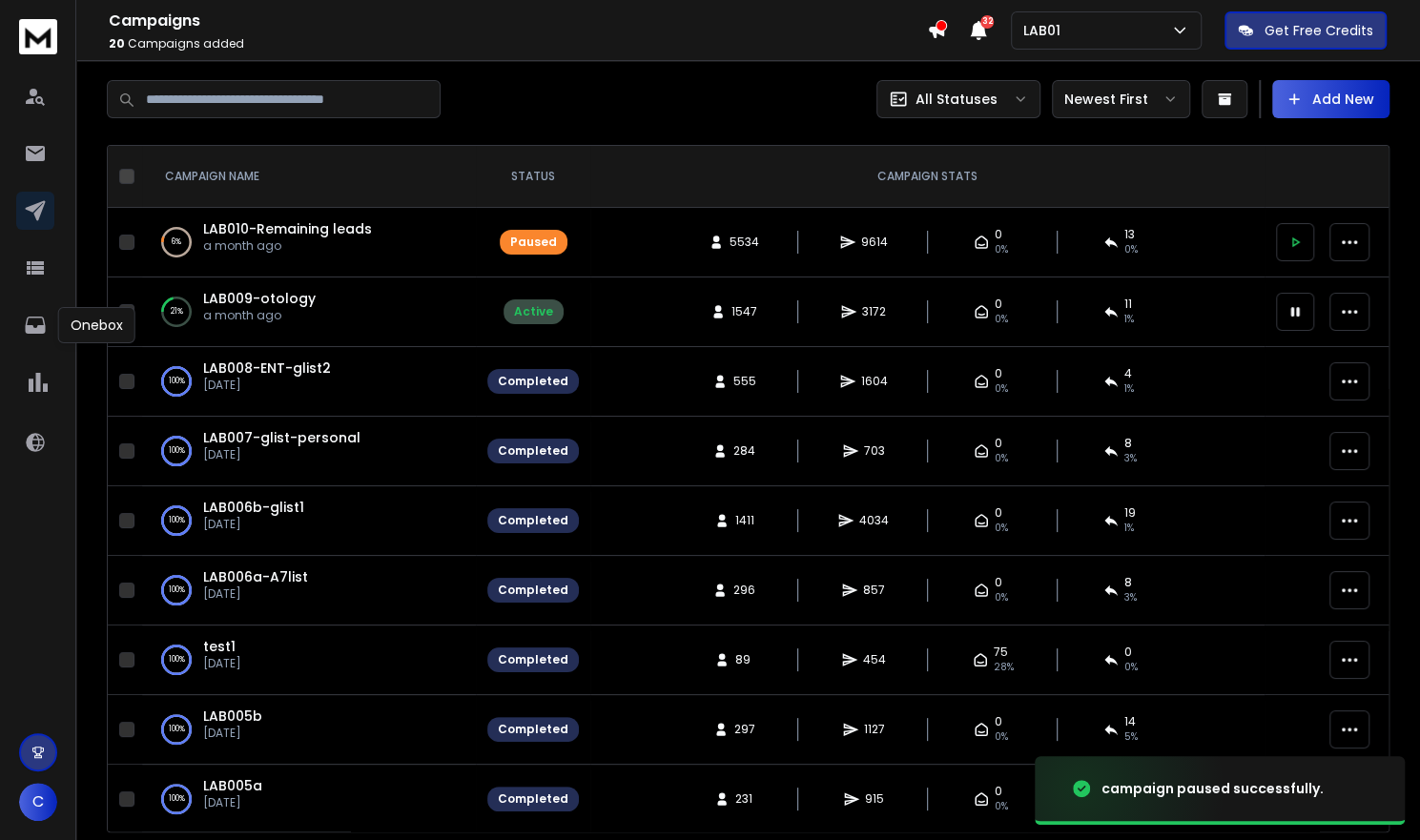
click at [39, 359] on div at bounding box center [37, 272] width 44 height 391
click at [44, 385] on icon at bounding box center [37, 382] width 19 height 19
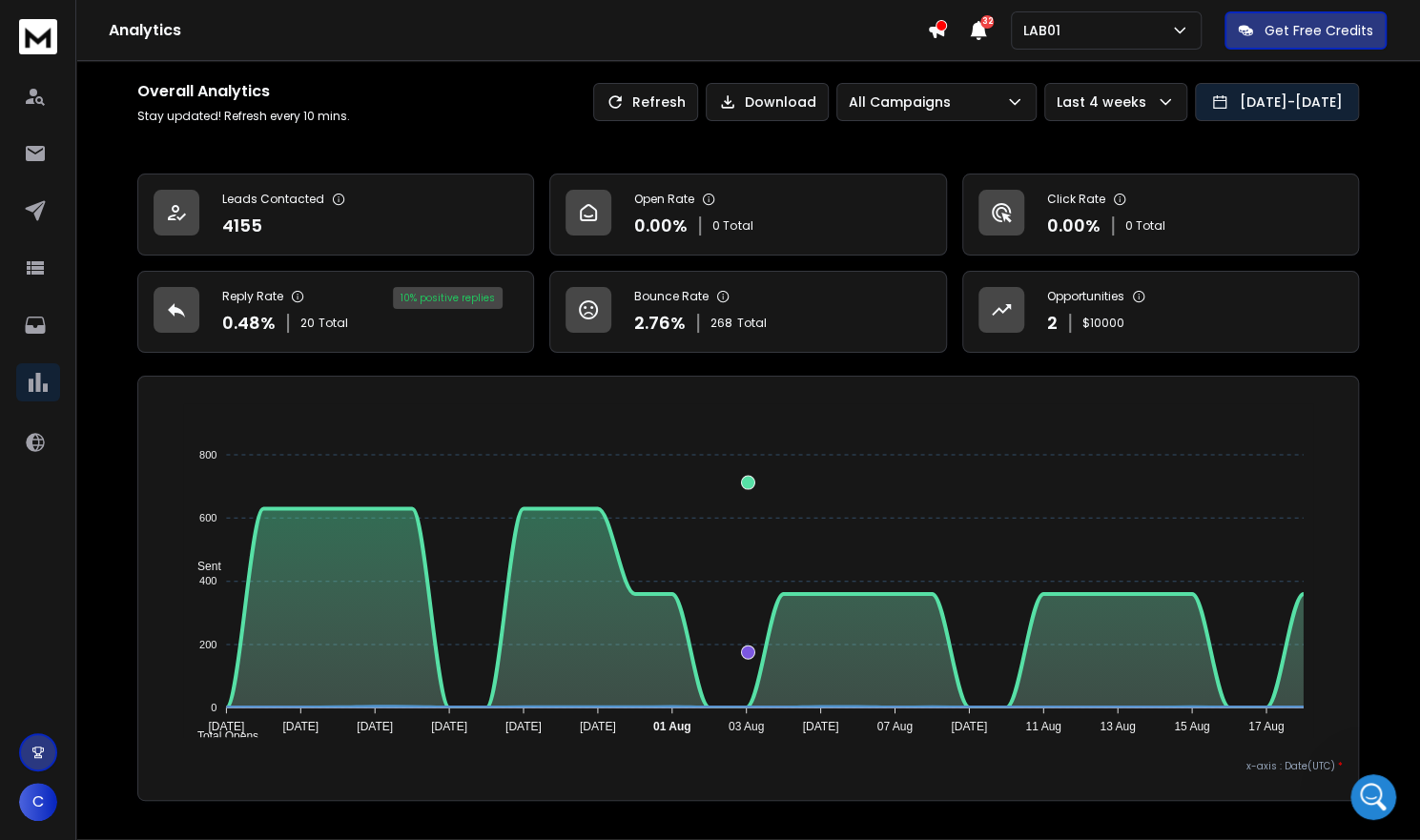
click at [1224, 110] on button "20 Jul 2025 - 18 Aug 2025" at bounding box center [1276, 101] width 164 height 38
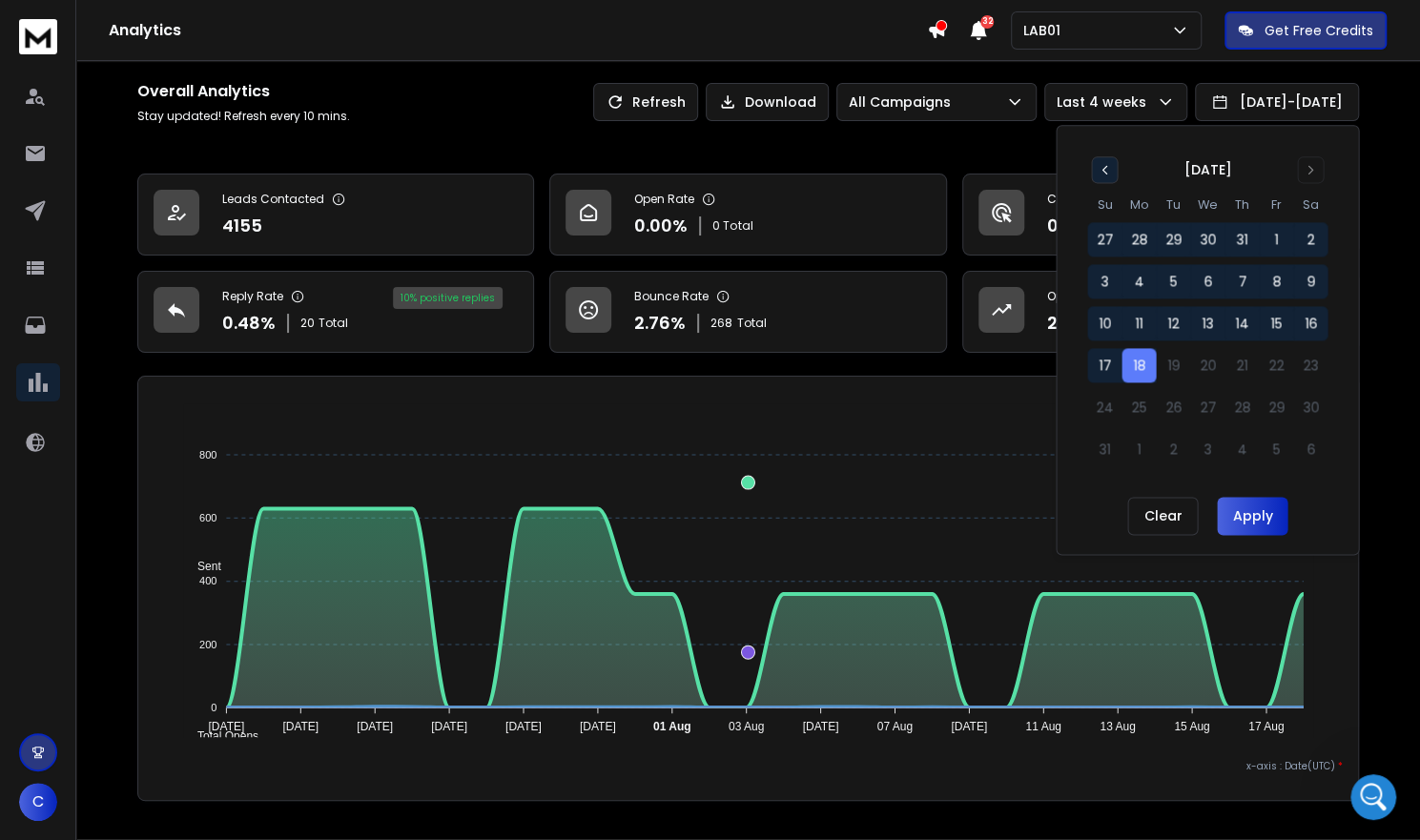
click at [1101, 172] on icon "Go to previous month" at bounding box center [1104, 170] width 16 height 16
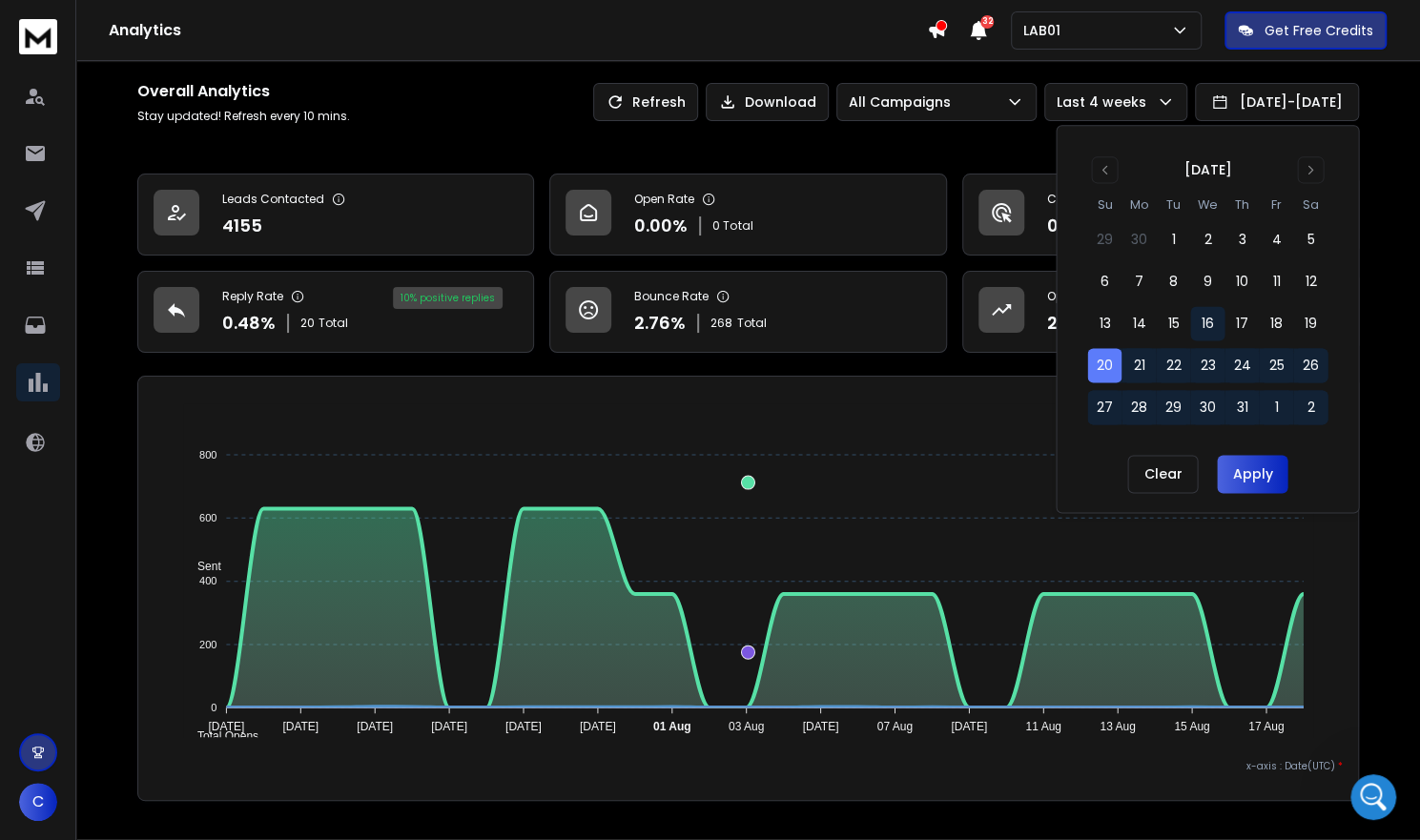
click at [1202, 325] on button "16" at bounding box center [1206, 324] width 34 height 34
click at [1265, 473] on button "Apply" at bounding box center [1253, 474] width 71 height 38
